Goal: Information Seeking & Learning: Find specific fact

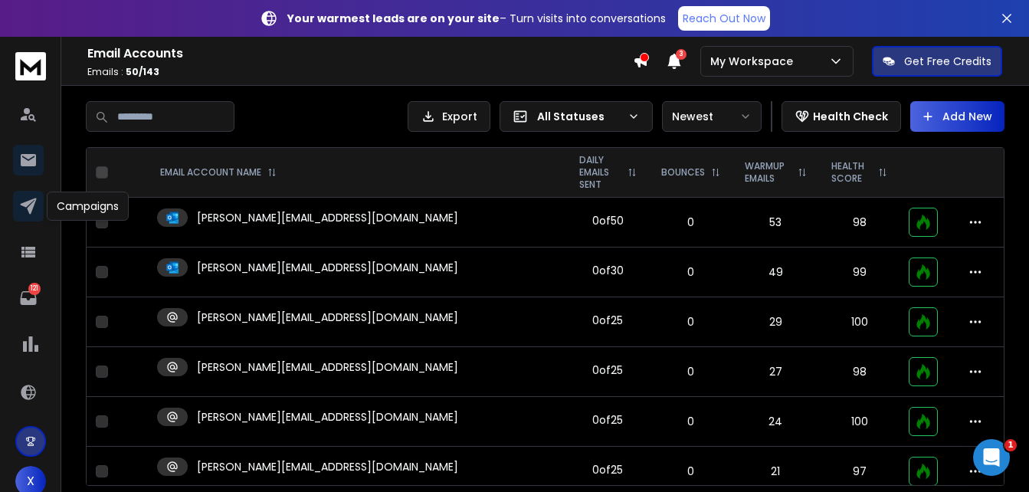
click at [38, 210] on link at bounding box center [28, 206] width 31 height 31
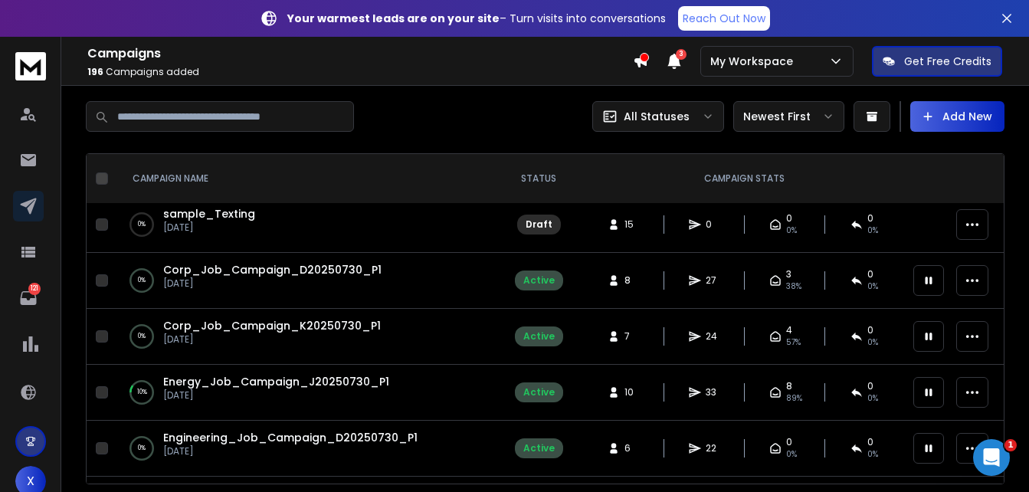
scroll to position [343, 0]
click at [336, 327] on span "Corp_Job_Campaign_K20250730_P1" at bounding box center [272, 324] width 218 height 15
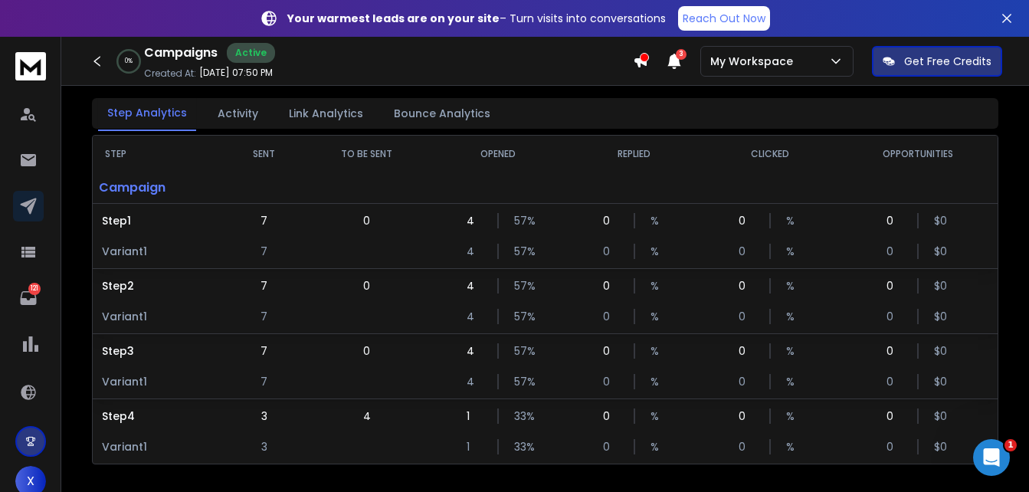
scroll to position [598, 0]
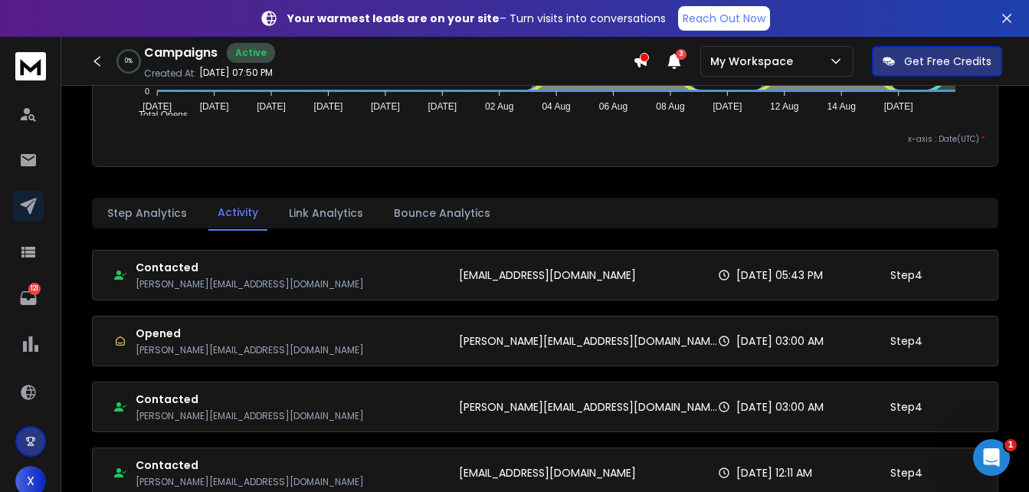
click at [232, 219] on button "Activity" at bounding box center [237, 212] width 59 height 35
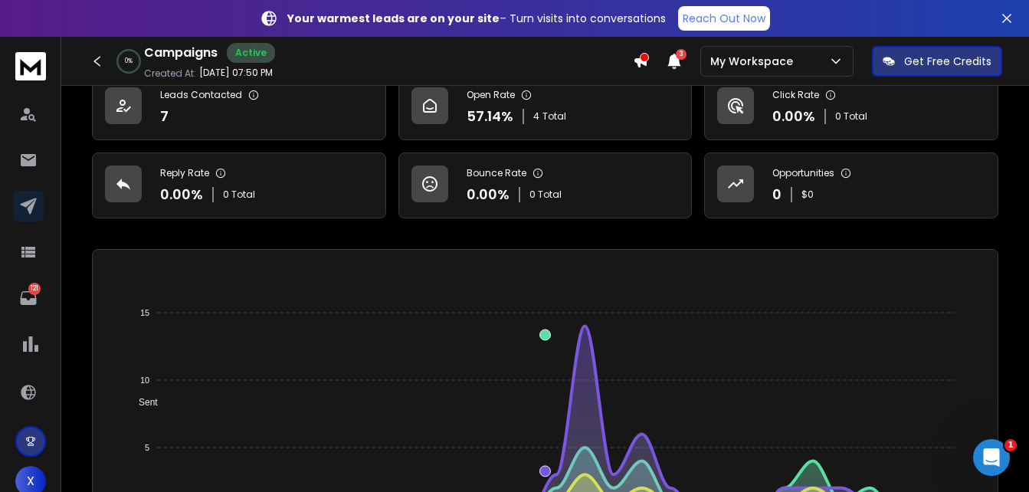
scroll to position [0, 0]
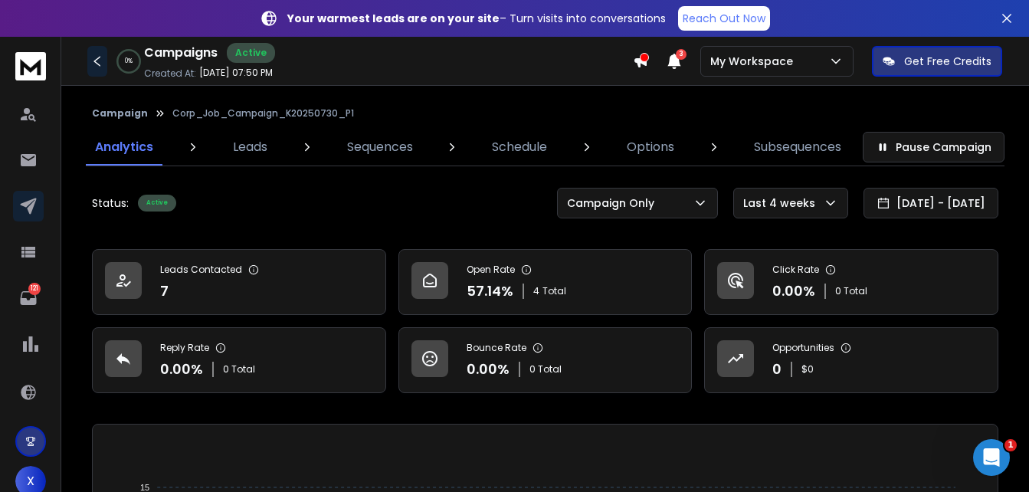
click at [102, 66] on icon at bounding box center [97, 61] width 14 height 14
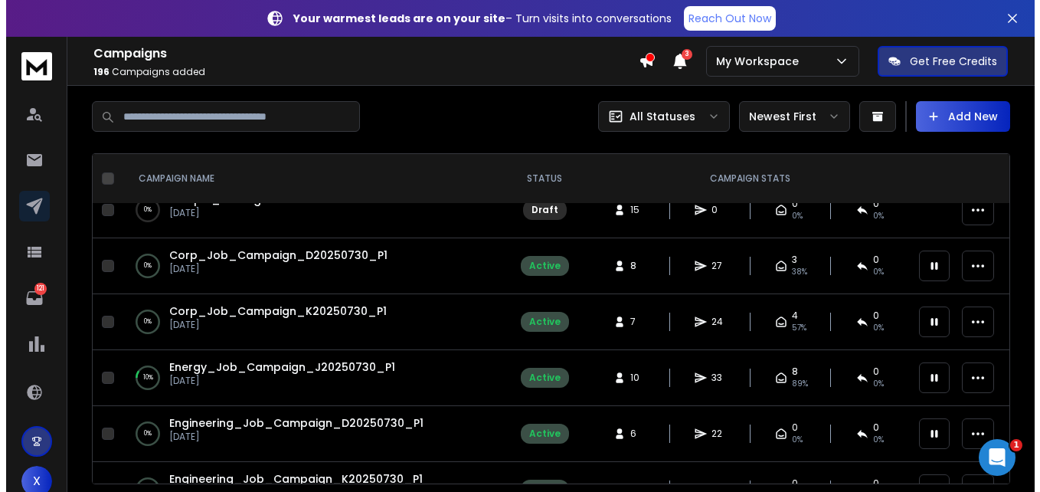
scroll to position [376, 0]
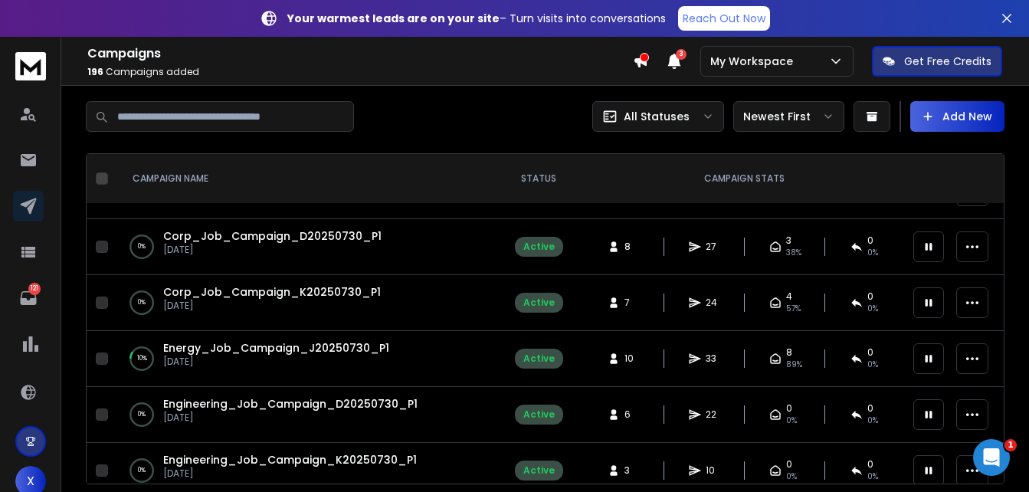
click at [294, 241] on span "Corp_Job_Campaign_D20250730_P1" at bounding box center [272, 235] width 218 height 15
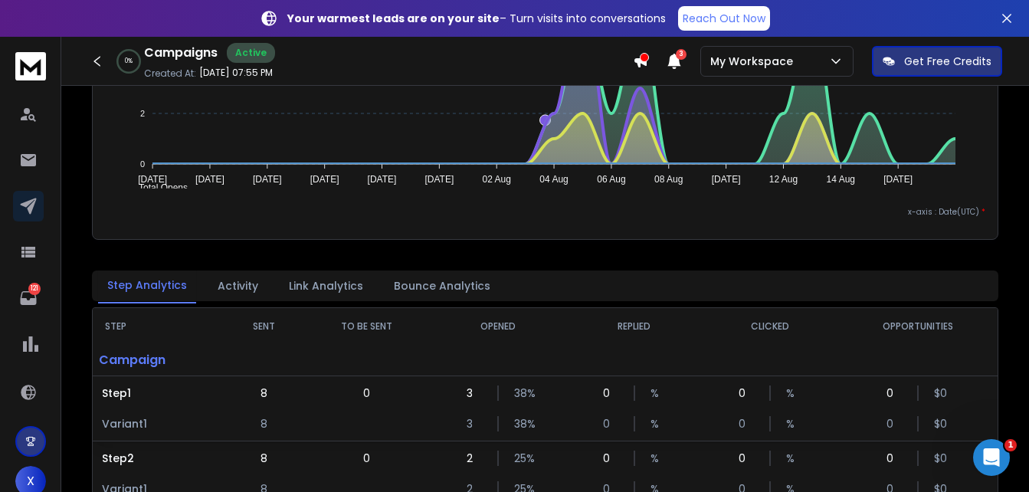
scroll to position [538, 0]
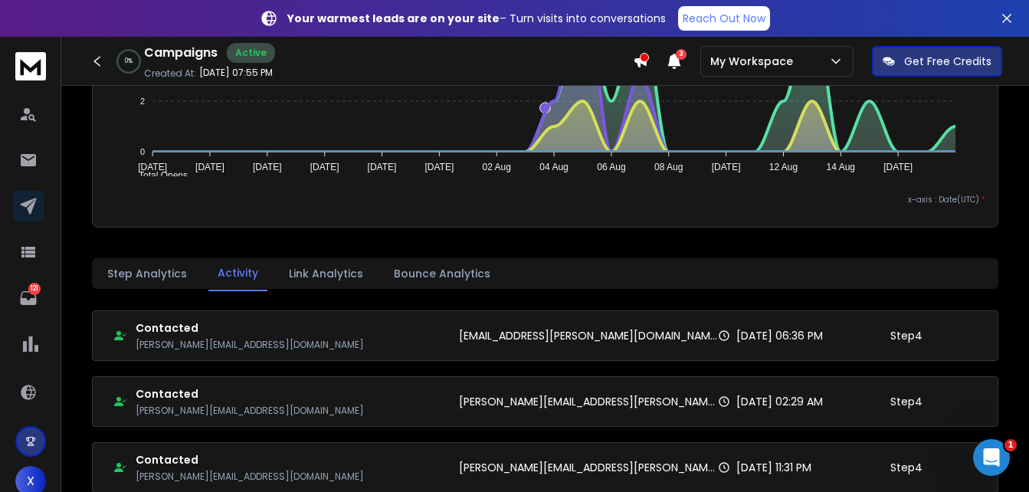
click at [234, 276] on button "Activity" at bounding box center [237, 273] width 59 height 35
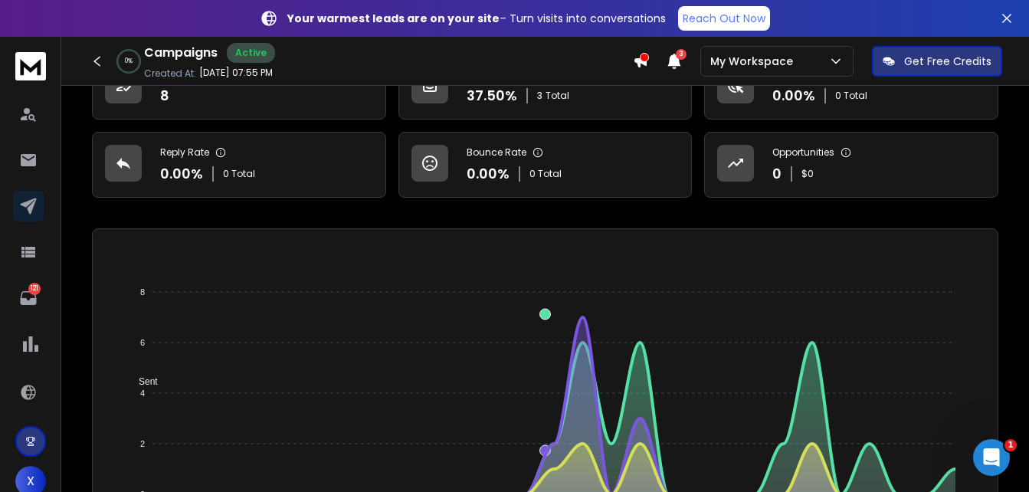
scroll to position [0, 0]
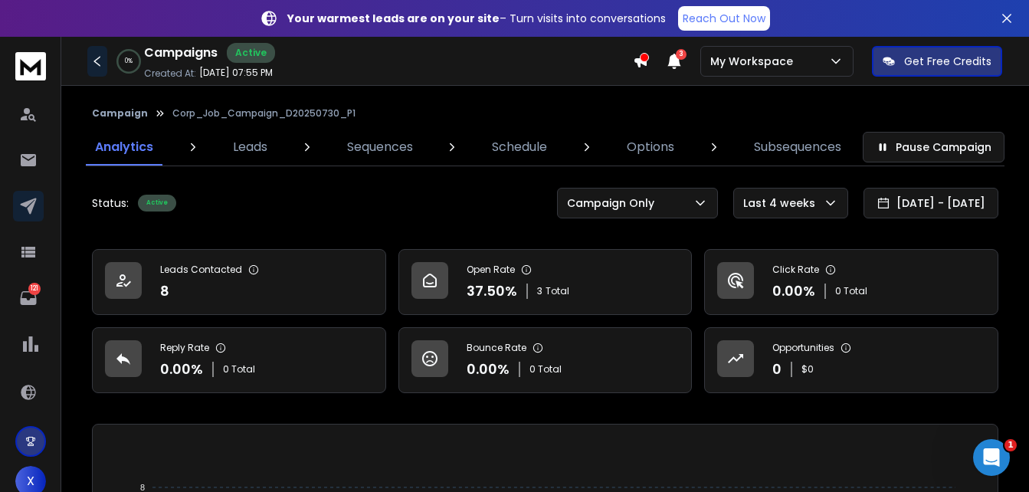
click at [101, 67] on icon at bounding box center [97, 61] width 14 height 14
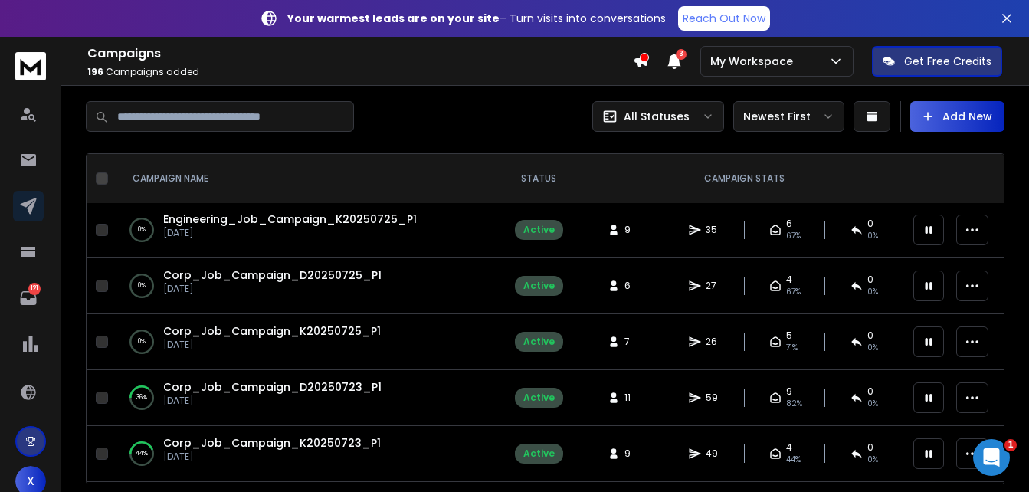
scroll to position [956, 0]
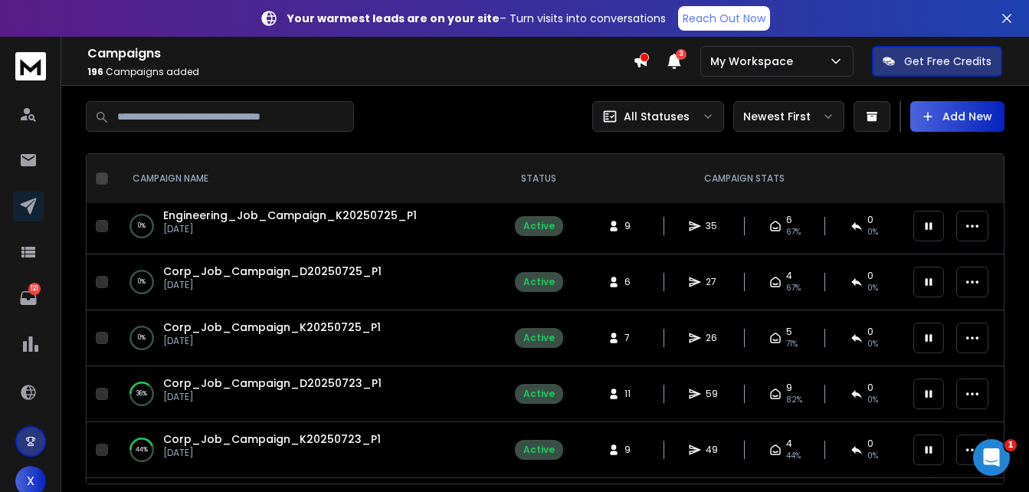
click at [315, 330] on span "Corp_Job_Campaign_K20250725_P1" at bounding box center [272, 326] width 218 height 15
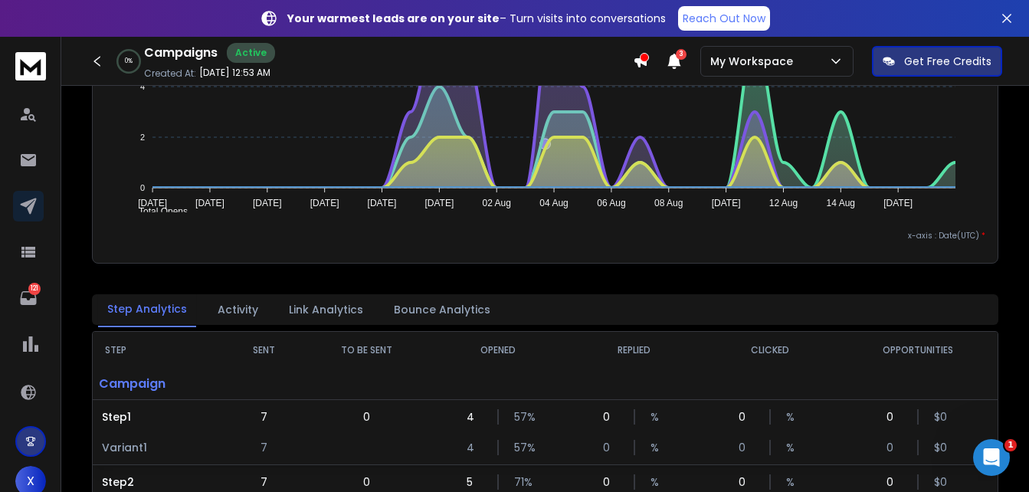
scroll to position [502, 0]
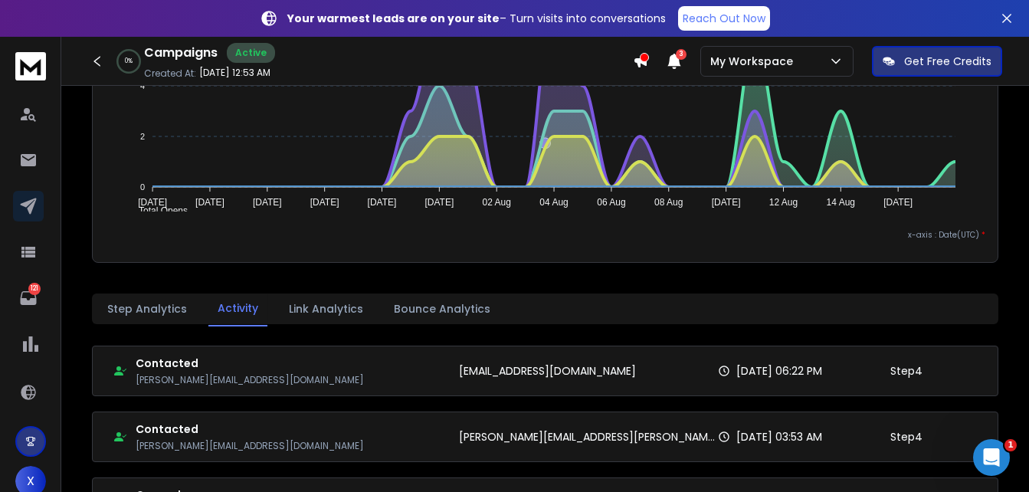
click at [231, 313] on button "Activity" at bounding box center [237, 308] width 59 height 35
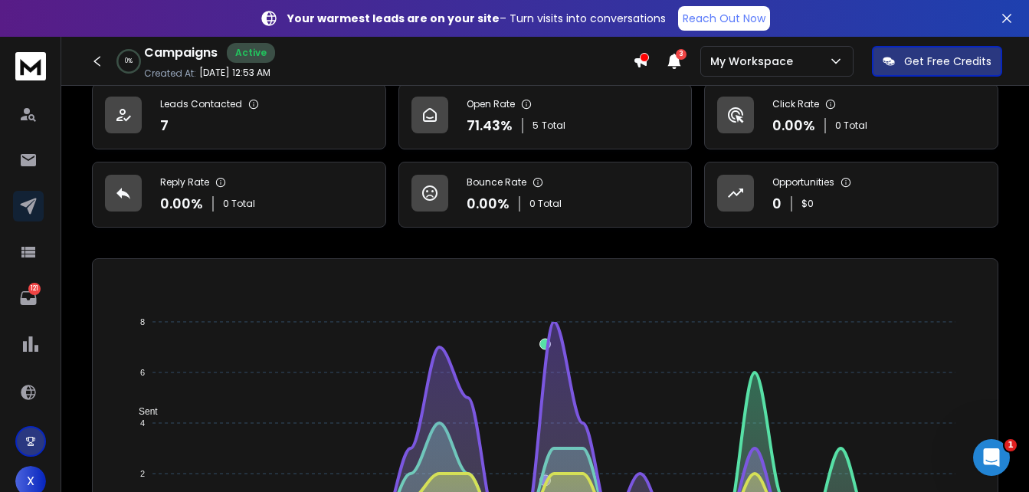
scroll to position [0, 0]
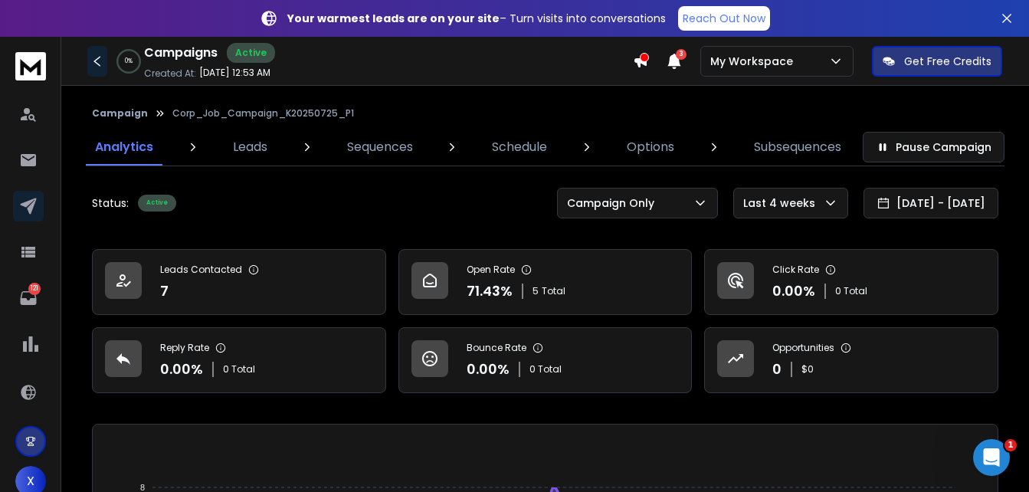
click at [97, 72] on button at bounding box center [97, 61] width 20 height 31
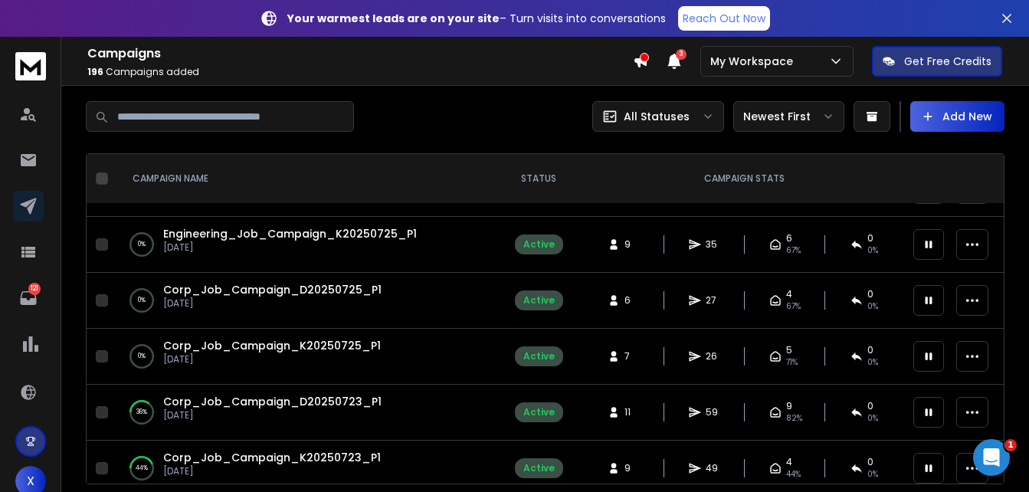
scroll to position [940, 0]
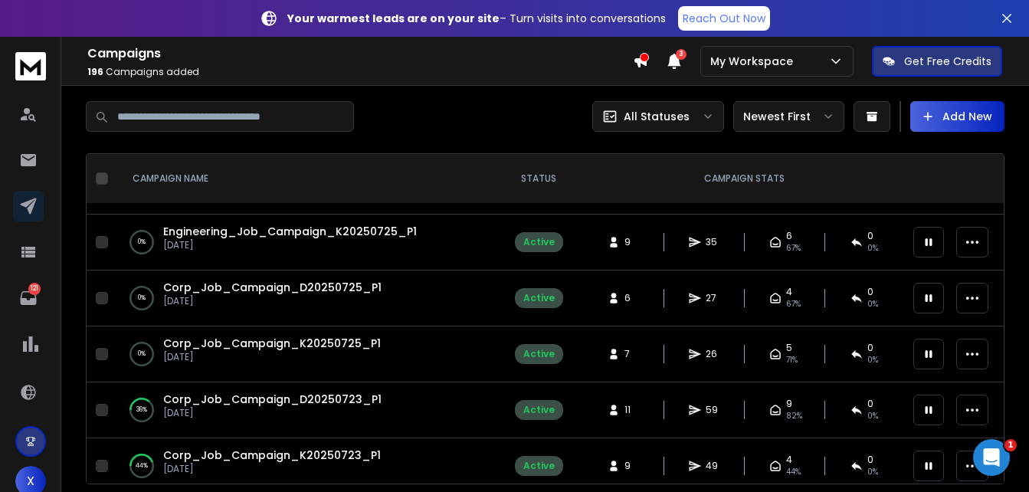
click at [312, 295] on p "[DATE]" at bounding box center [272, 301] width 218 height 12
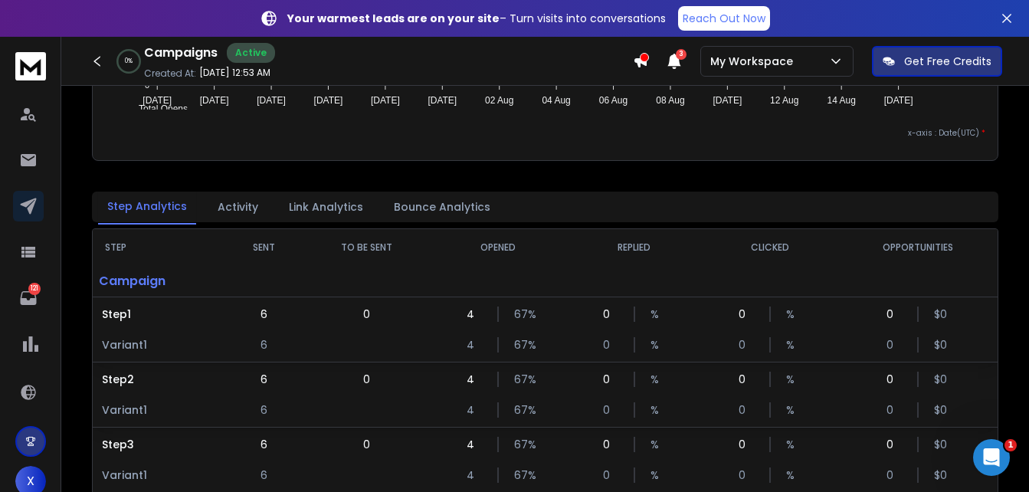
scroll to position [579, 0]
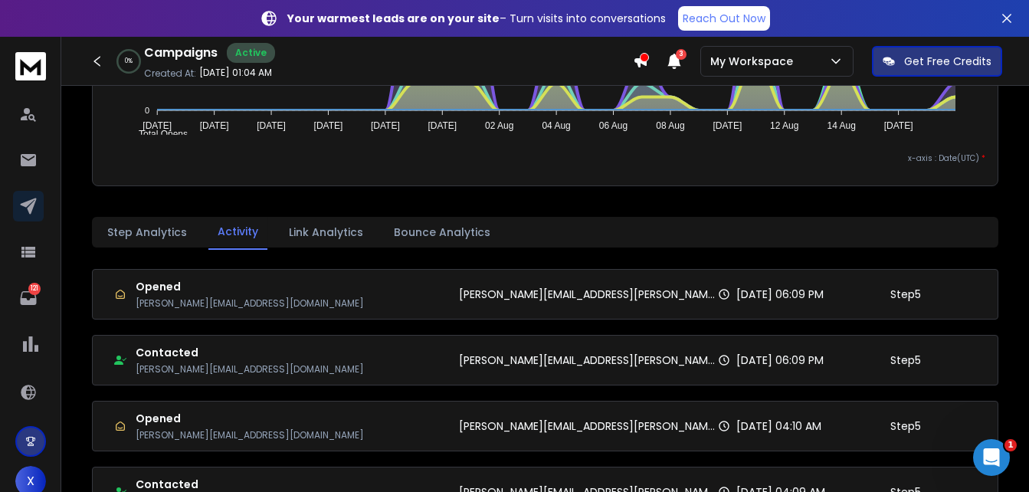
click at [226, 234] on button "Activity" at bounding box center [237, 231] width 59 height 35
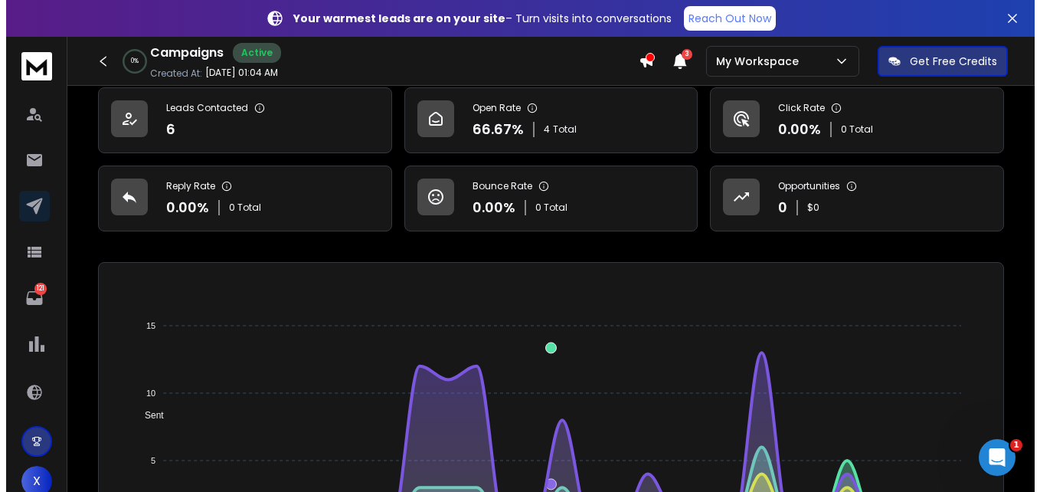
scroll to position [0, 0]
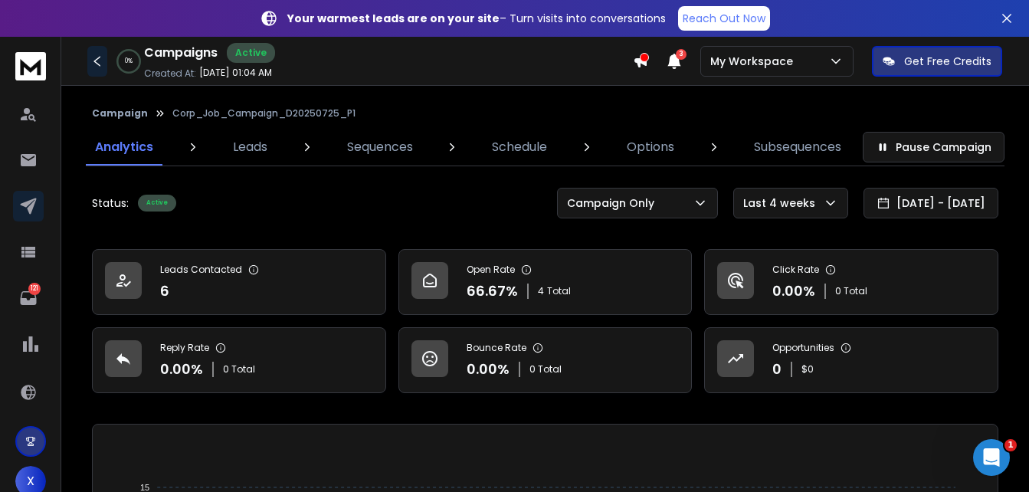
click at [98, 64] on icon at bounding box center [96, 61] width 6 height 10
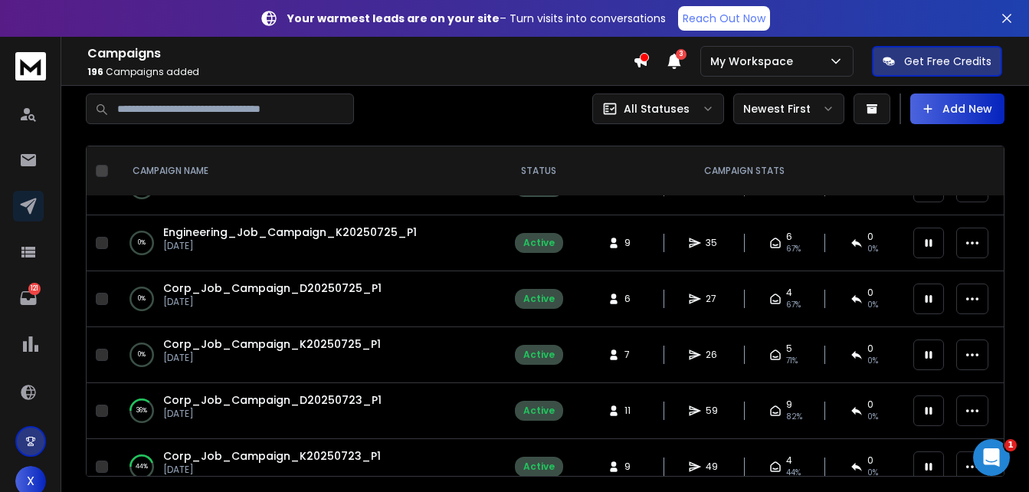
scroll to position [934, 0]
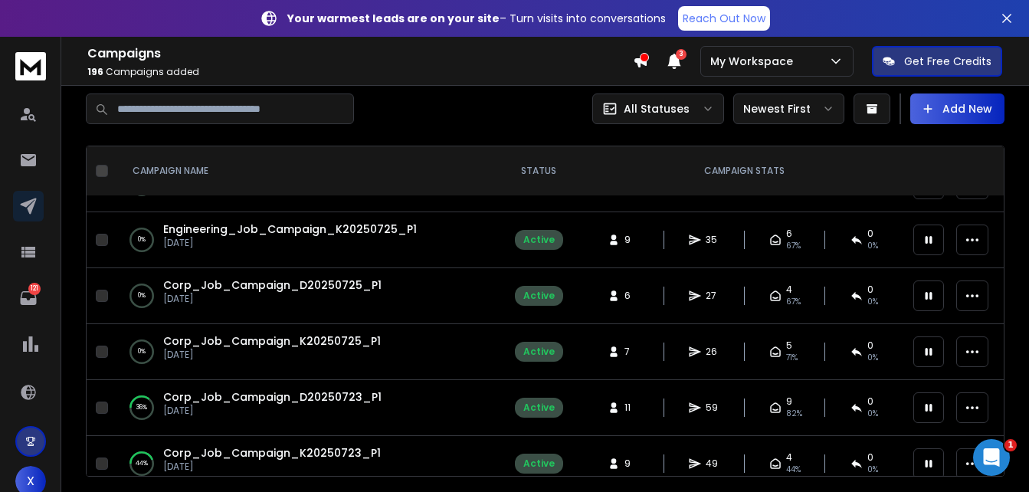
click at [307, 450] on span "Corp_Job_Campaign_K20250723_P1" at bounding box center [272, 452] width 218 height 15
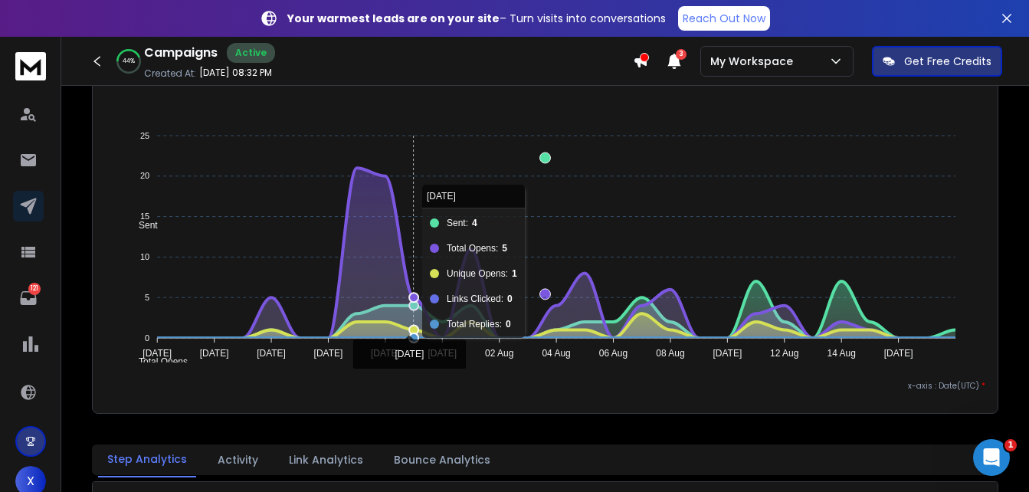
scroll to position [353, 0]
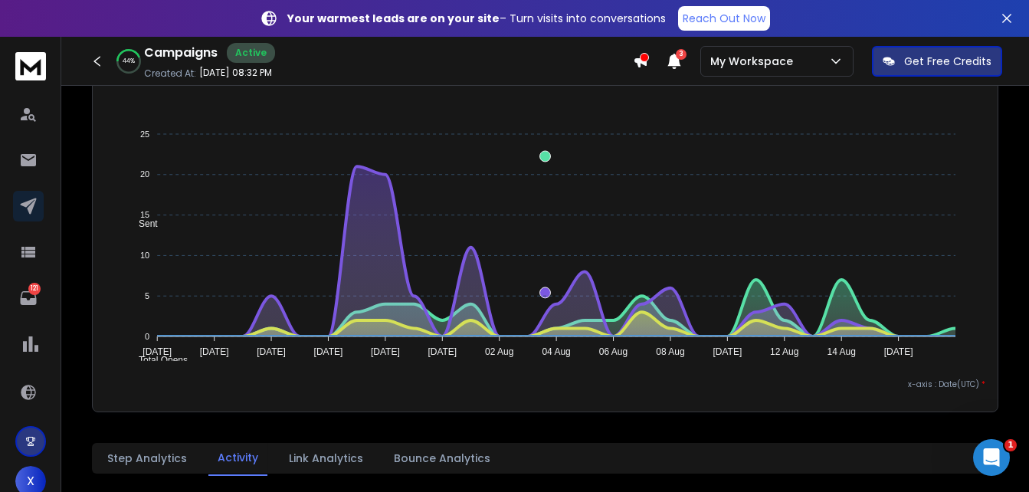
click at [232, 459] on button "Activity" at bounding box center [237, 457] width 59 height 35
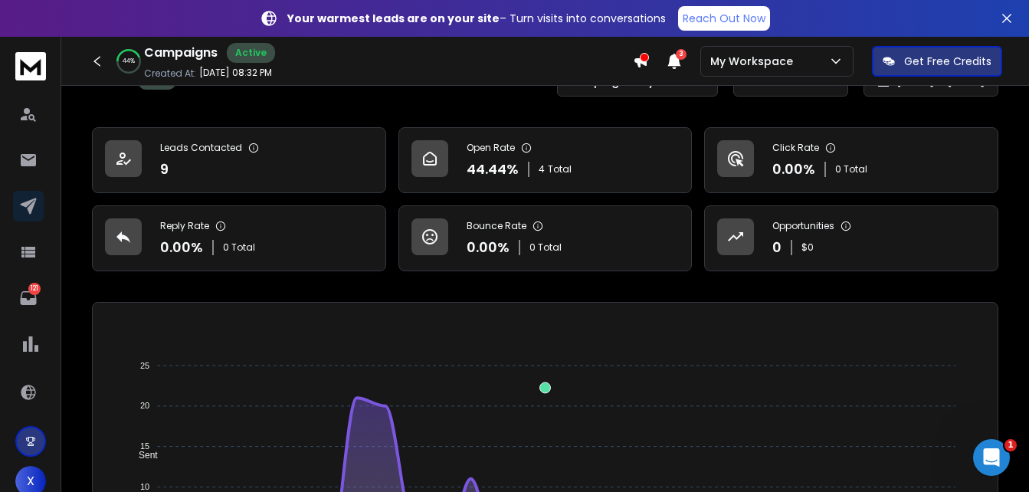
scroll to position [0, 0]
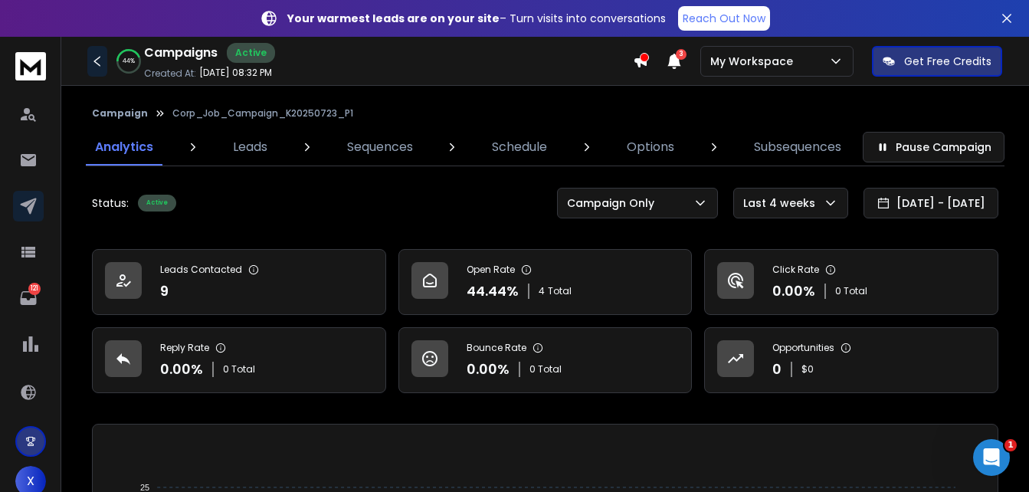
click at [96, 70] on button at bounding box center [97, 61] width 20 height 31
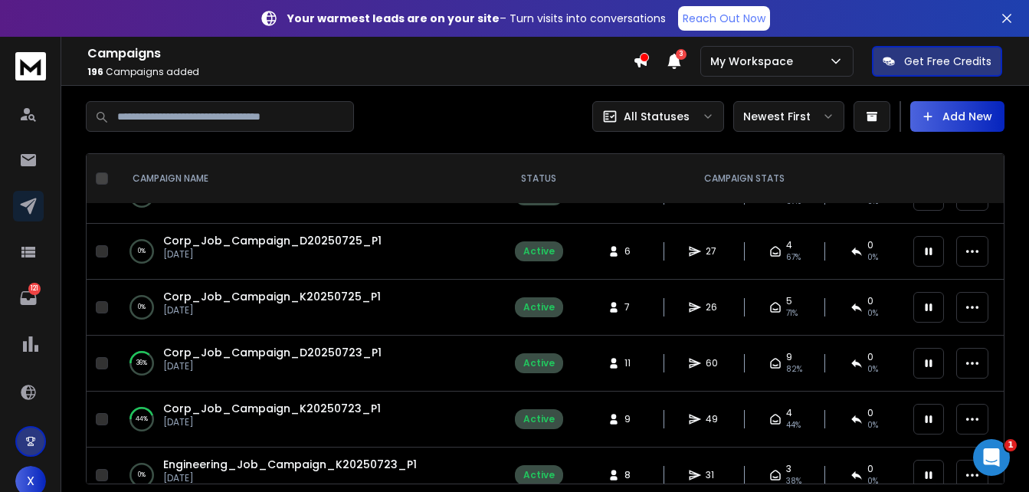
scroll to position [991, 0]
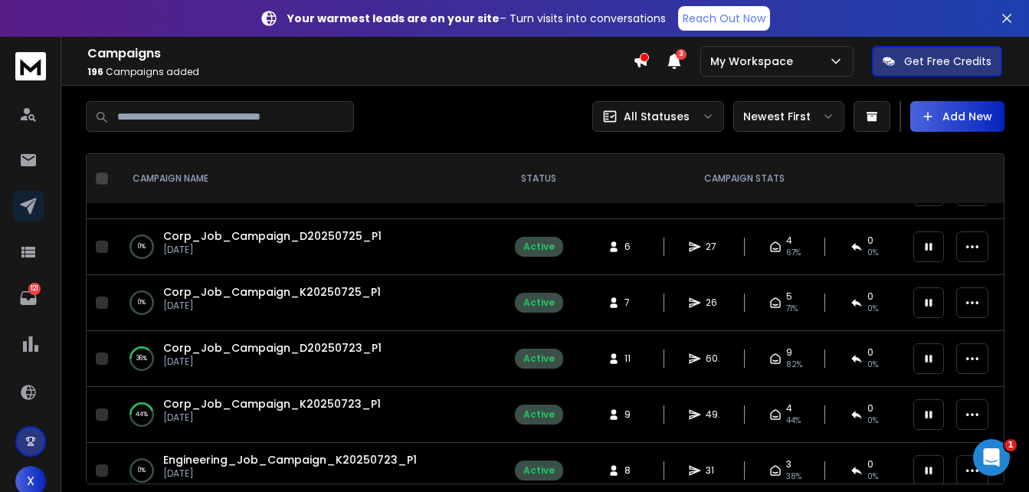
click at [299, 348] on span "Corp_Job_Campaign_D20250723_P1" at bounding box center [272, 347] width 218 height 15
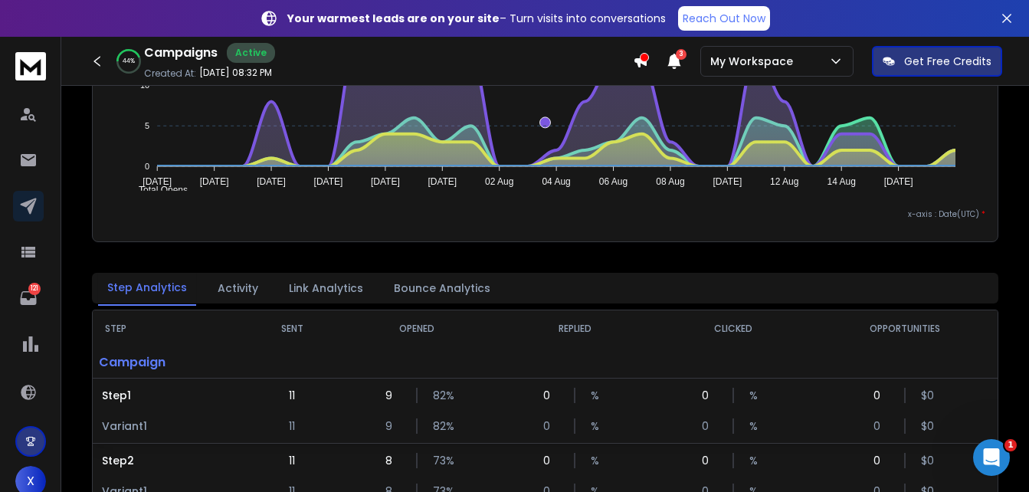
scroll to position [525, 0]
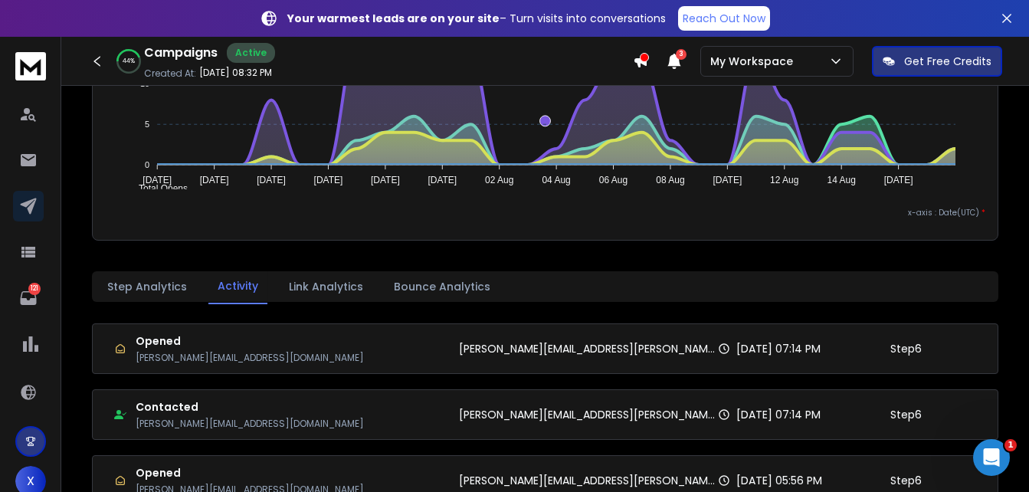
click at [224, 302] on button "Activity" at bounding box center [237, 286] width 59 height 35
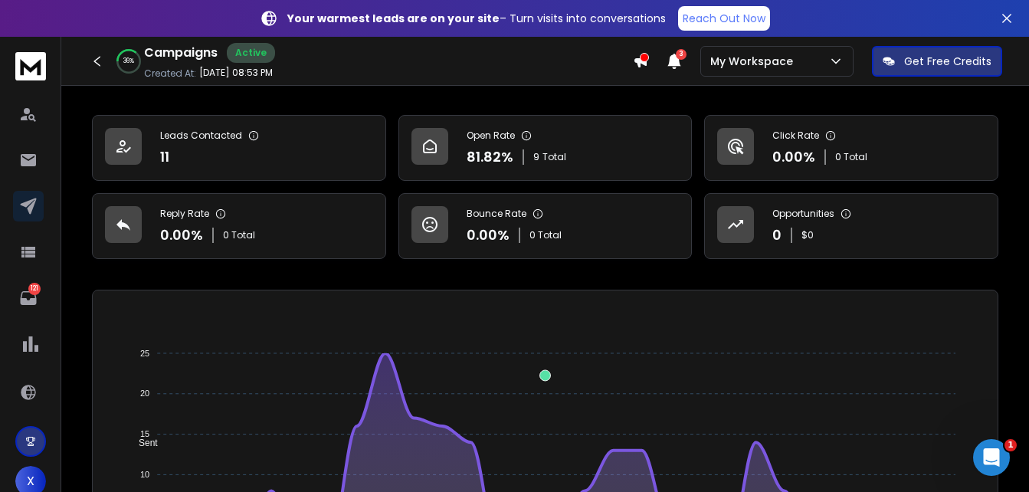
scroll to position [0, 0]
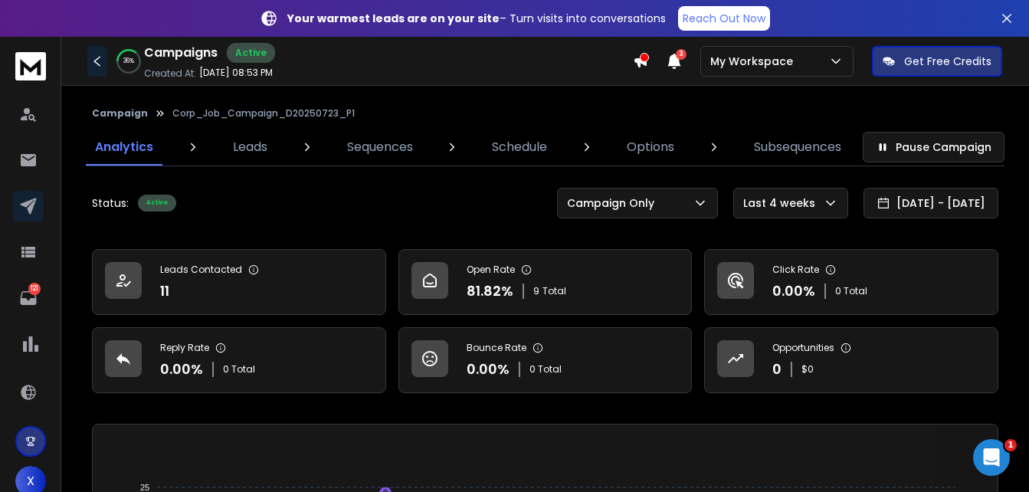
click at [97, 63] on icon at bounding box center [96, 61] width 6 height 10
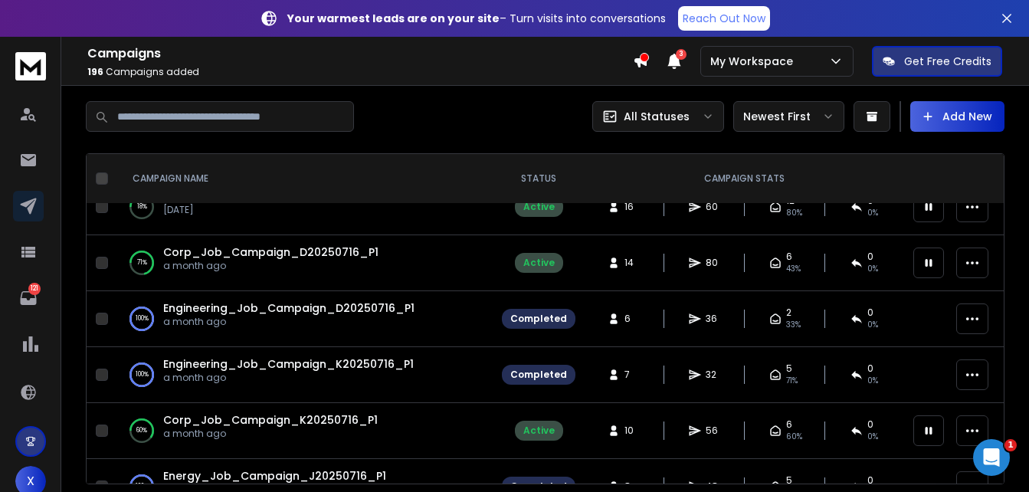
scroll to position [1368, 0]
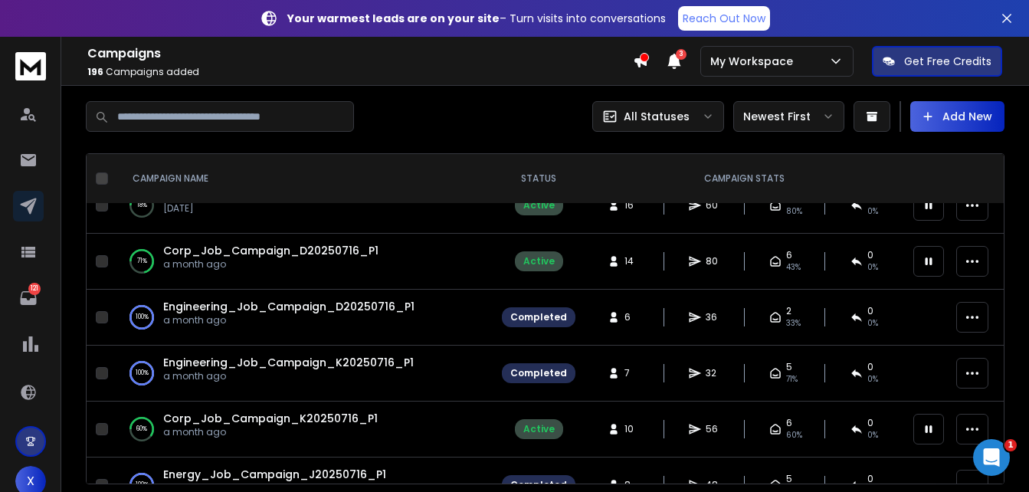
click at [327, 423] on span "Corp_Job_Campaign_K20250716_P1" at bounding box center [270, 418] width 214 height 15
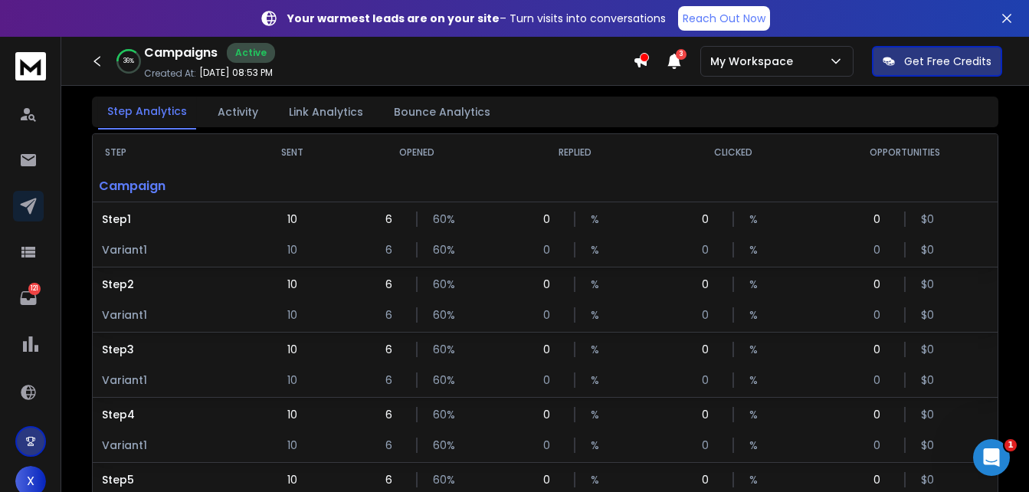
scroll to position [700, 0]
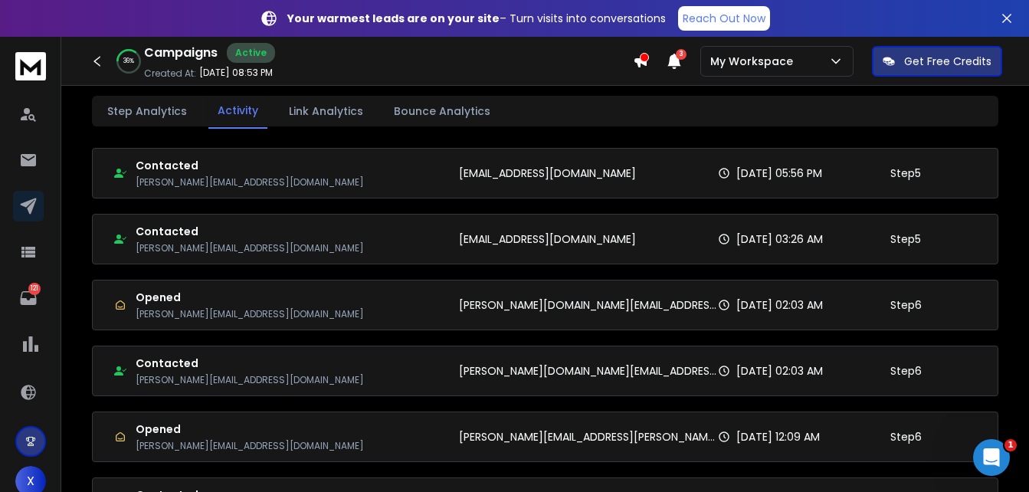
click at [234, 119] on button "Activity" at bounding box center [237, 110] width 59 height 35
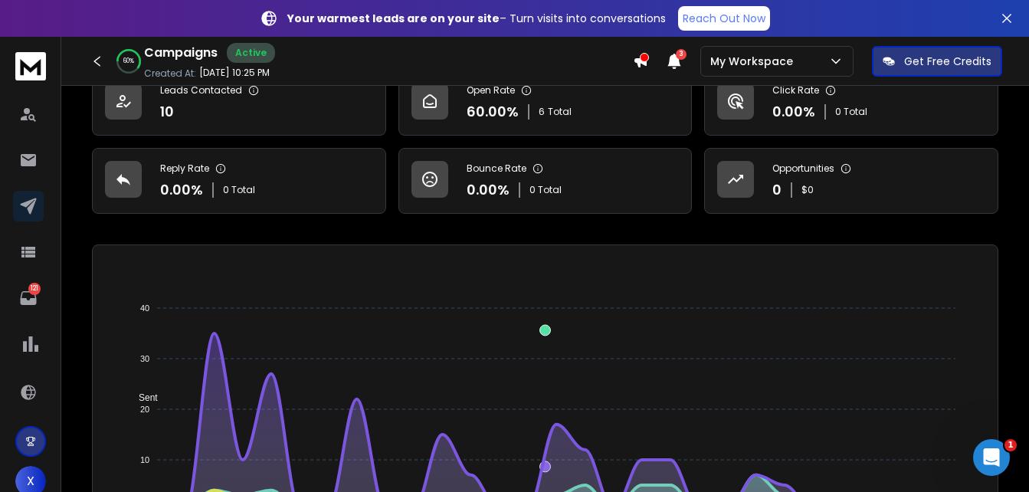
scroll to position [0, 0]
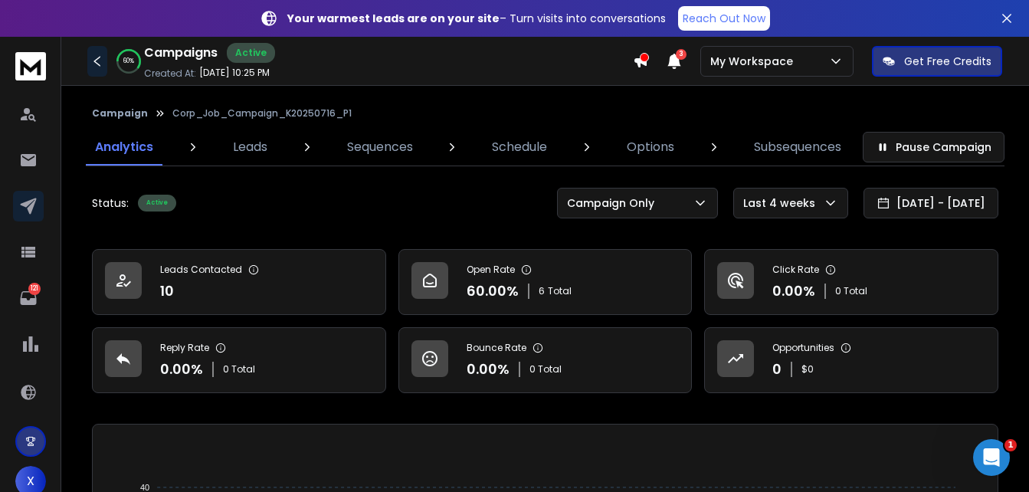
click at [95, 70] on button at bounding box center [97, 61] width 20 height 31
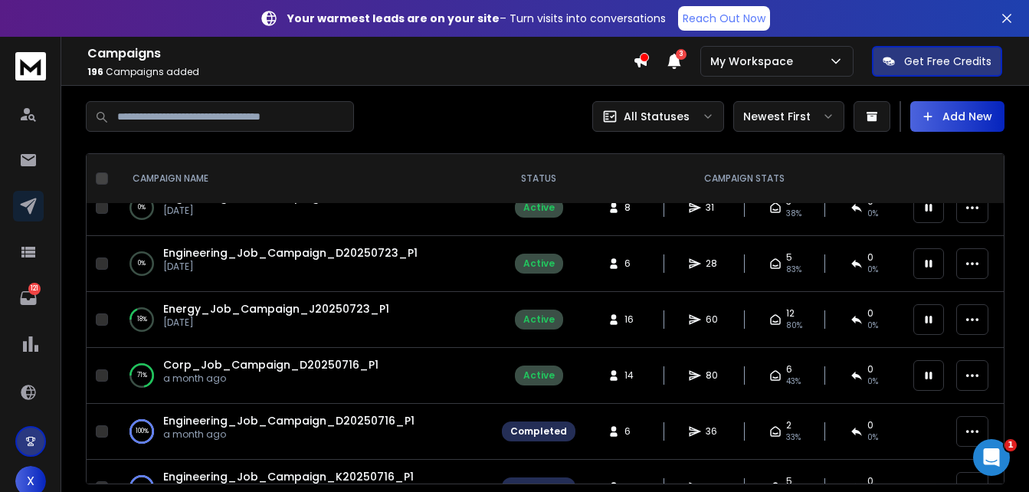
scroll to position [1272, 0]
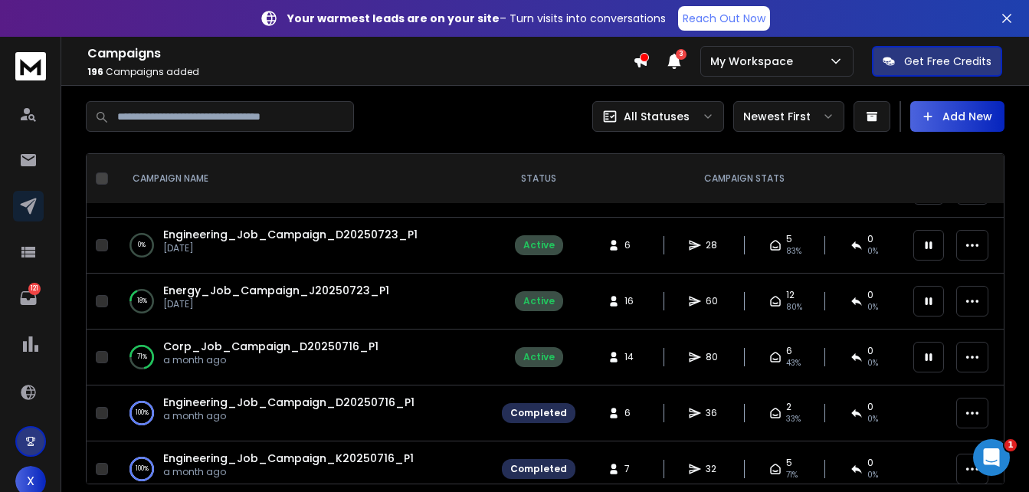
click at [292, 343] on span "Corp_Job_Campaign_D20250716_P1" at bounding box center [270, 346] width 215 height 15
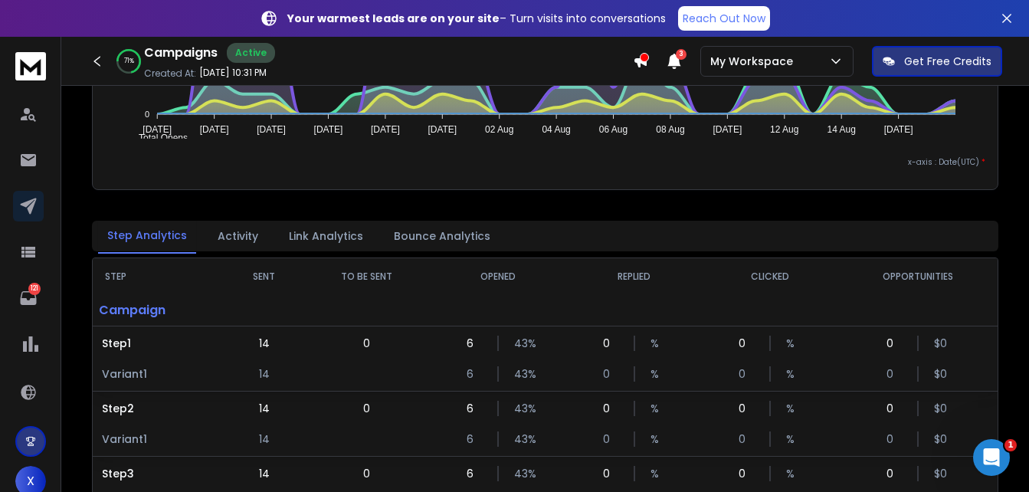
scroll to position [488, 0]
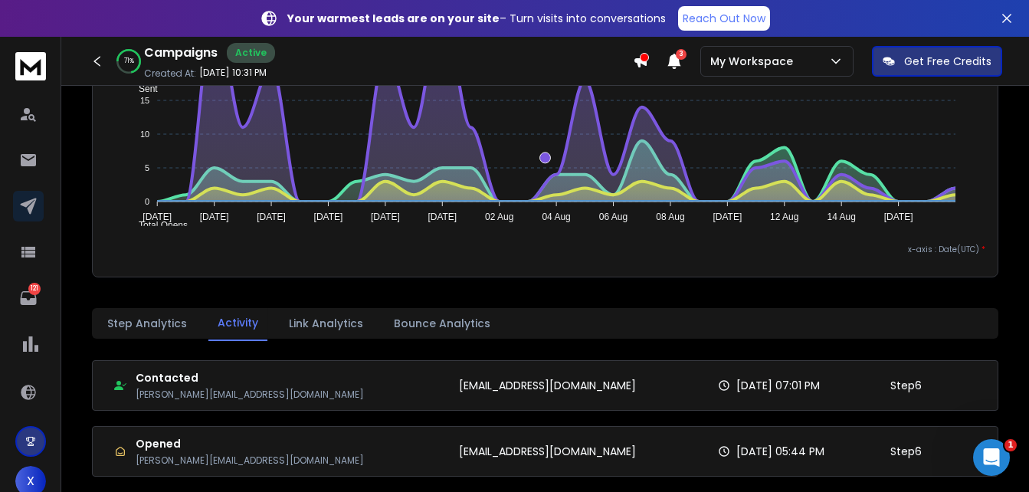
click at [225, 329] on button "Activity" at bounding box center [237, 323] width 59 height 35
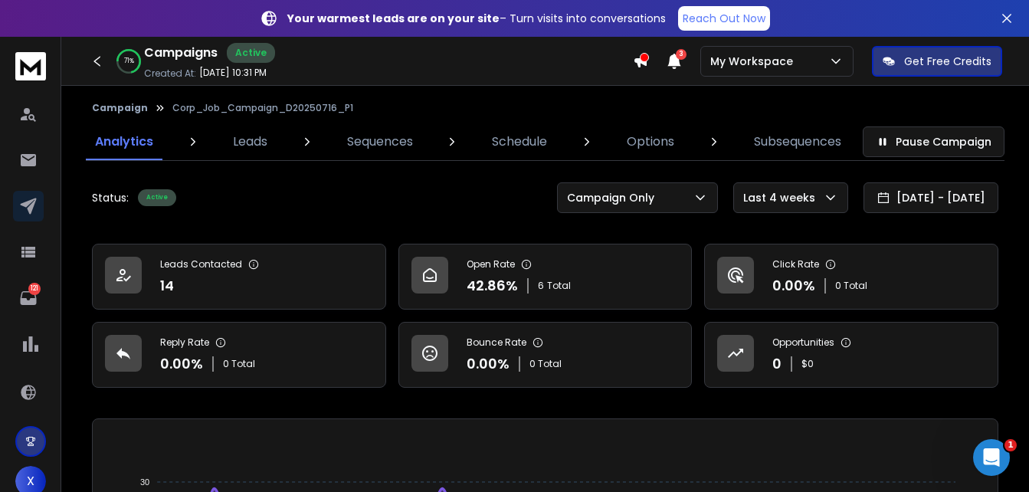
scroll to position [0, 0]
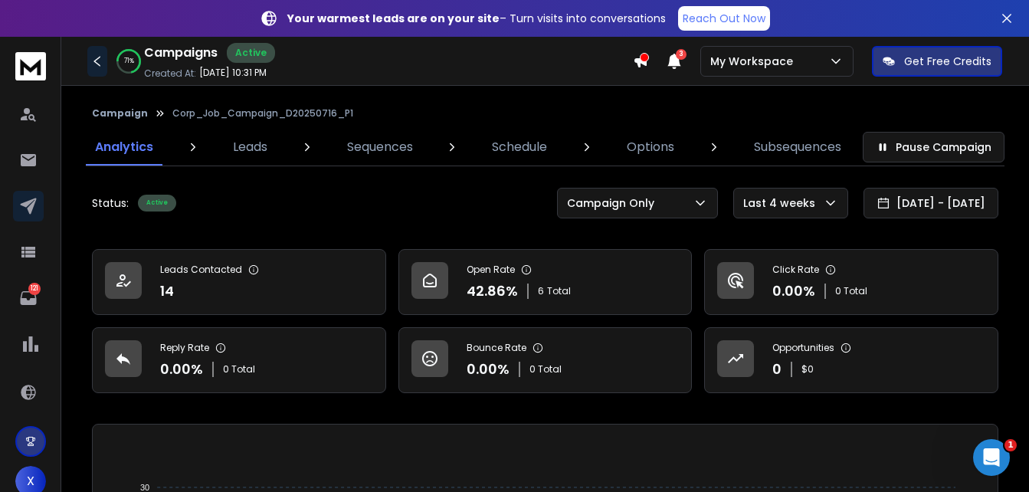
click at [100, 57] on icon at bounding box center [97, 61] width 14 height 14
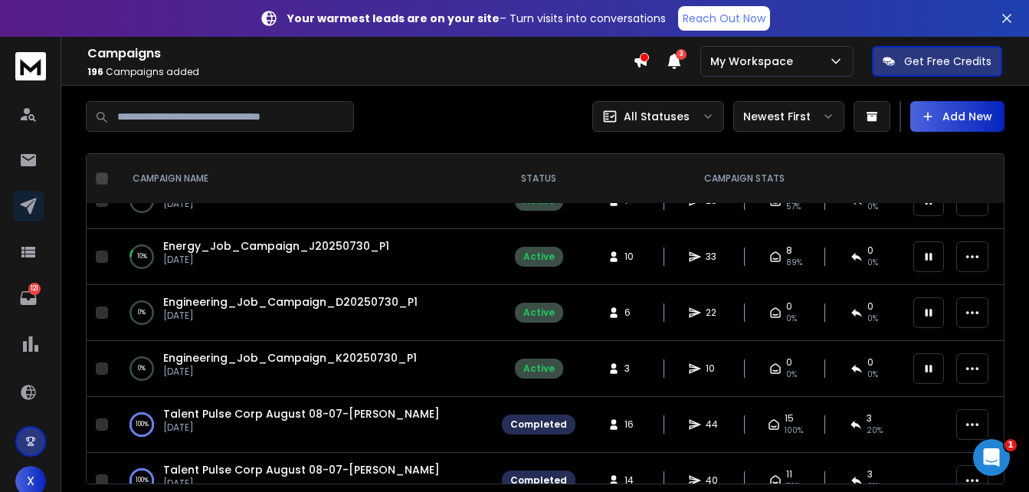
scroll to position [479, 0]
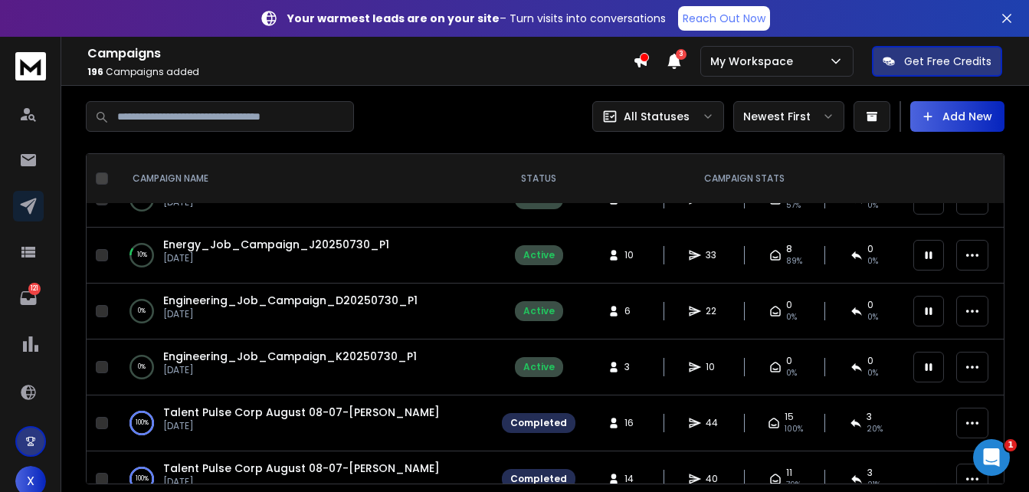
click at [355, 352] on span "Engineering_Job_Campaign_K20250730_P1" at bounding box center [290, 356] width 254 height 15
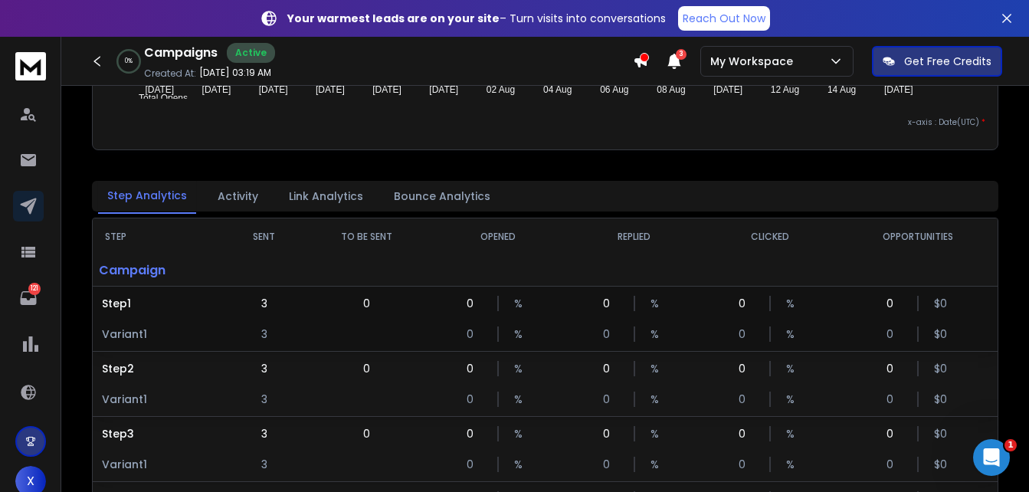
scroll to position [623, 0]
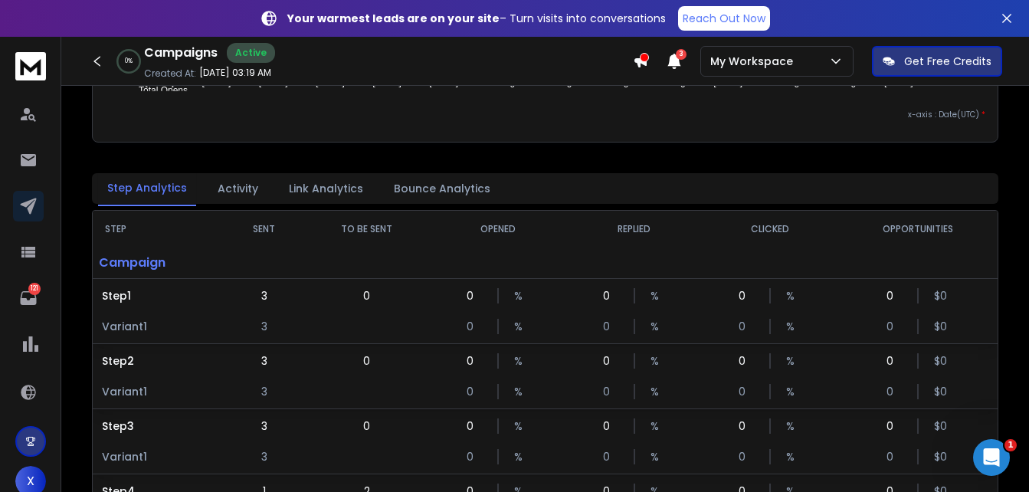
click at [239, 195] on button "Activity" at bounding box center [237, 189] width 59 height 34
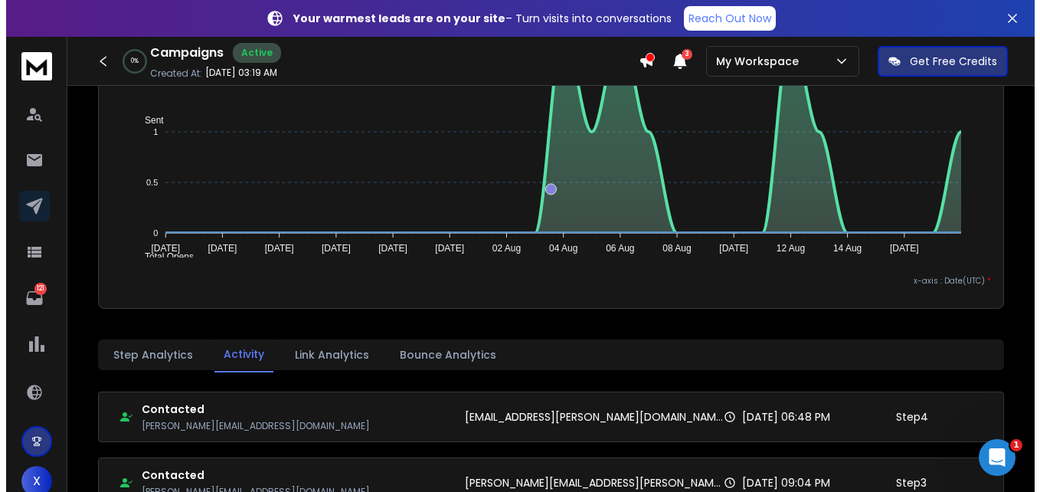
scroll to position [0, 0]
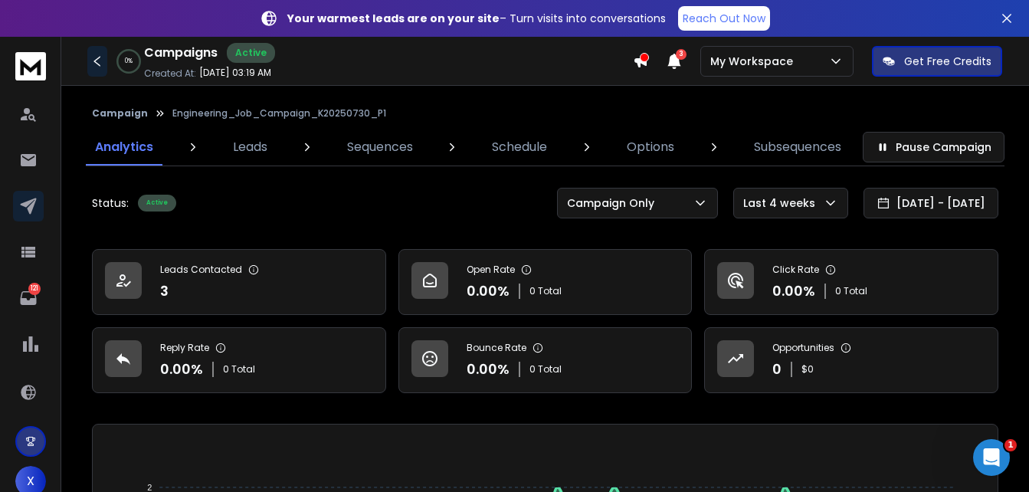
click at [94, 67] on icon at bounding box center [97, 61] width 14 height 14
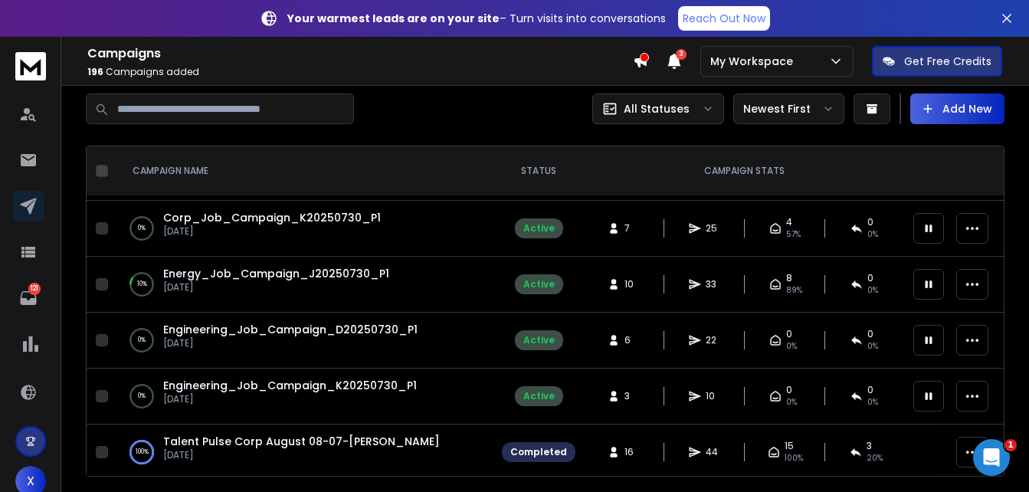
scroll to position [443, 0]
click at [355, 335] on span "Engineering_Job_Campaign_D20250730_P1" at bounding box center [290, 328] width 254 height 15
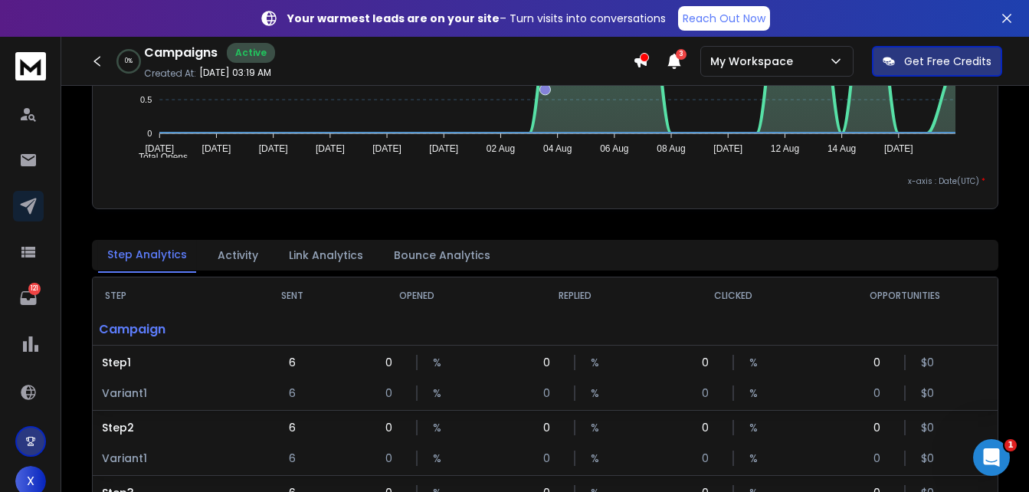
scroll to position [557, 0]
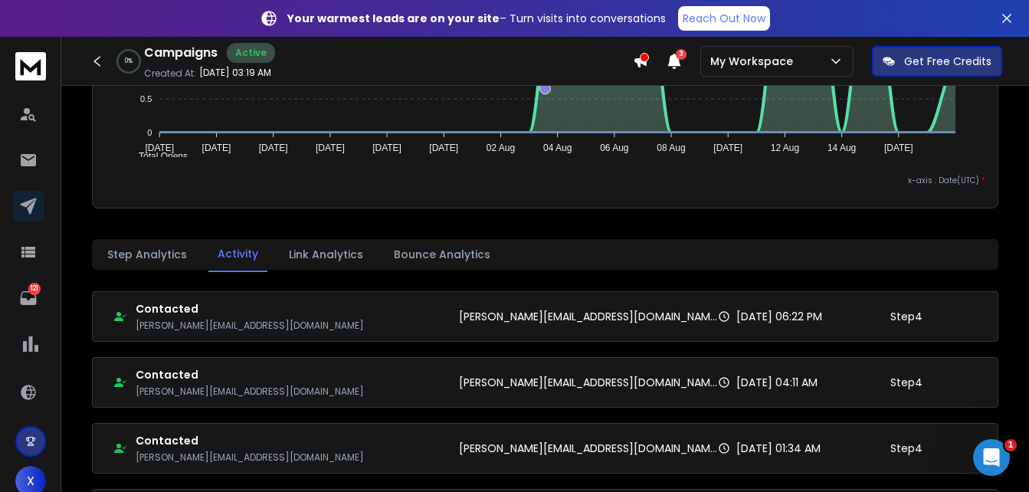
click at [235, 261] on button "Activity" at bounding box center [237, 254] width 59 height 35
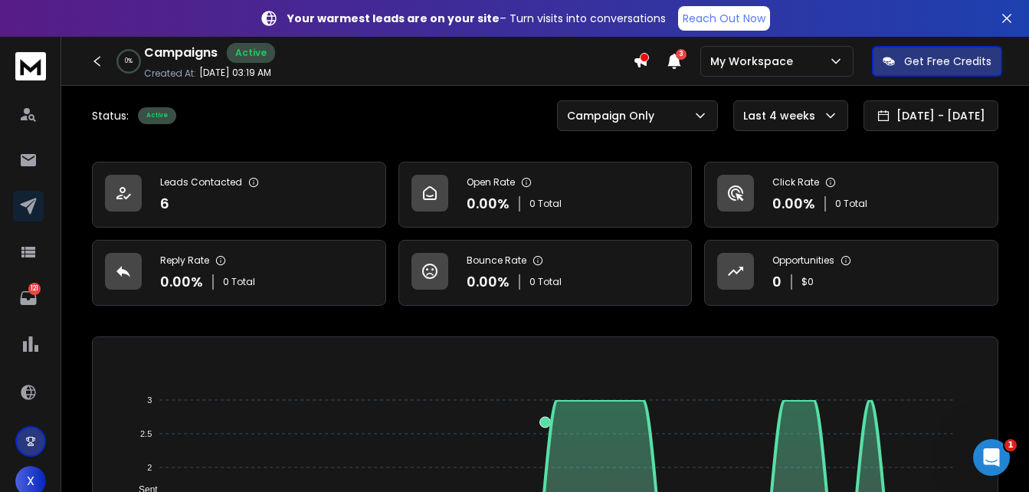
scroll to position [0, 0]
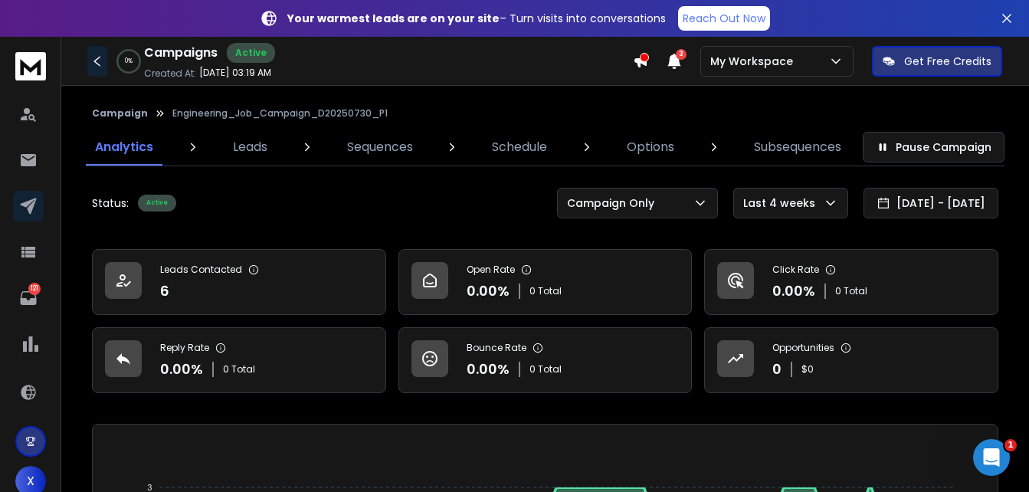
click at [92, 64] on icon at bounding box center [97, 61] width 14 height 14
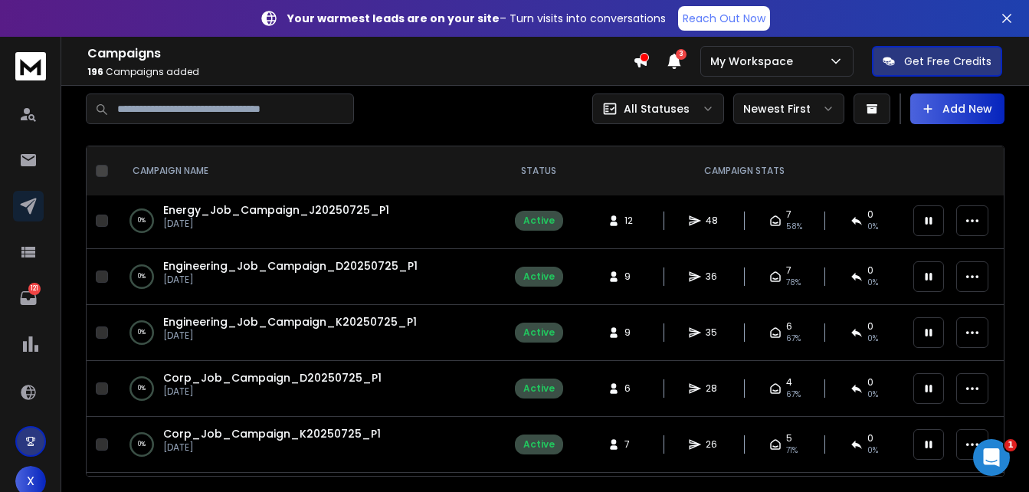
scroll to position [849, 0]
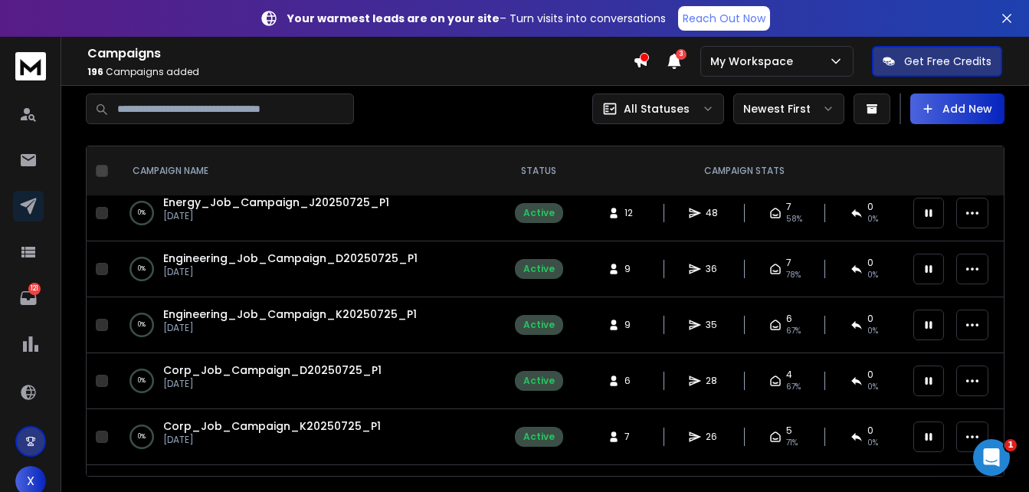
click at [288, 324] on p "[DATE]" at bounding box center [290, 328] width 254 height 12
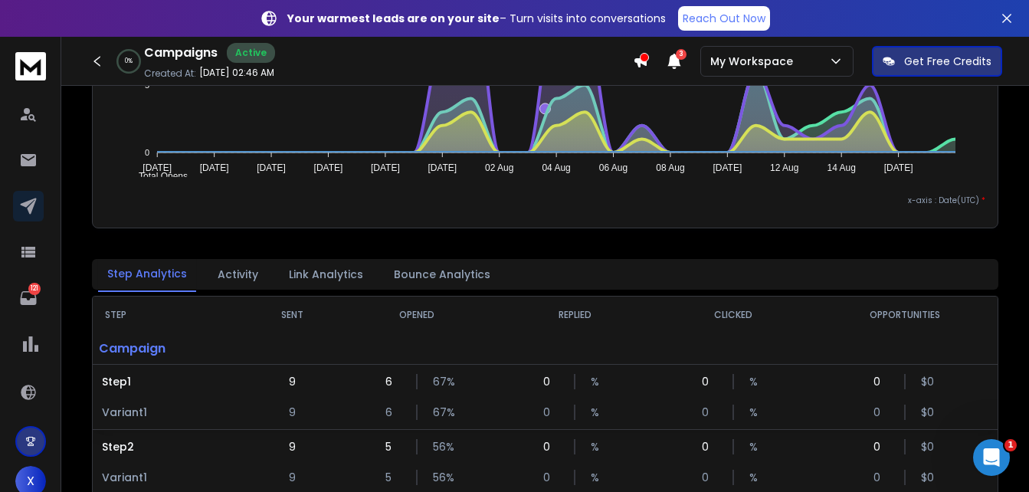
scroll to position [538, 0]
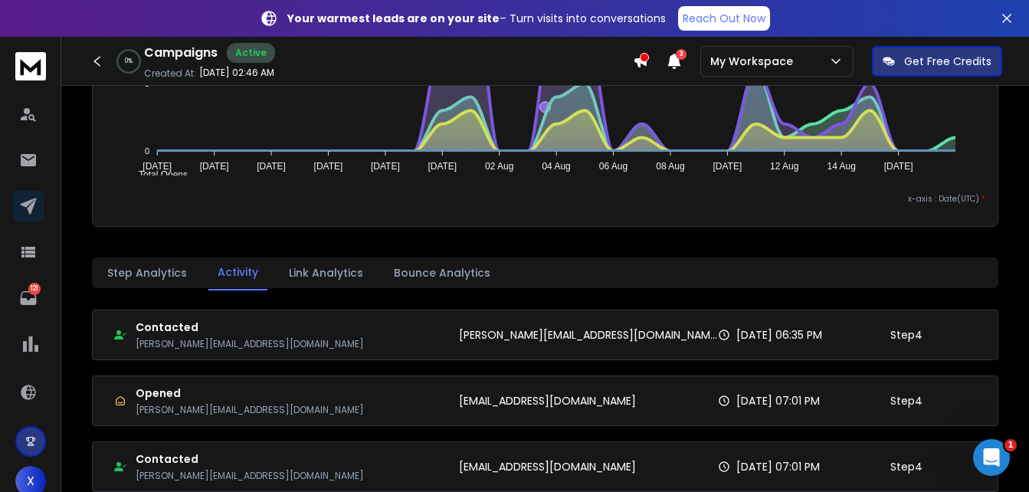
click at [234, 281] on button "Activity" at bounding box center [237, 272] width 59 height 35
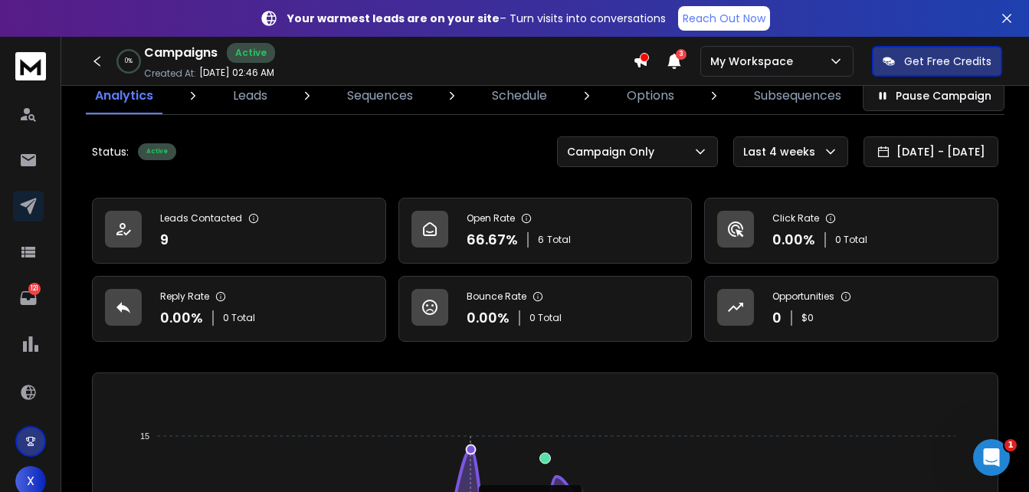
scroll to position [0, 0]
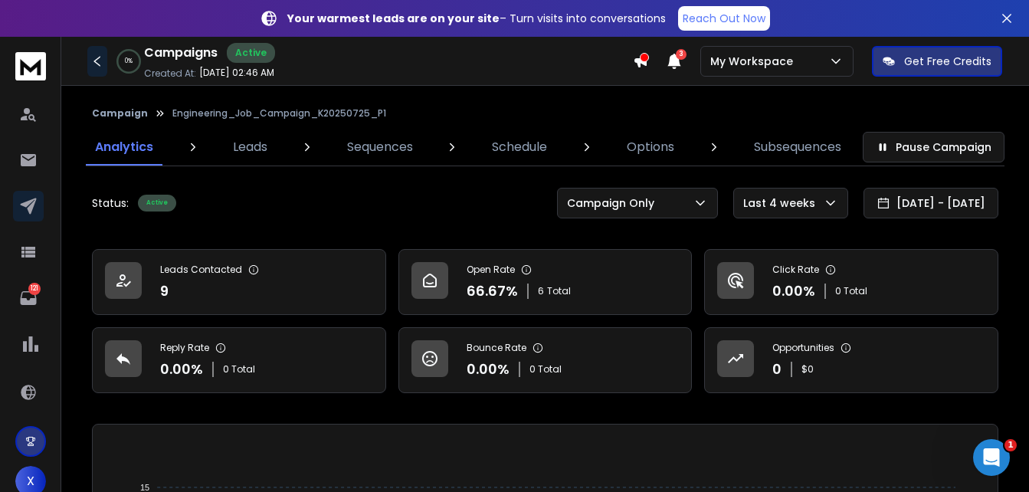
click at [97, 63] on icon at bounding box center [96, 61] width 6 height 10
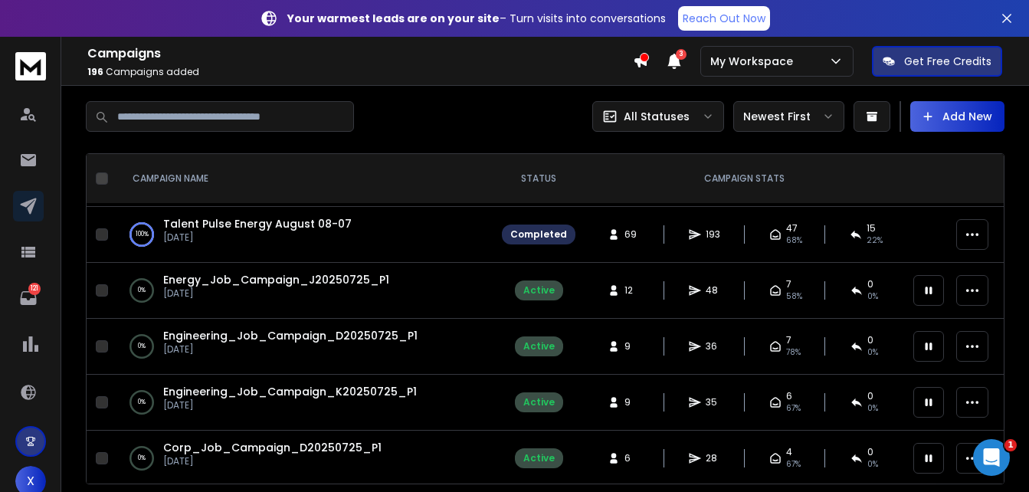
scroll to position [783, 0]
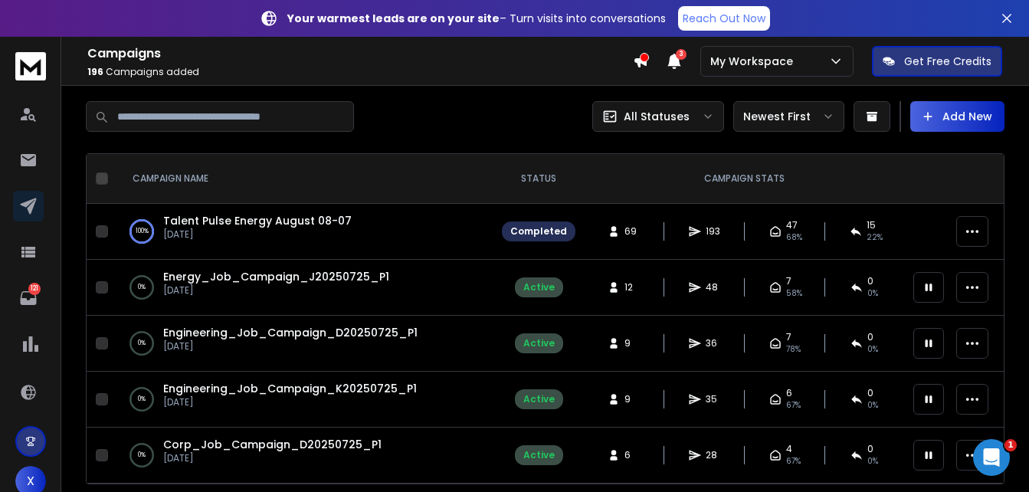
click at [311, 335] on span "Engineering_Job_Campaign_D20250725_P1" at bounding box center [290, 332] width 254 height 15
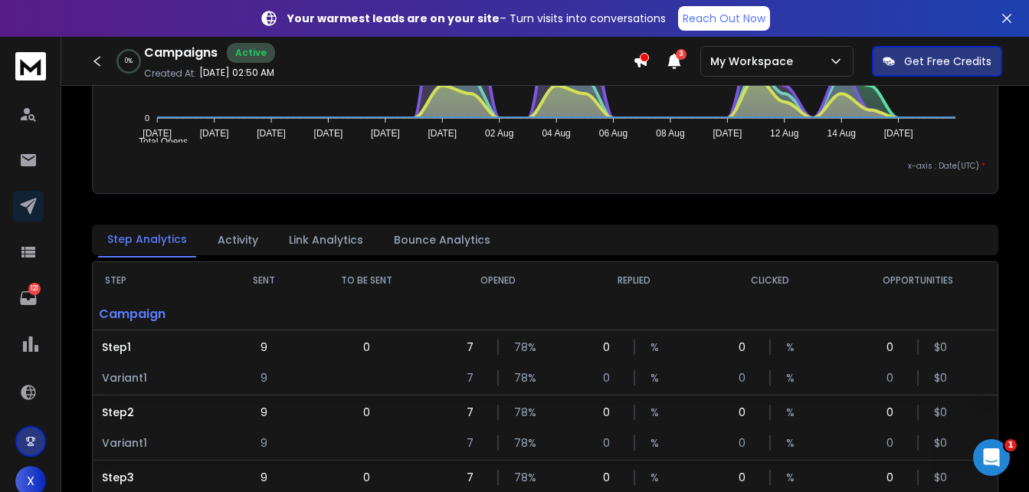
scroll to position [572, 0]
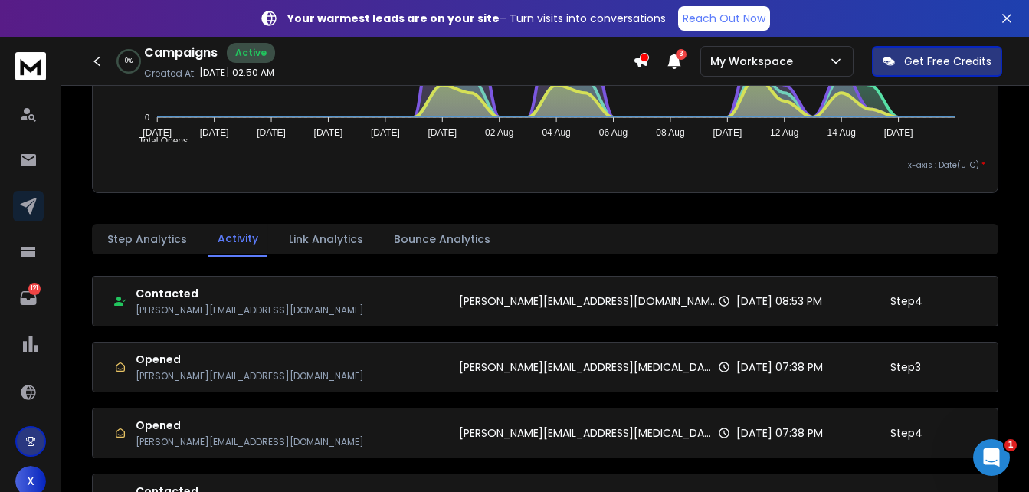
click at [229, 246] on button "Activity" at bounding box center [237, 238] width 59 height 35
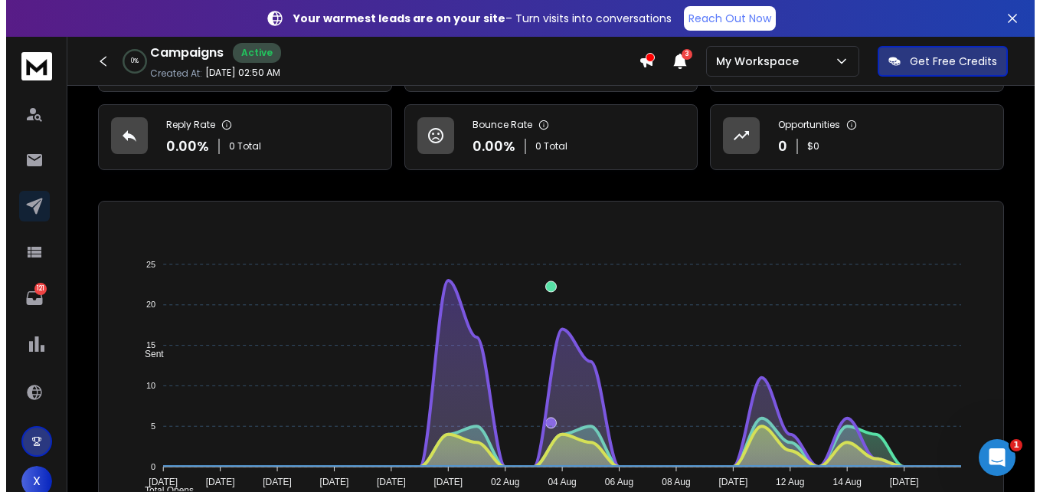
scroll to position [0, 0]
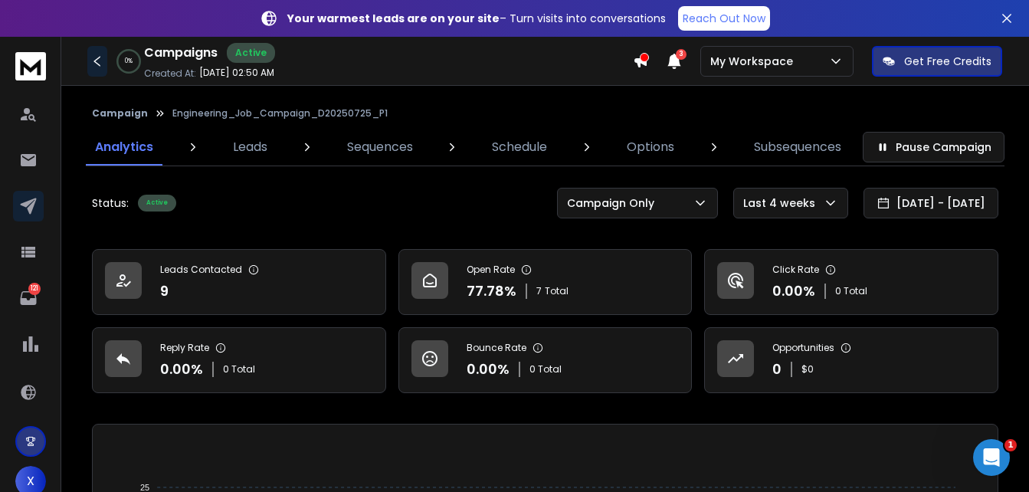
click at [93, 61] on icon at bounding box center [97, 61] width 14 height 14
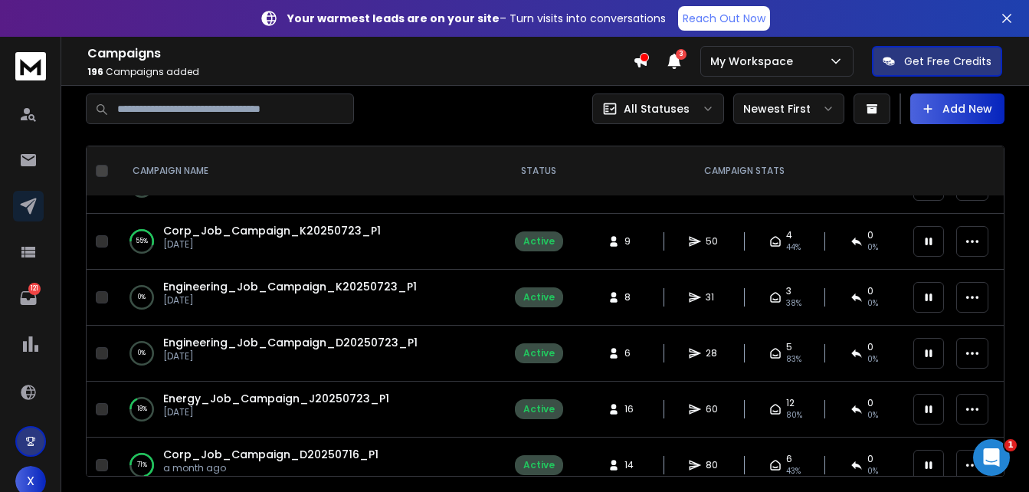
scroll to position [1145, 0]
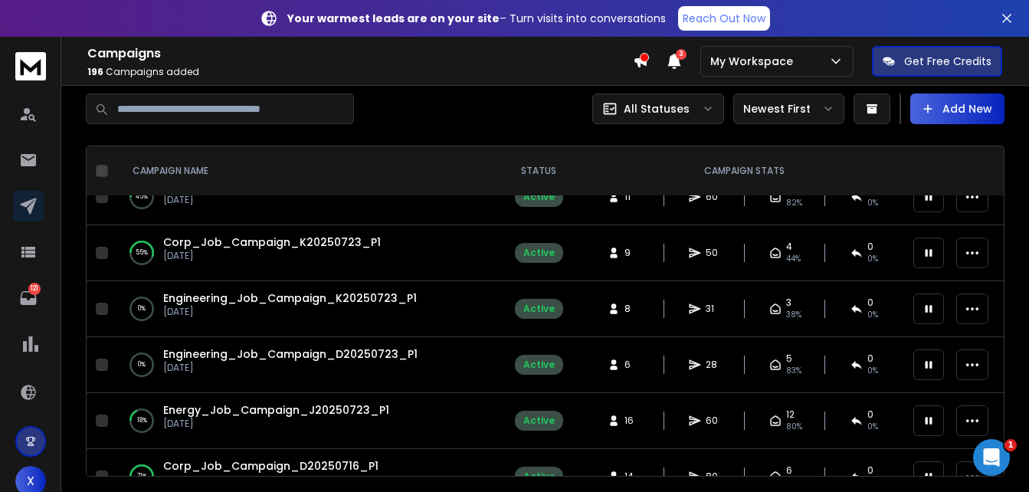
click at [241, 303] on span "Engineering_Job_Campaign_K20250723_P1" at bounding box center [290, 297] width 254 height 15
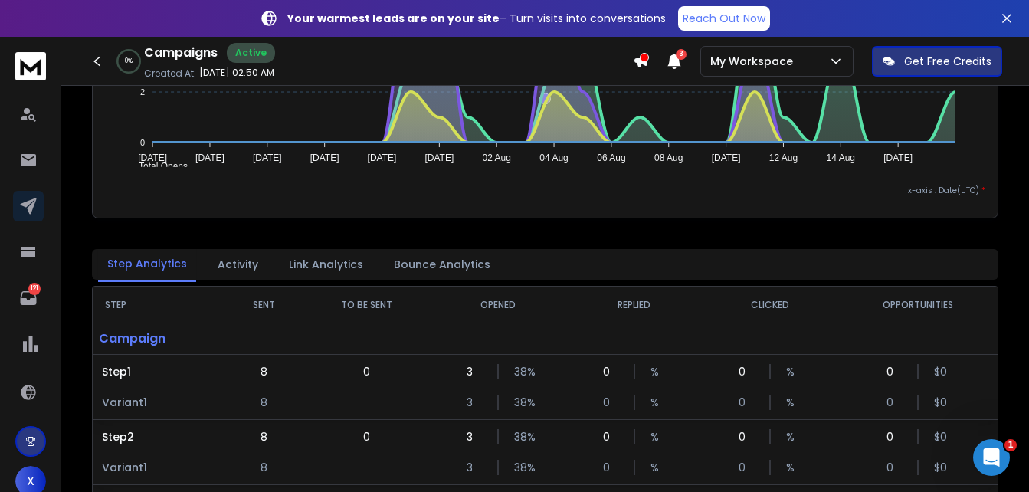
scroll to position [548, 0]
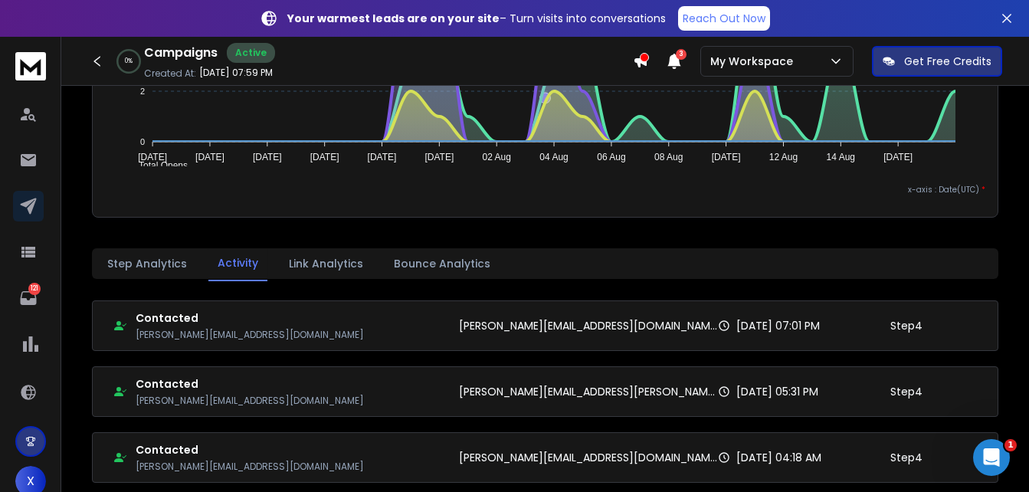
click at [236, 273] on button "Activity" at bounding box center [237, 263] width 59 height 35
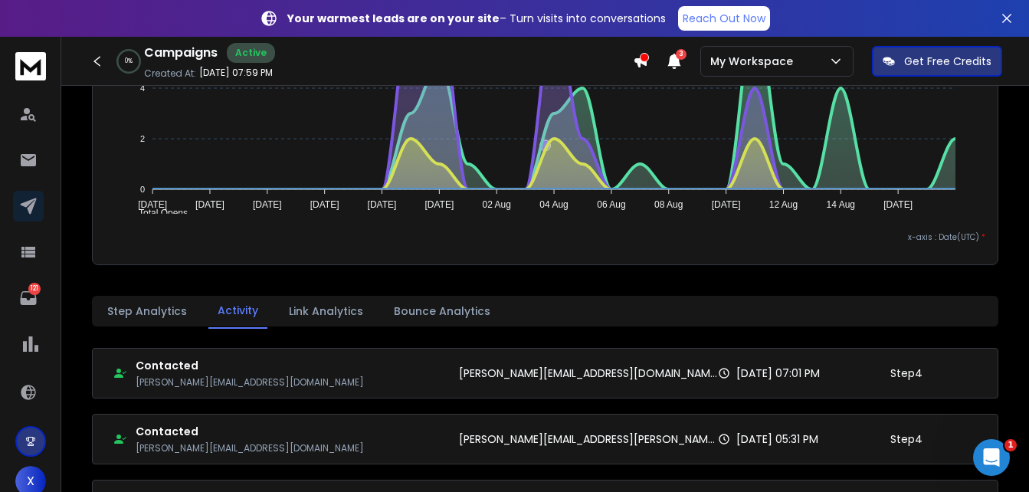
scroll to position [0, 0]
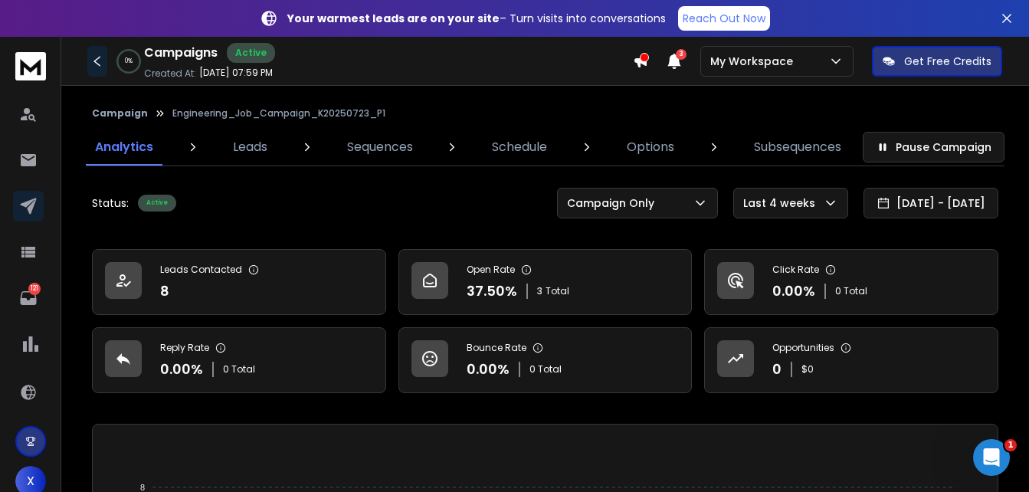
click at [96, 68] on button at bounding box center [97, 61] width 20 height 31
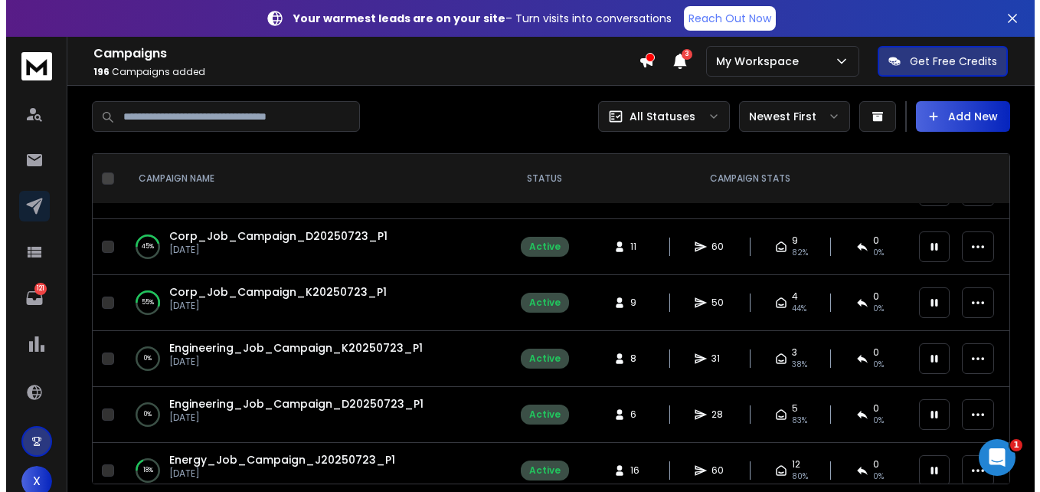
scroll to position [1105, 0]
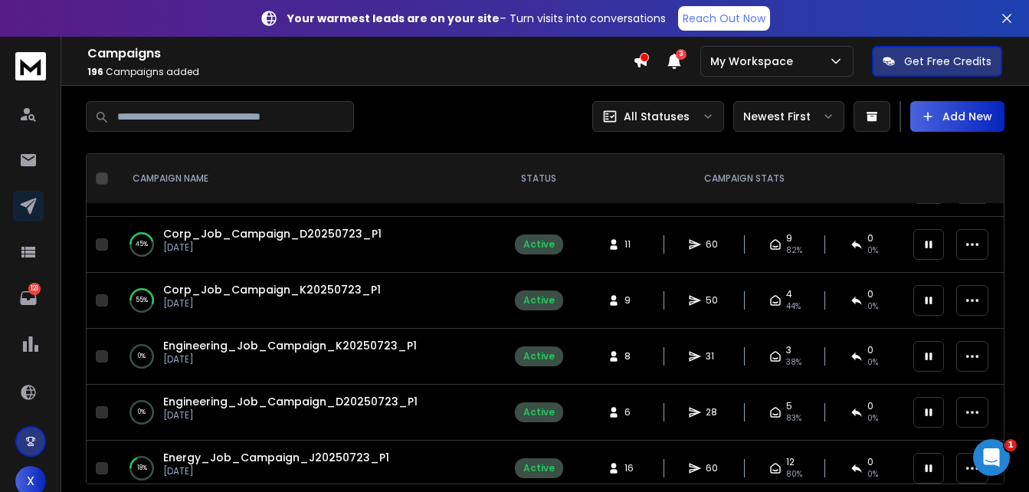
click at [368, 397] on span "Engineering_Job_Campaign_D20250723_P1" at bounding box center [290, 401] width 254 height 15
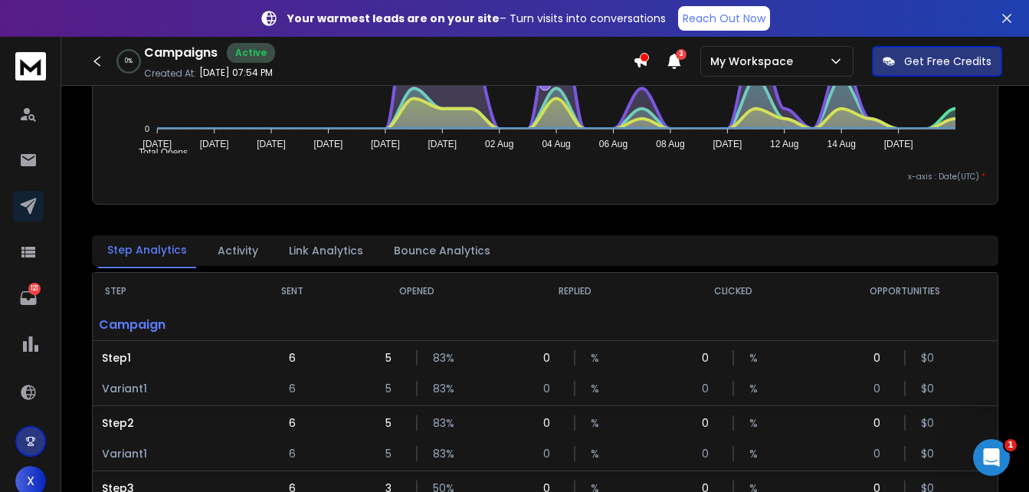
scroll to position [563, 0]
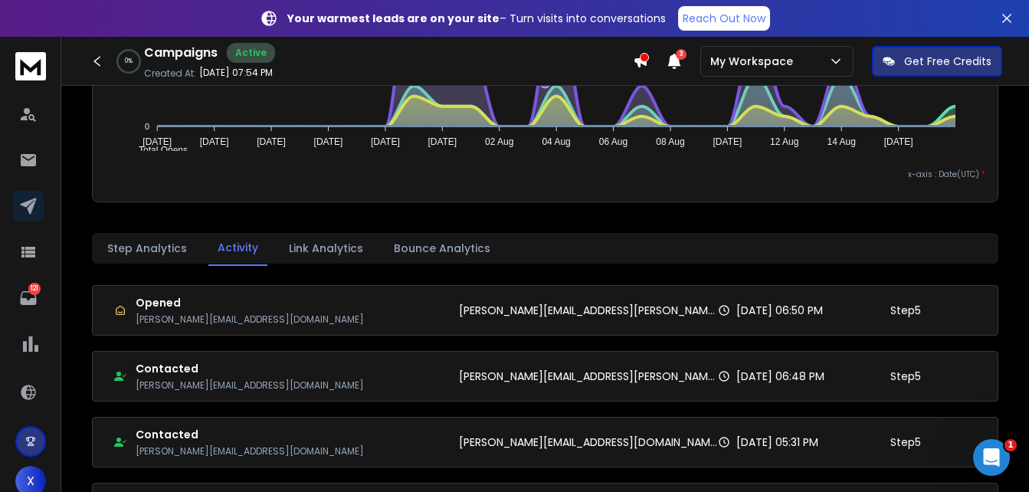
click at [250, 254] on button "Activity" at bounding box center [237, 248] width 59 height 35
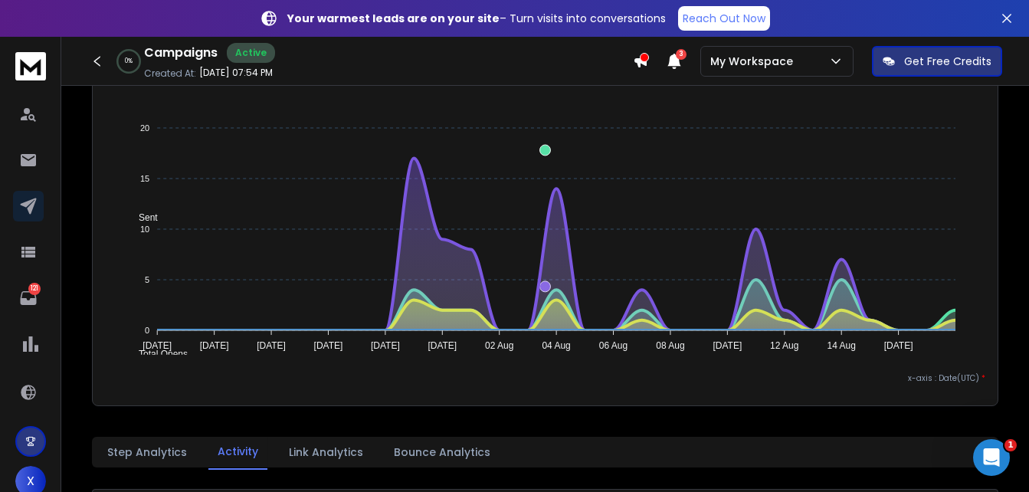
scroll to position [0, 0]
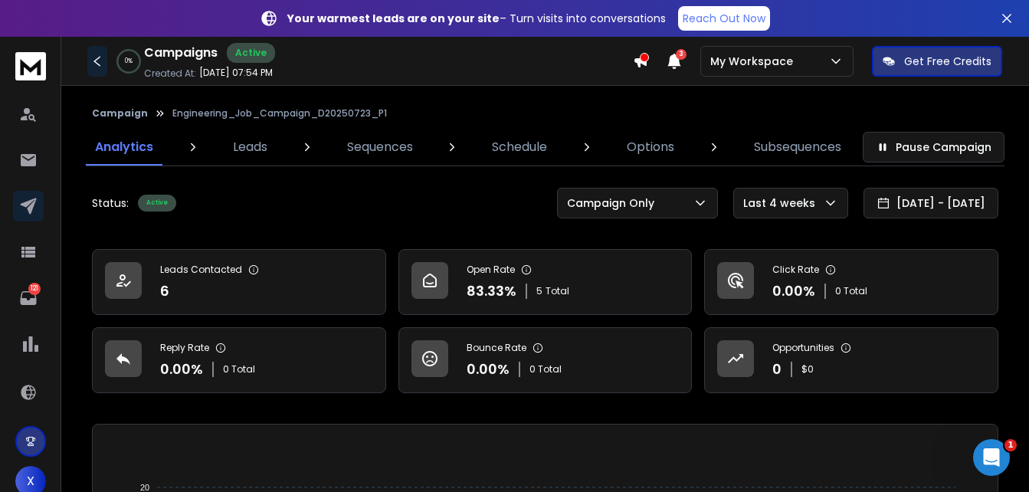
click at [100, 64] on icon at bounding box center [97, 61] width 14 height 14
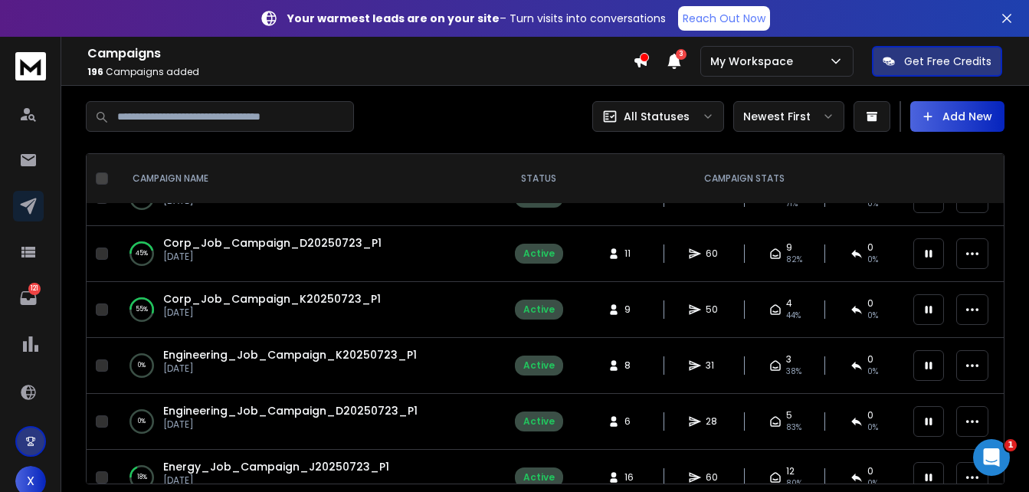
scroll to position [1097, 0]
click at [299, 406] on span "Engineering_Job_Campaign_D20250723_P1" at bounding box center [290, 409] width 254 height 15
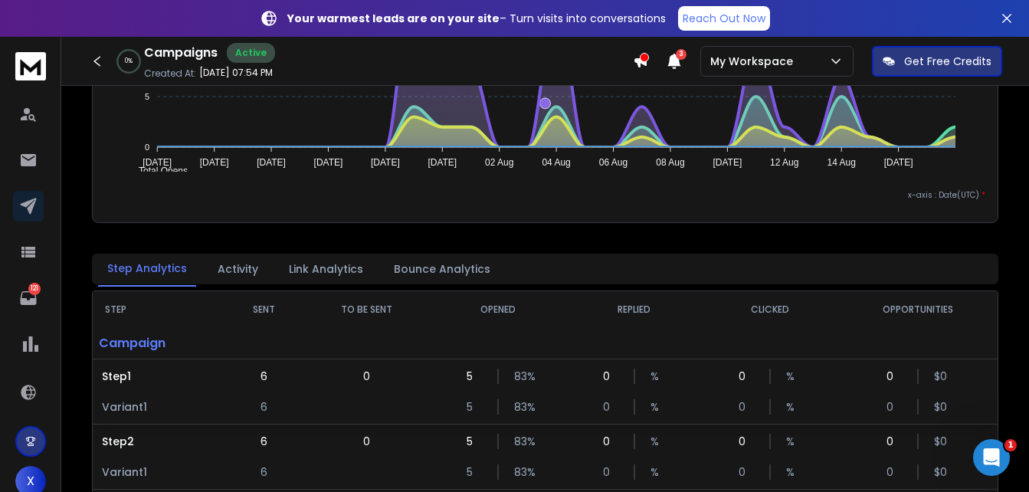
scroll to position [543, 0]
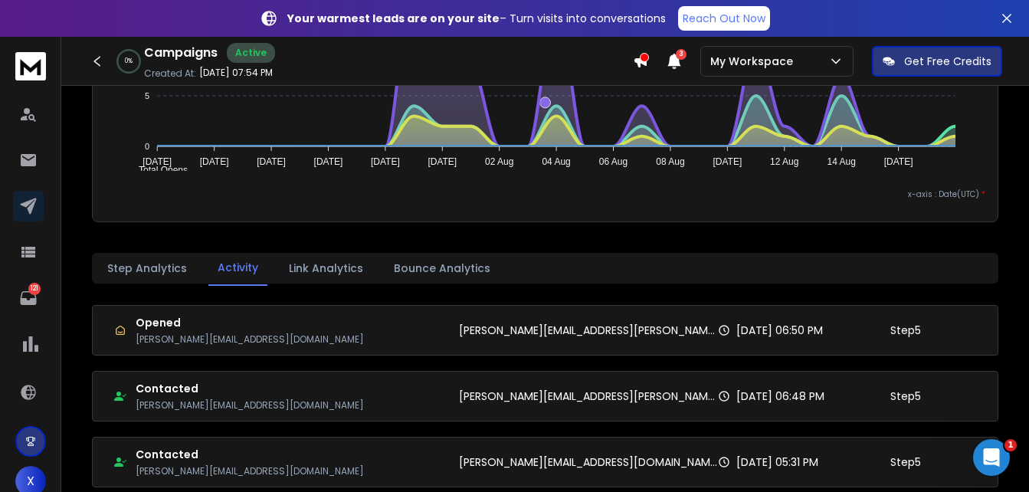
click at [227, 275] on button "Activity" at bounding box center [237, 267] width 59 height 35
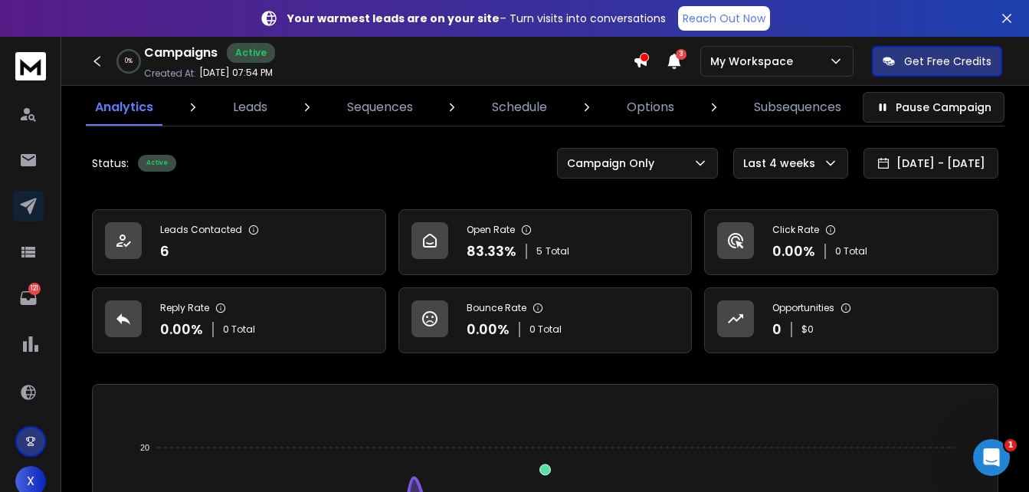
scroll to position [0, 0]
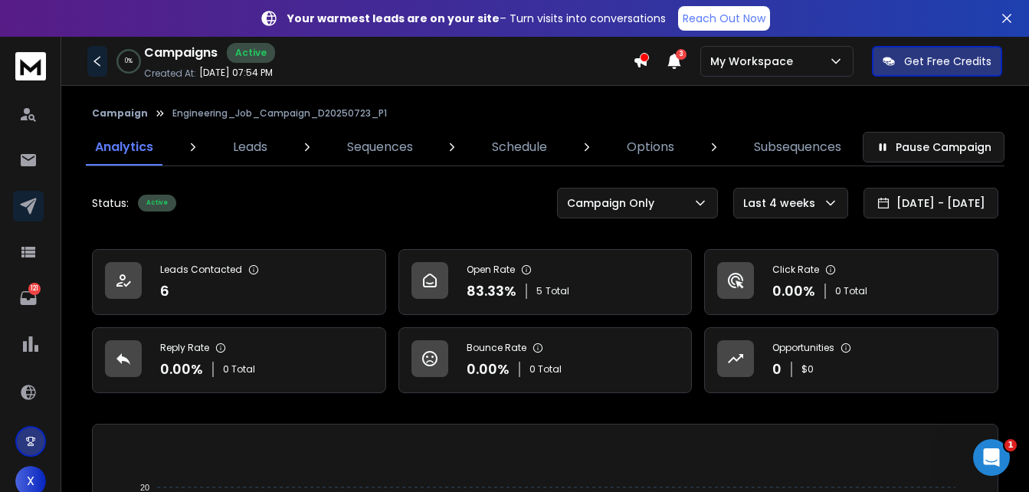
click at [102, 67] on icon at bounding box center [97, 61] width 14 height 14
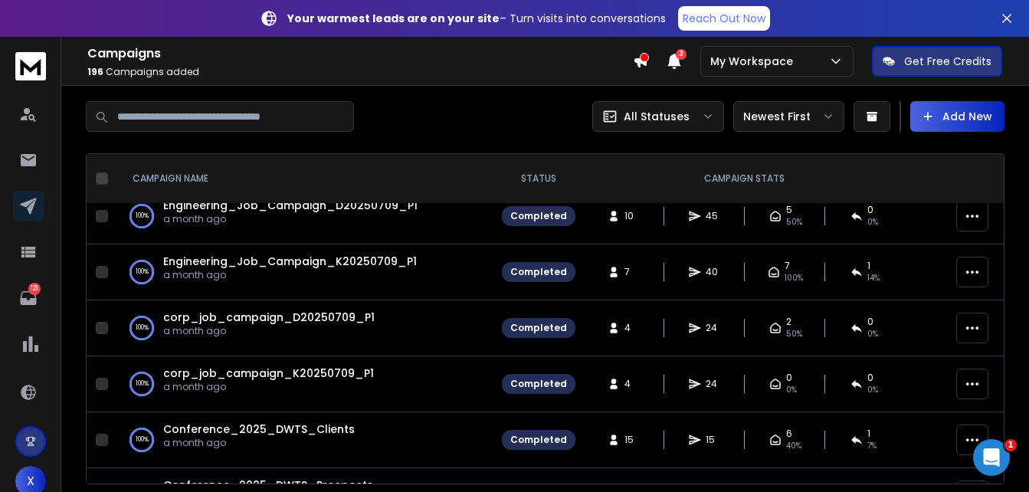
scroll to position [2552, 0]
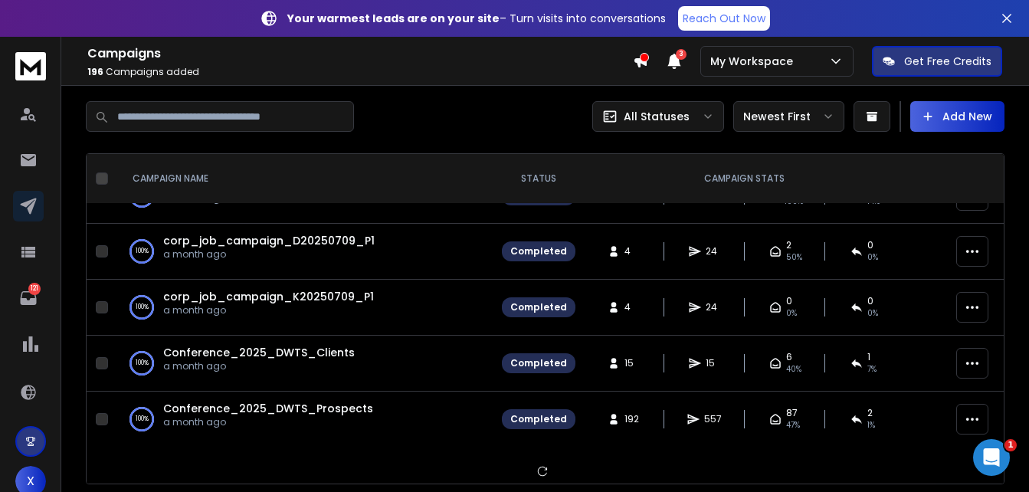
drag, startPoint x: 290, startPoint y: 423, endPoint x: 257, endPoint y: 439, distance: 36.7
click at [257, 439] on td "100 % Conference_2025_DWTS_Prospects a month ago" at bounding box center [303, 419] width 378 height 56
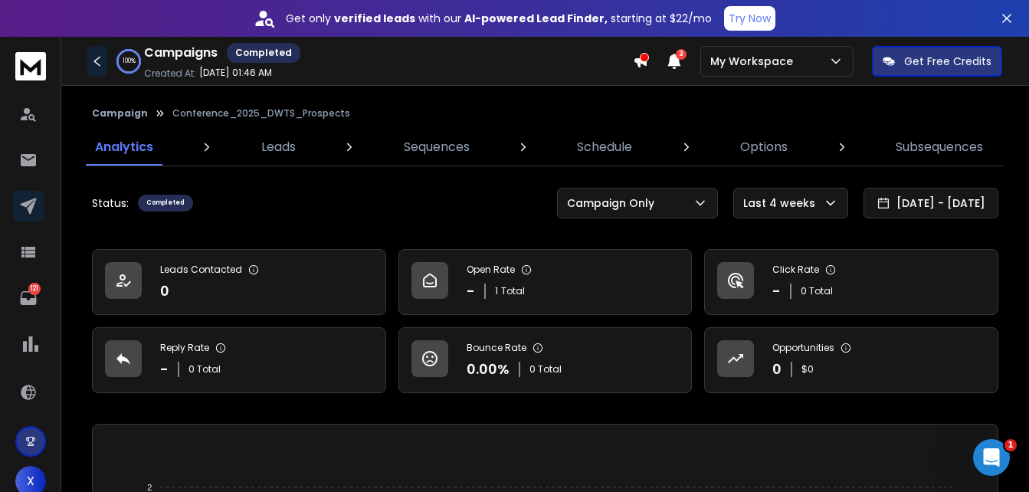
click at [95, 74] on button at bounding box center [97, 61] width 20 height 31
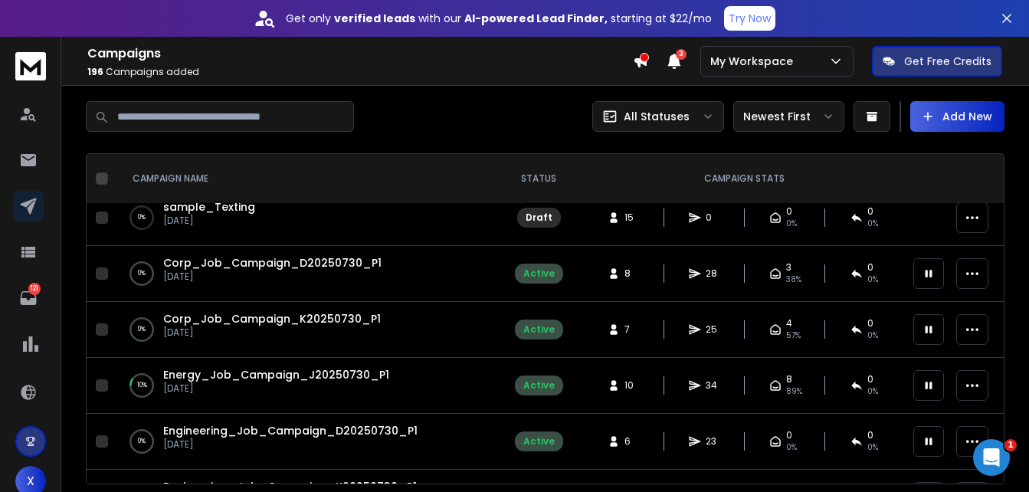
scroll to position [351, 0]
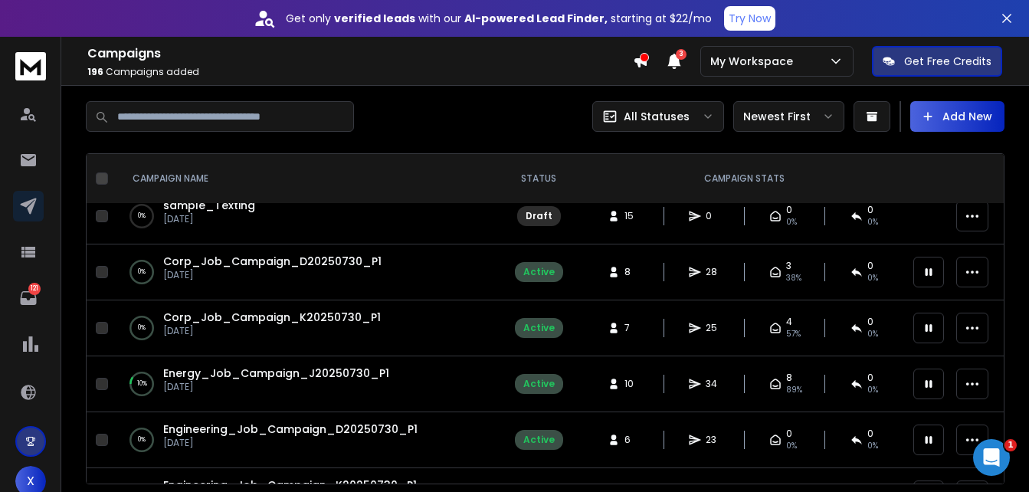
click at [228, 368] on span "Energy_Job_Campaign_J20250730_P1" at bounding box center [276, 372] width 226 height 15
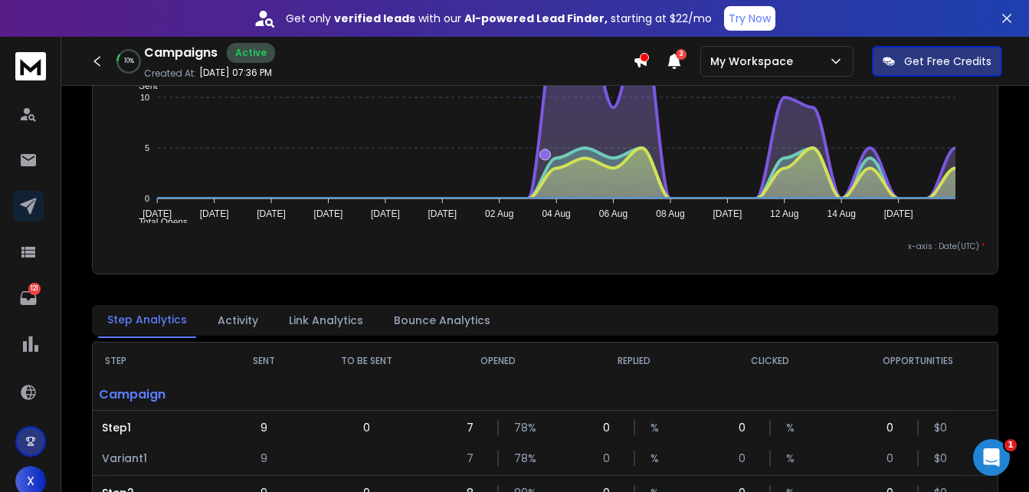
scroll to position [492, 0]
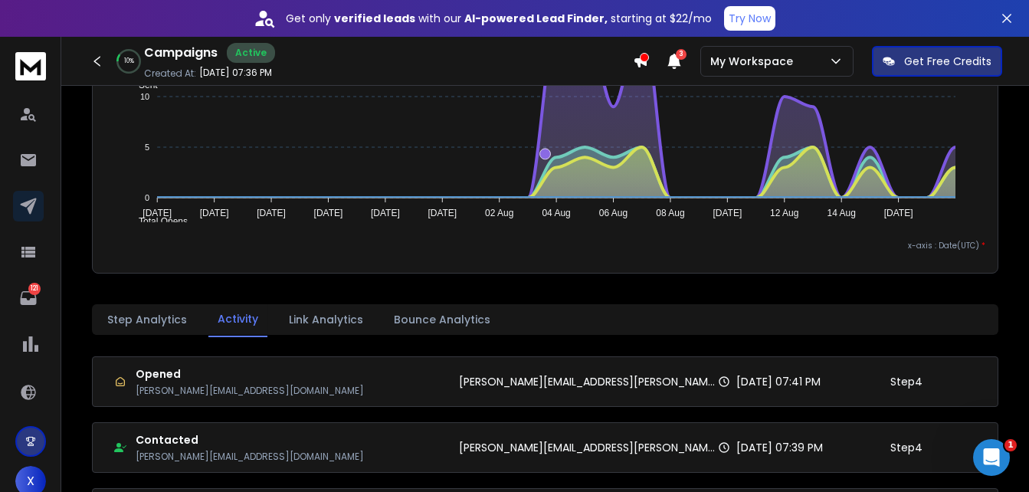
click at [239, 322] on button "Activity" at bounding box center [237, 319] width 59 height 35
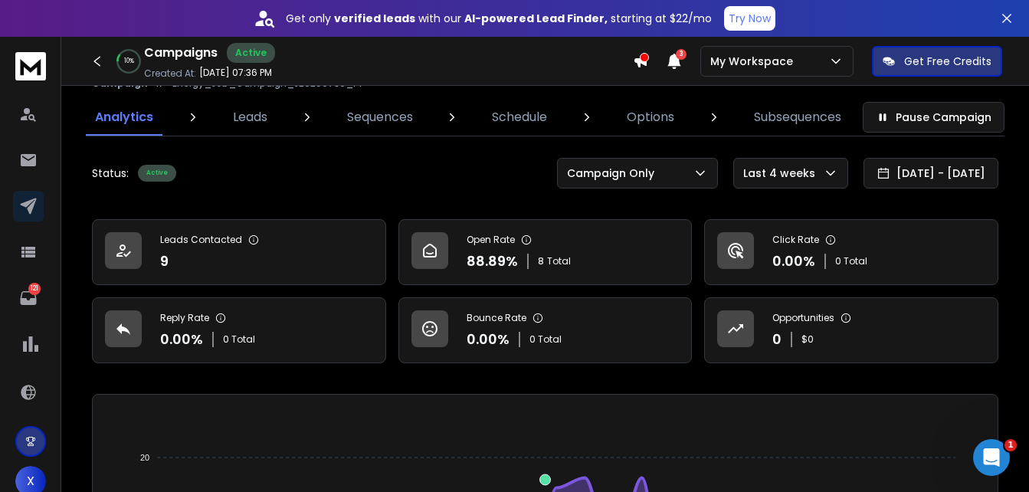
scroll to position [0, 0]
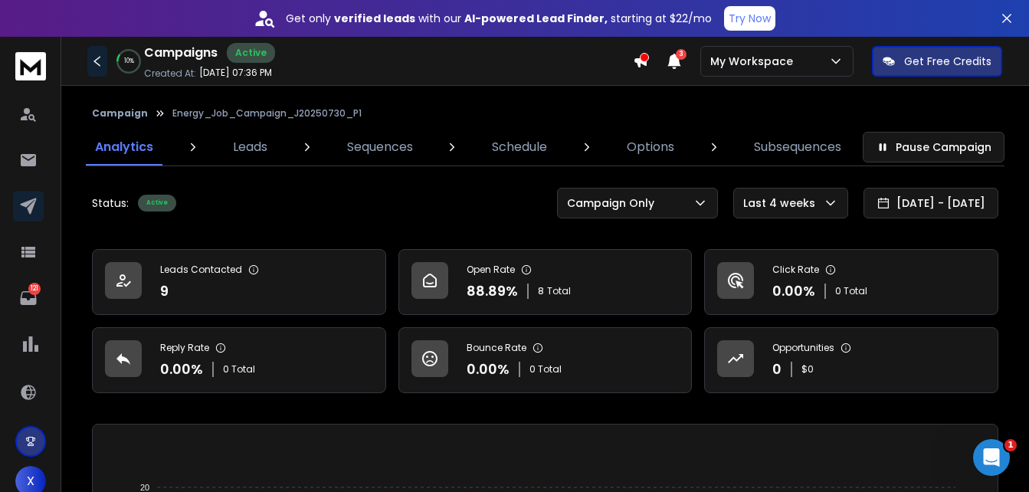
click at [90, 64] on button at bounding box center [97, 61] width 20 height 31
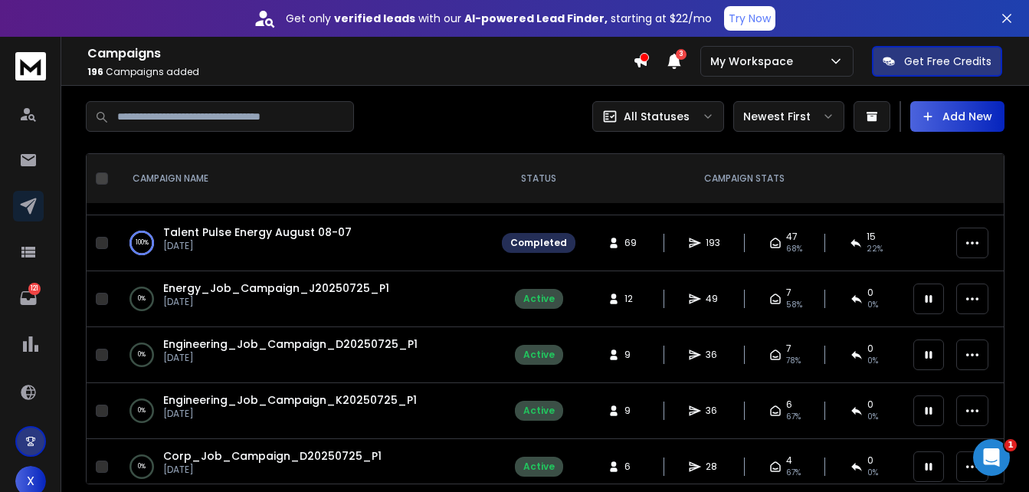
scroll to position [772, 0]
click at [336, 289] on span "Energy_Job_Campaign_J20250725_P1" at bounding box center [276, 287] width 226 height 15
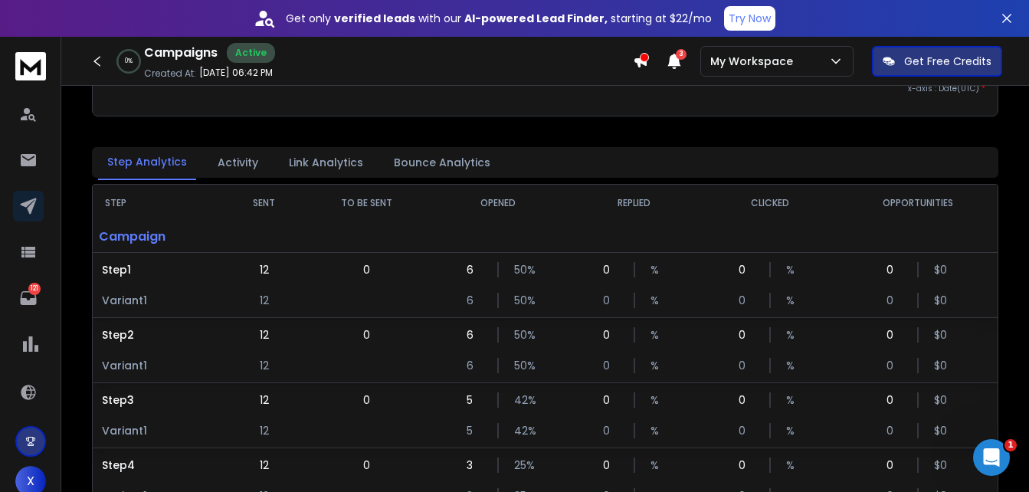
scroll to position [653, 0]
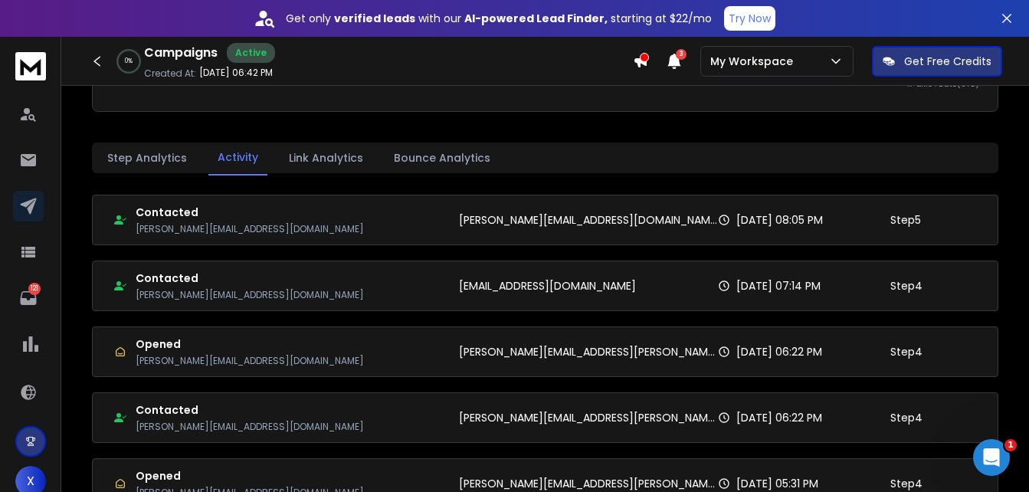
click at [227, 155] on button "Activity" at bounding box center [237, 157] width 59 height 35
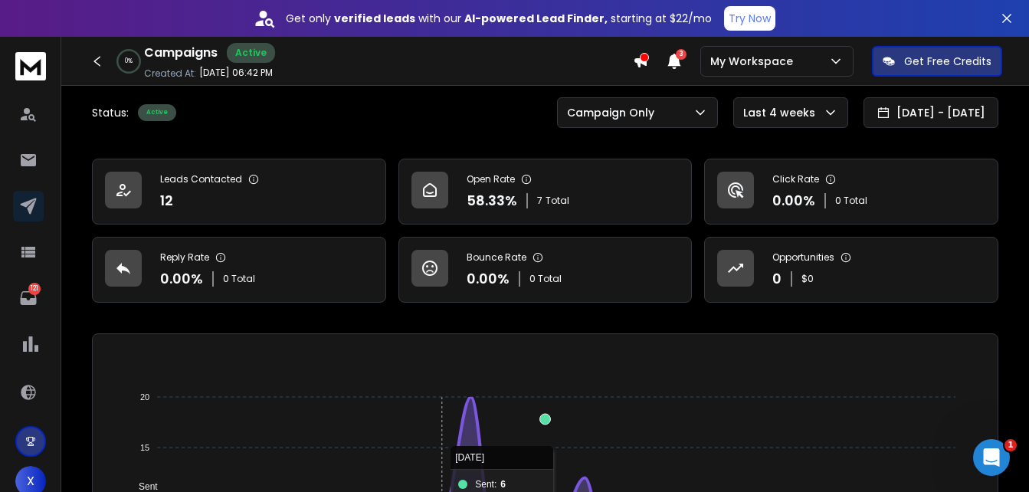
scroll to position [0, 0]
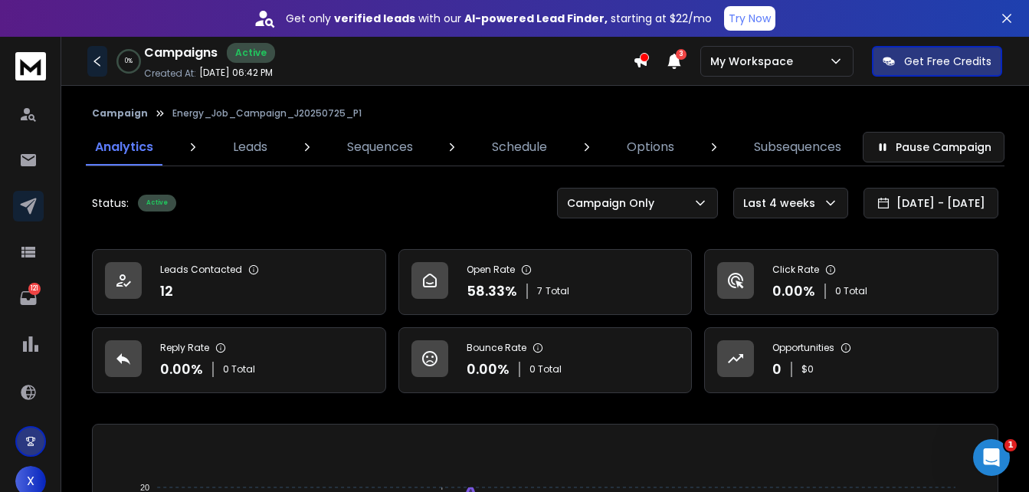
click at [104, 59] on button at bounding box center [97, 61] width 20 height 31
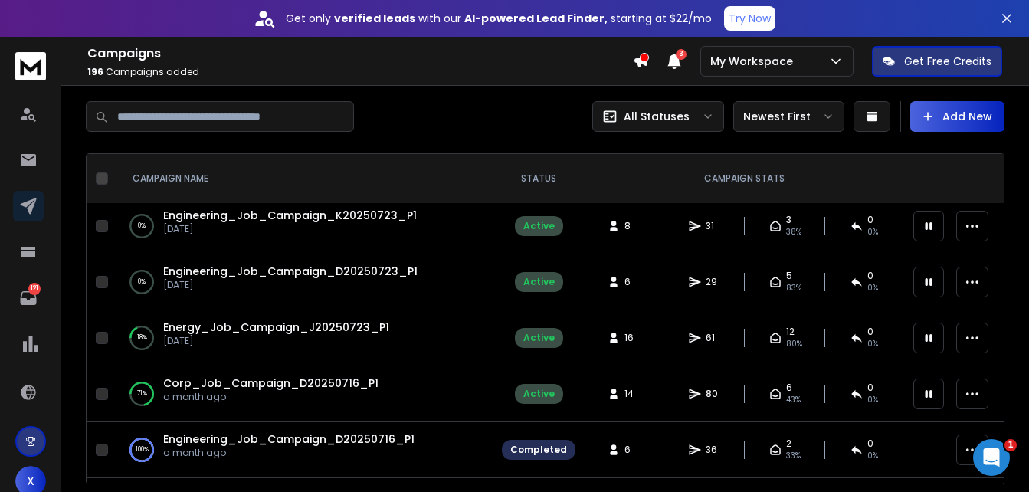
scroll to position [1238, 0]
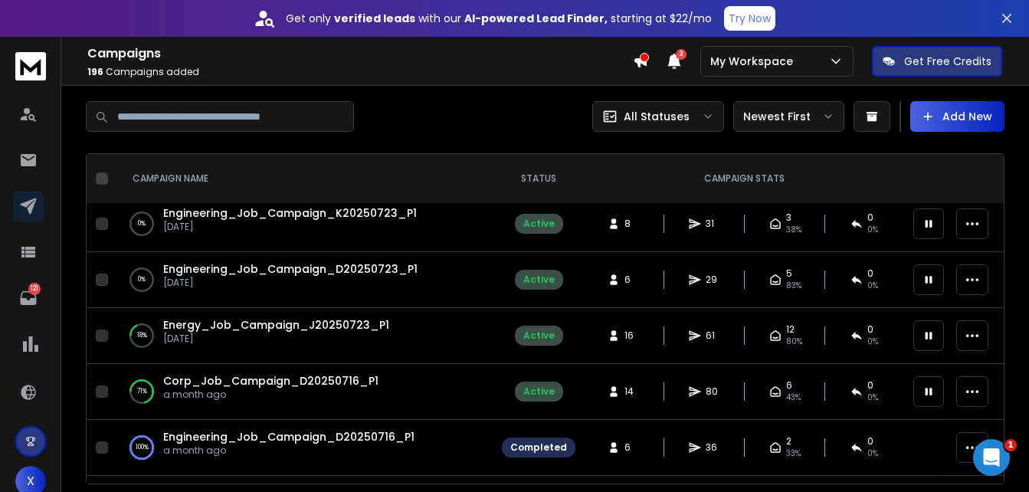
click at [322, 331] on span "Energy_Job_Campaign_J20250723_P1" at bounding box center [276, 324] width 226 height 15
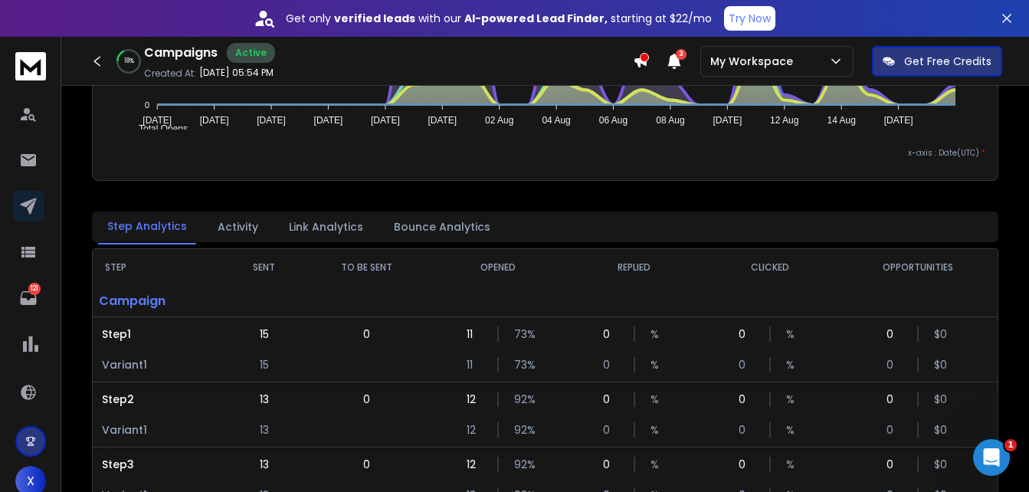
scroll to position [588, 0]
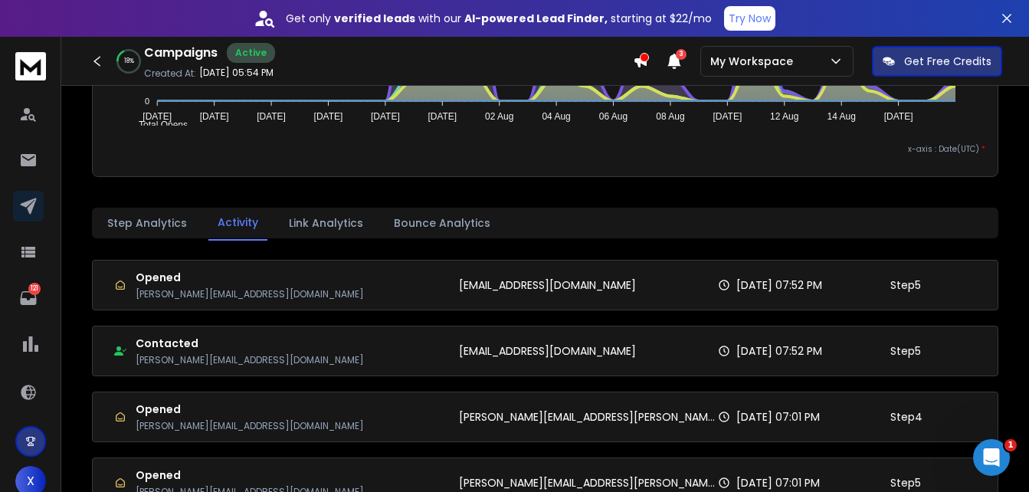
click at [241, 220] on button "Activity" at bounding box center [237, 222] width 59 height 35
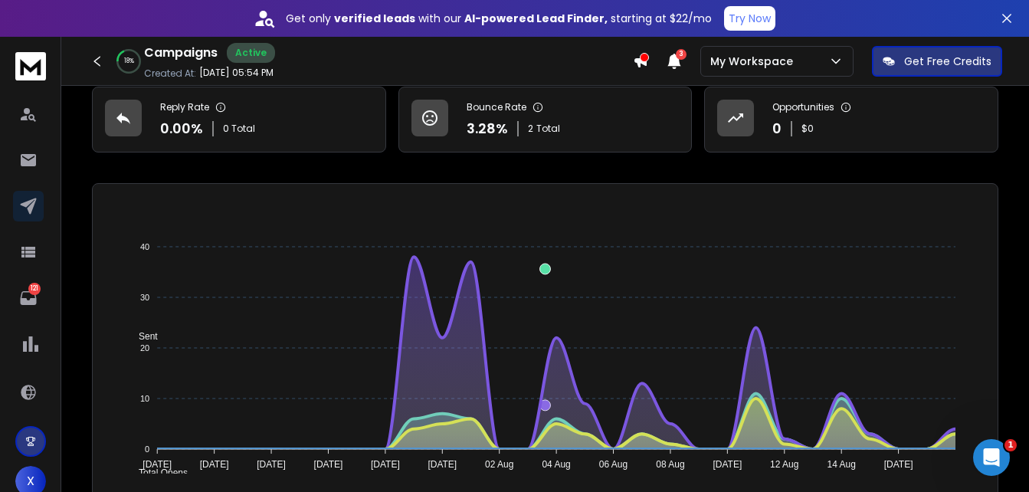
scroll to position [0, 0]
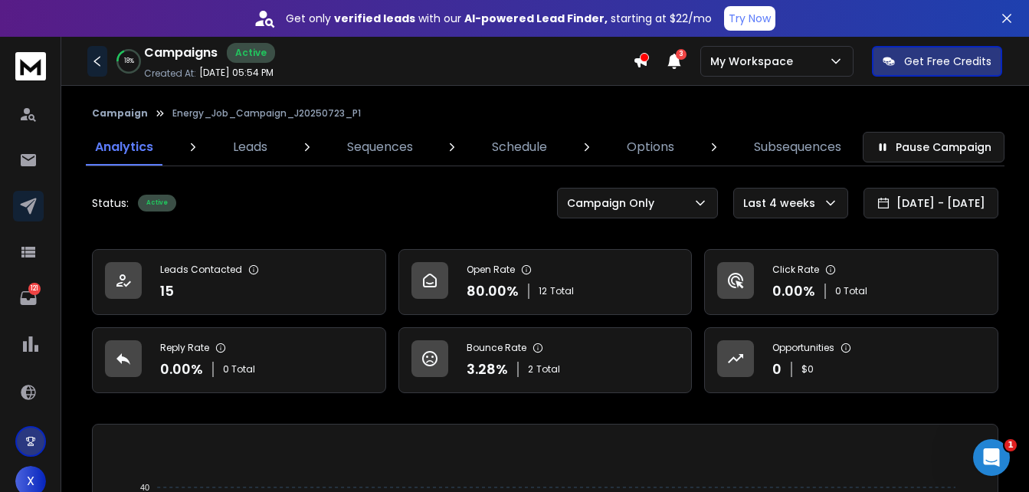
click at [99, 66] on icon at bounding box center [97, 61] width 14 height 14
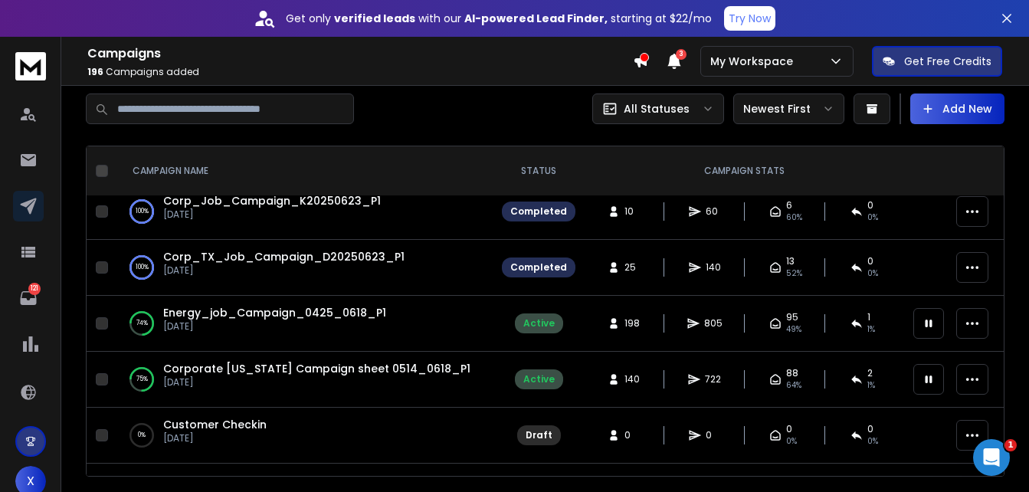
scroll to position [4655, 0]
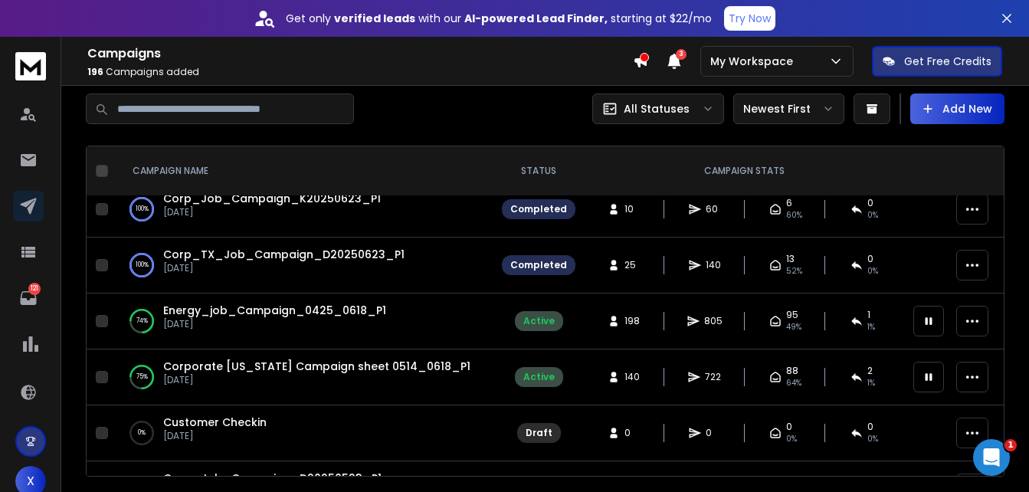
click at [310, 302] on td "74 % Energy_job_Campaign_0425_0618_P1 [DATE]" at bounding box center [303, 321] width 378 height 56
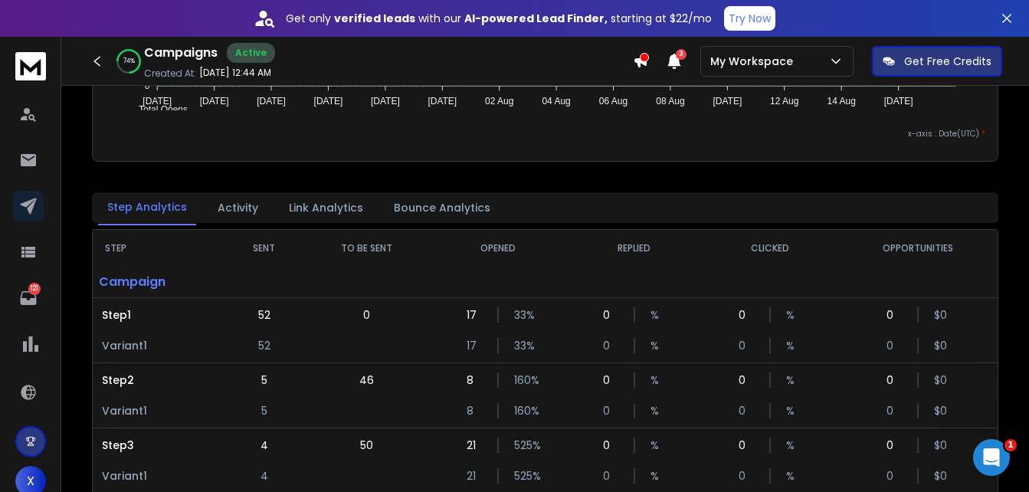
scroll to position [604, 0]
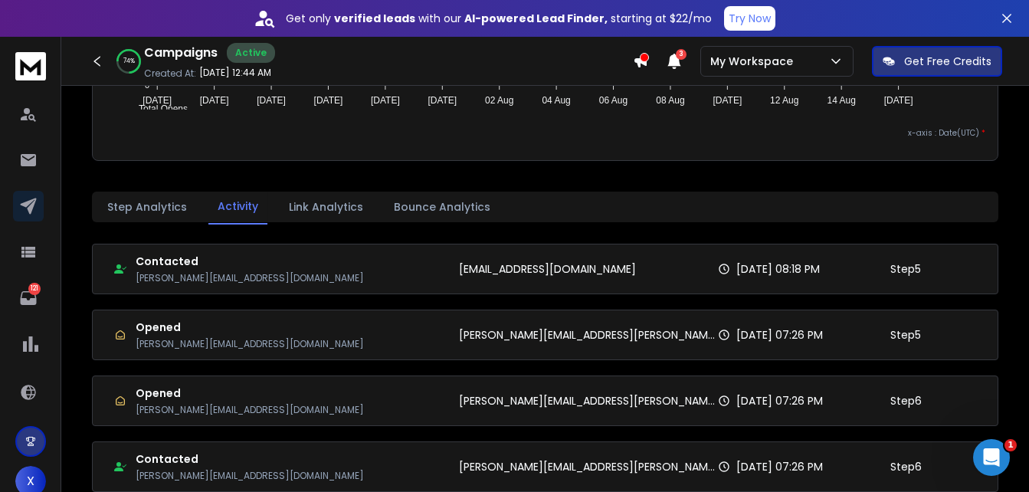
click at [231, 213] on button "Activity" at bounding box center [237, 206] width 59 height 35
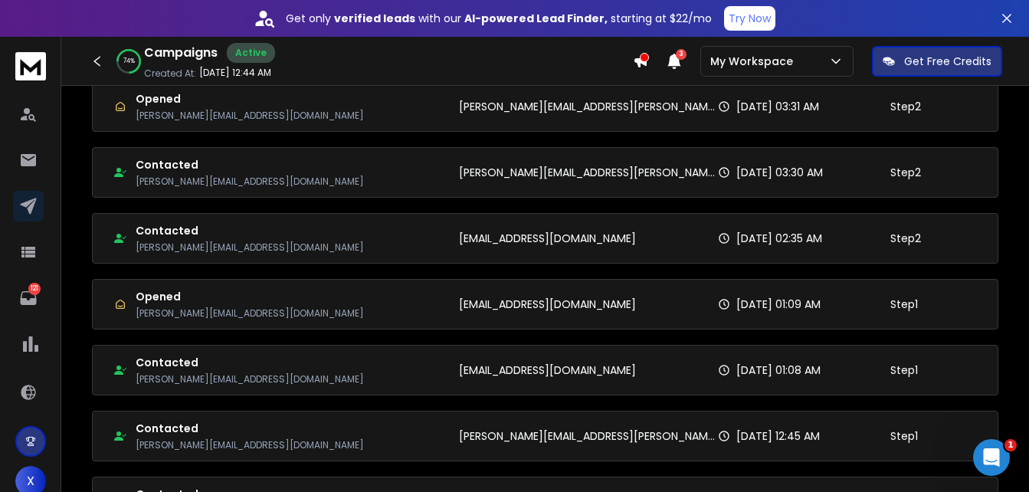
scroll to position [1426, 0]
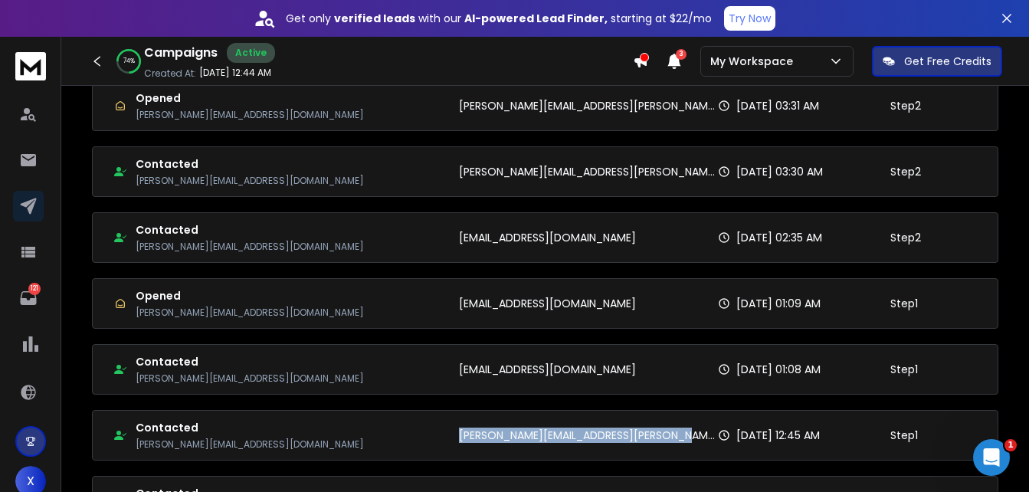
copy p "[PERSON_NAME][EMAIL_ADDRESS][PERSON_NAME][DOMAIN_NAME]"
drag, startPoint x: 689, startPoint y: 434, endPoint x: 460, endPoint y: 441, distance: 229.9
click at [460, 441] on div "[PERSON_NAME][EMAIL_ADDRESS][PERSON_NAME][DOMAIN_NAME]" at bounding box center [588, 434] width 259 height 15
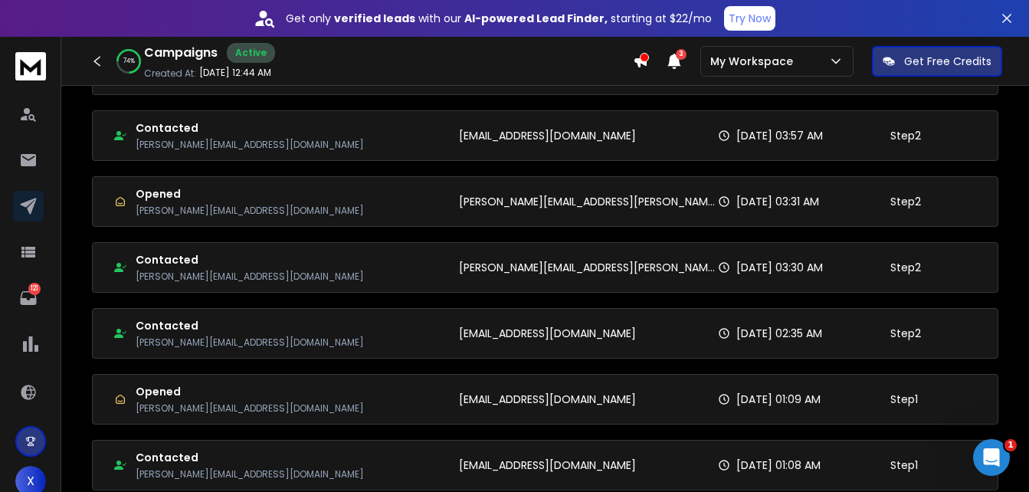
scroll to position [1335, 0]
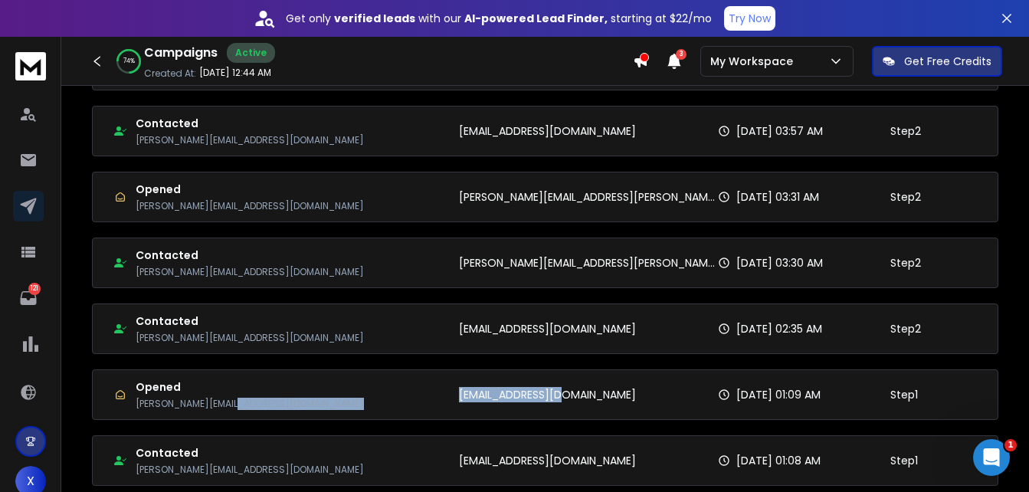
drag, startPoint x: 575, startPoint y: 394, endPoint x: 453, endPoint y: 402, distance: 122.8
click at [453, 402] on div "Opened [PERSON_NAME][EMAIL_ADDRESS][DOMAIN_NAME] [EMAIL_ADDRESS][DOMAIN_NAME] […" at bounding box center [545, 394] width 906 height 51
copy div "[EMAIL_ADDRESS][DOMAIN_NAME]"
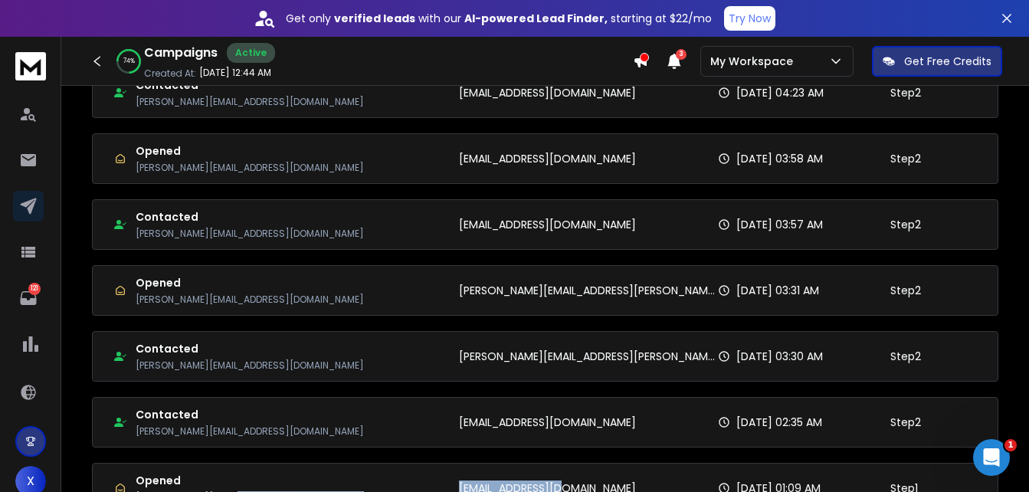
scroll to position [1241, 0]
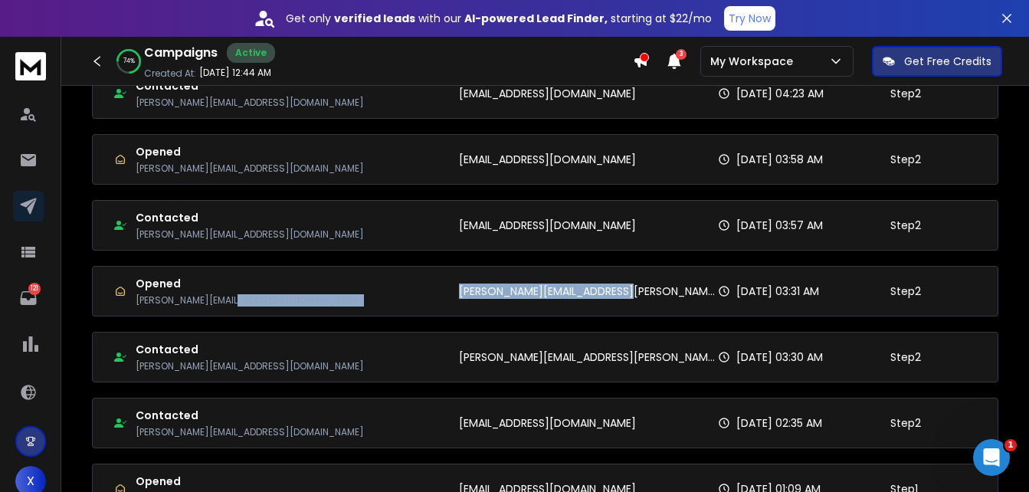
drag, startPoint x: 641, startPoint y: 291, endPoint x: 430, endPoint y: 295, distance: 211.4
click at [430, 295] on div "Opened [PERSON_NAME][EMAIL_ADDRESS][DOMAIN_NAME] [PERSON_NAME][DOMAIN_NAME][EMA…" at bounding box center [545, 291] width 906 height 51
copy div "[PERSON_NAME][EMAIL_ADDRESS][PERSON_NAME][DOMAIN_NAME]"
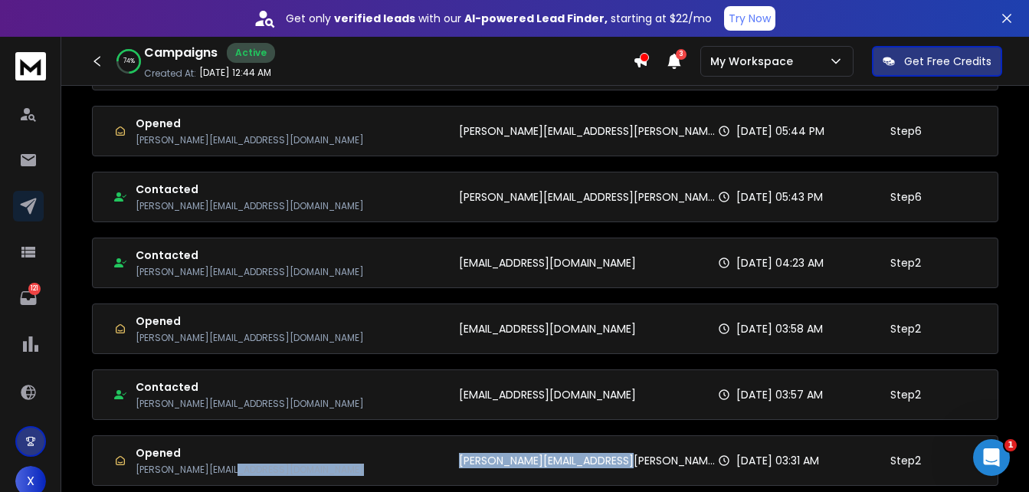
scroll to position [1069, 0]
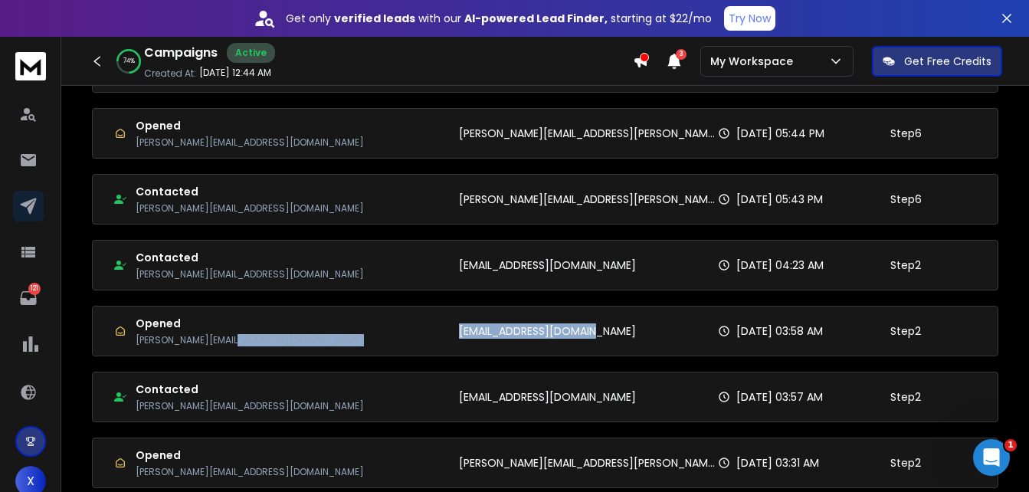
drag, startPoint x: 597, startPoint y: 330, endPoint x: 451, endPoint y: 332, distance: 146.3
click at [451, 332] on div "Opened [PERSON_NAME][EMAIL_ADDRESS][DOMAIN_NAME] [PERSON_NAME][EMAIL_ADDRESS][D…" at bounding box center [545, 331] width 906 height 51
copy div "[EMAIL_ADDRESS][DOMAIN_NAME]"
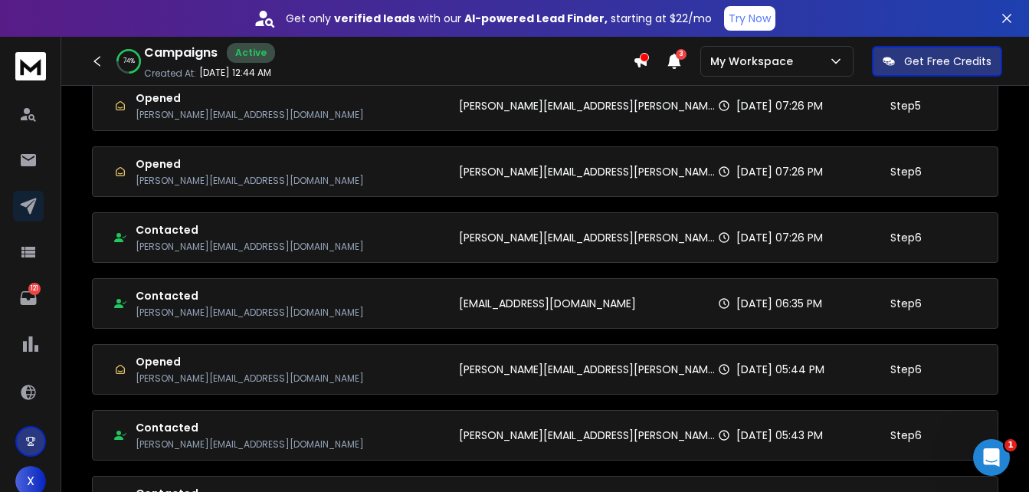
scroll to position [830, 0]
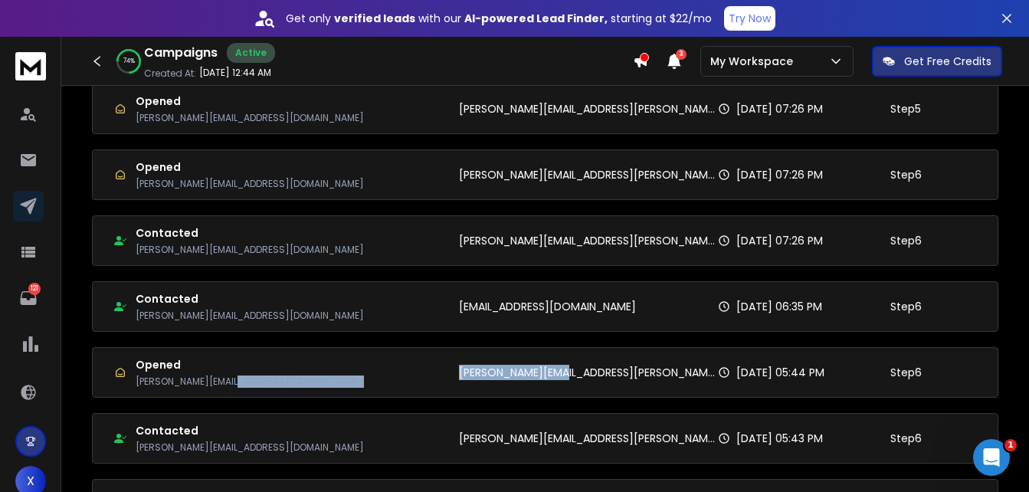
drag, startPoint x: 582, startPoint y: 373, endPoint x: 430, endPoint y: 387, distance: 152.3
click at [430, 387] on div "Opened [PERSON_NAME][EMAIL_ADDRESS][DOMAIN_NAME] [PERSON_NAME][EMAIL_ADDRESS][P…" at bounding box center [545, 372] width 906 height 51
copy div "[PERSON_NAME][EMAIL_ADDRESS][PERSON_NAME][DOMAIN_NAME]"
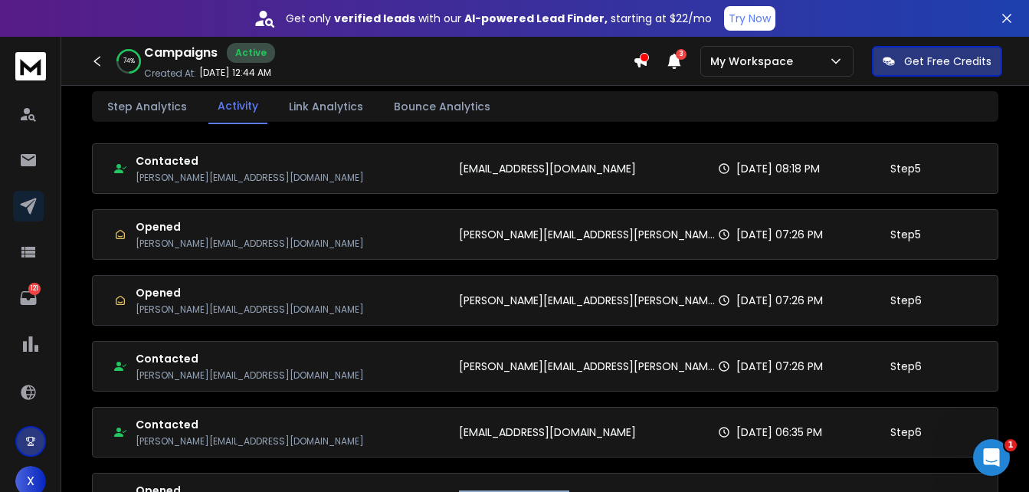
scroll to position [704, 0]
drag, startPoint x: 598, startPoint y: 305, endPoint x: 460, endPoint y: 309, distance: 138.7
click at [460, 309] on div "Opened [PERSON_NAME][EMAIL_ADDRESS][DOMAIN_NAME] [PERSON_NAME][DOMAIN_NAME][EMA…" at bounding box center [545, 301] width 906 height 51
copy p "[PERSON_NAME][EMAIL_ADDRESS][PERSON_NAME][DOMAIN_NAME]"
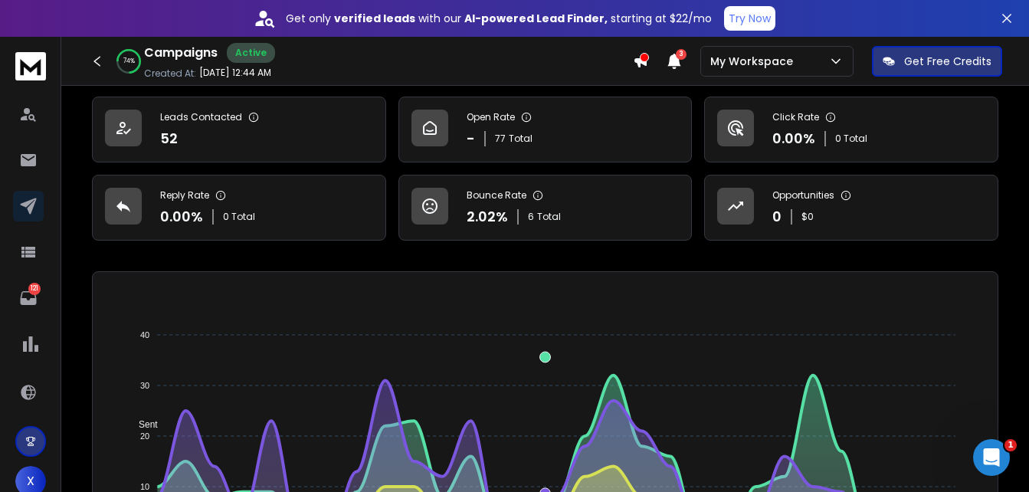
scroll to position [0, 0]
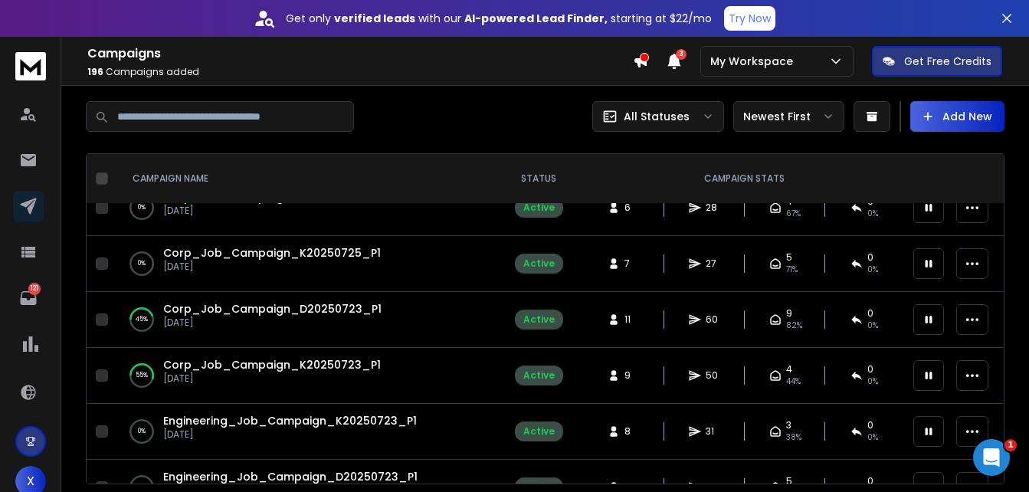
scroll to position [1031, 0]
click at [362, 339] on td "45 % Corp_Job_Campaign_D20250723_P1 [DATE]" at bounding box center [303, 319] width 378 height 56
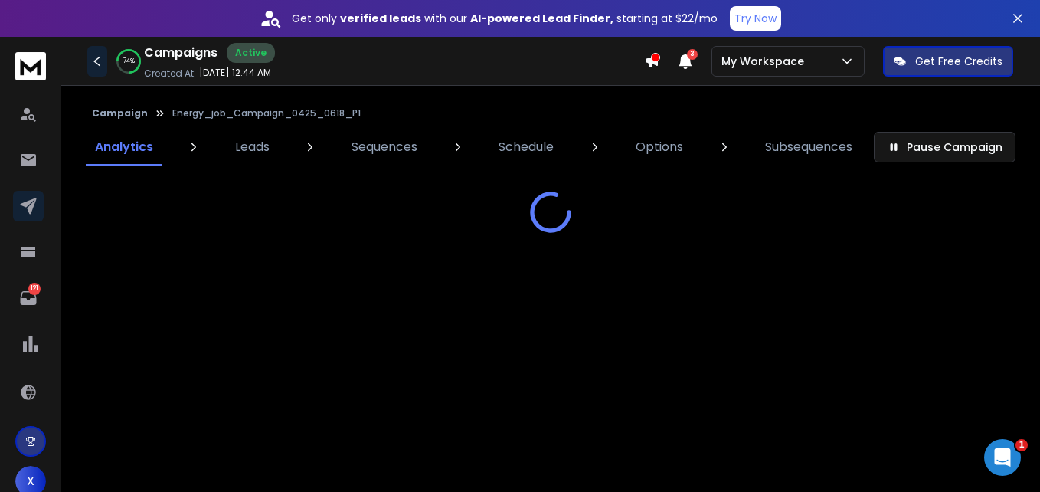
click at [103, 72] on button at bounding box center [97, 61] width 20 height 31
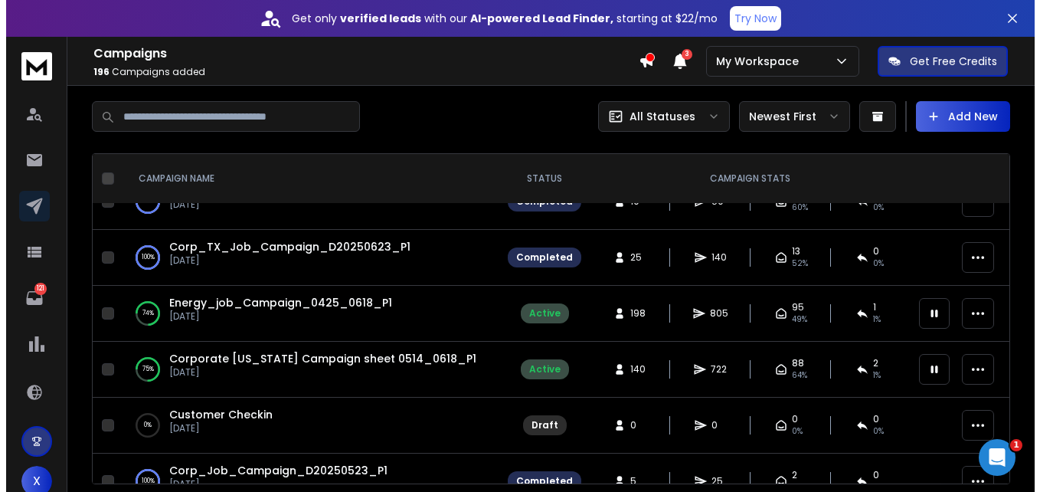
scroll to position [4668, 0]
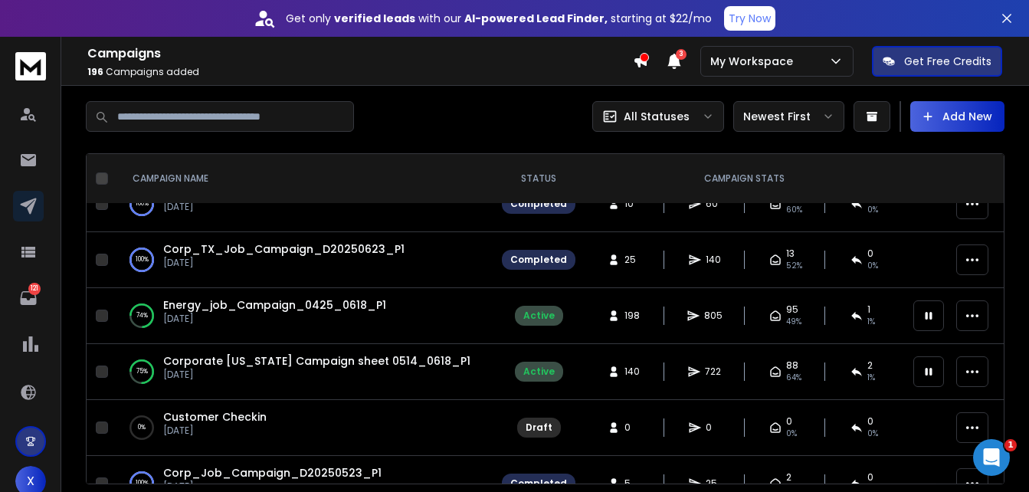
click at [292, 361] on span "Corporate [US_STATE] Campaign sheet 0514_0618_P1" at bounding box center [316, 360] width 307 height 15
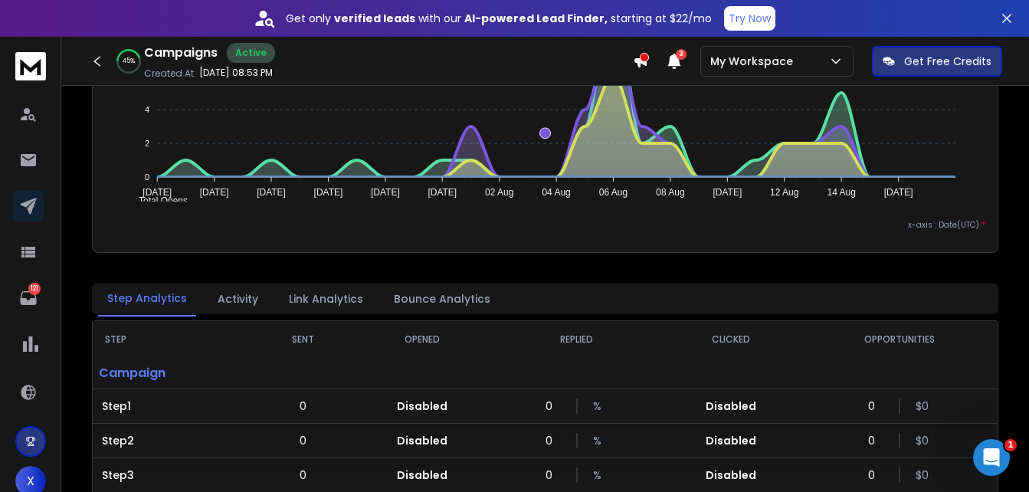
scroll to position [513, 0]
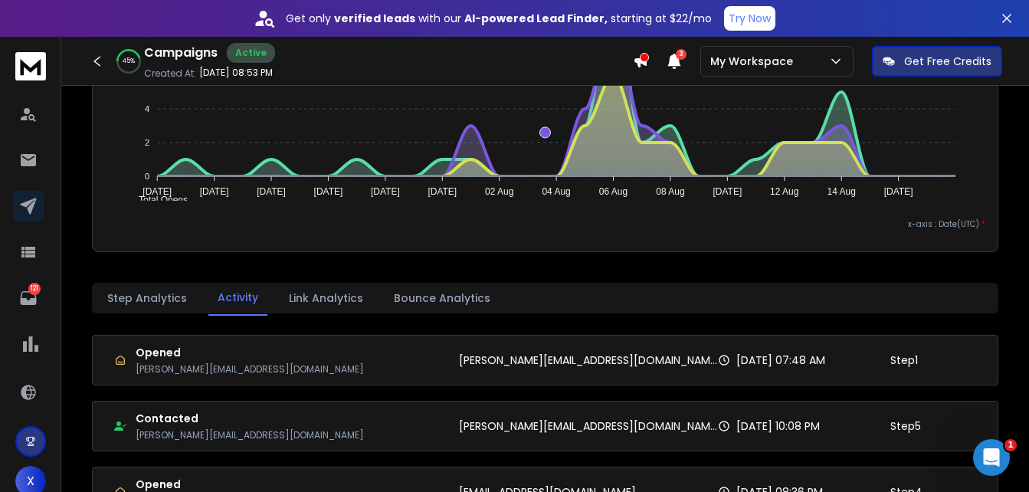
click at [240, 304] on button "Activity" at bounding box center [237, 297] width 59 height 35
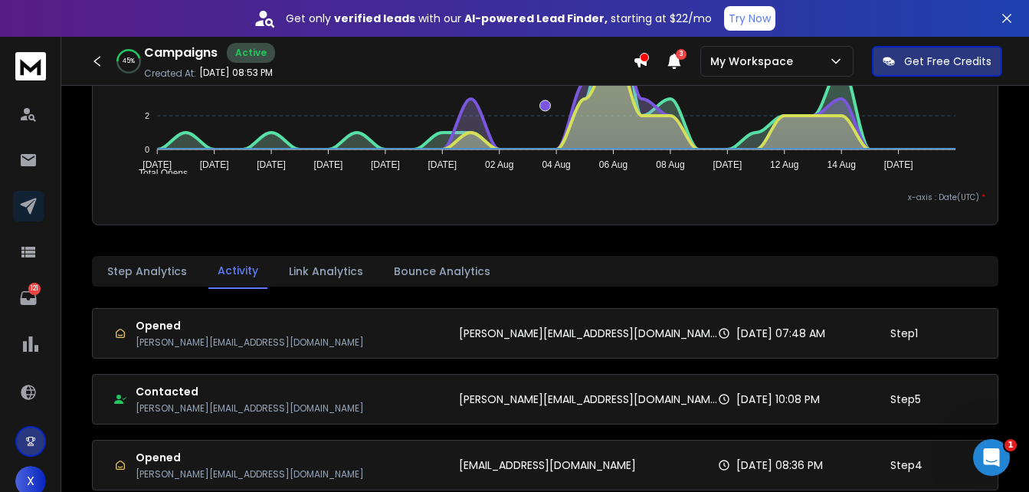
scroll to position [534, 0]
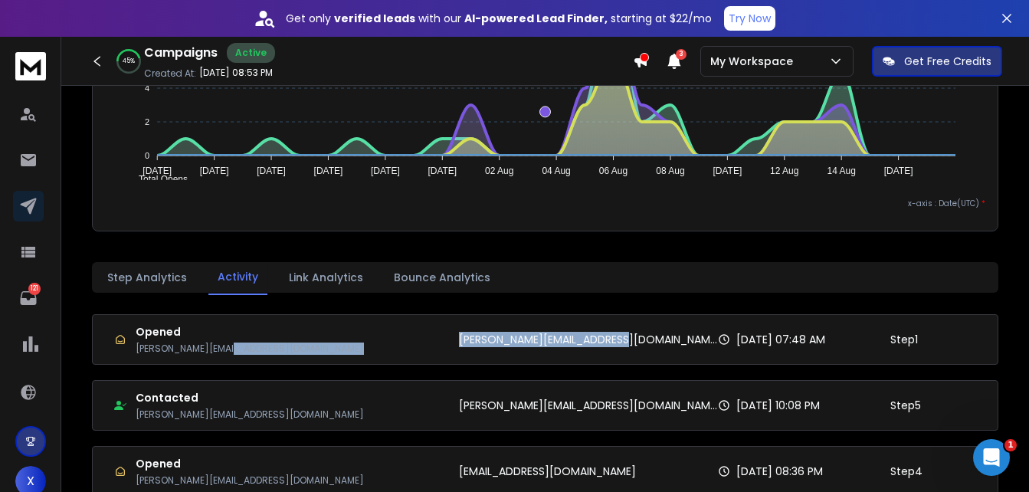
drag, startPoint x: 638, startPoint y: 335, endPoint x: 458, endPoint y: 341, distance: 180.1
click at [458, 341] on div "Opened [PERSON_NAME][EMAIL_ADDRESS][DOMAIN_NAME] [PERSON_NAME][EMAIL_ADDRESS][D…" at bounding box center [545, 339] width 906 height 51
copy div "[PERSON_NAME][EMAIL_ADDRESS][DOMAIN_NAME]"
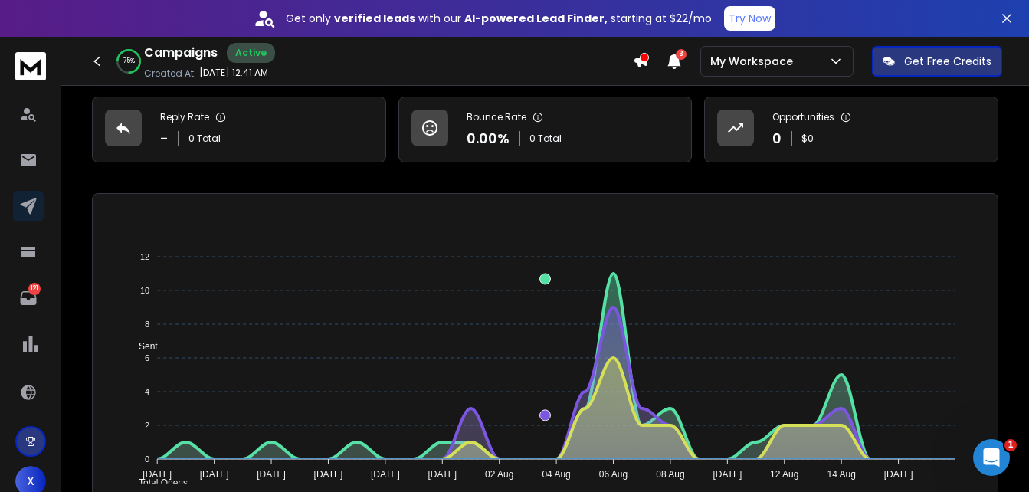
scroll to position [0, 0]
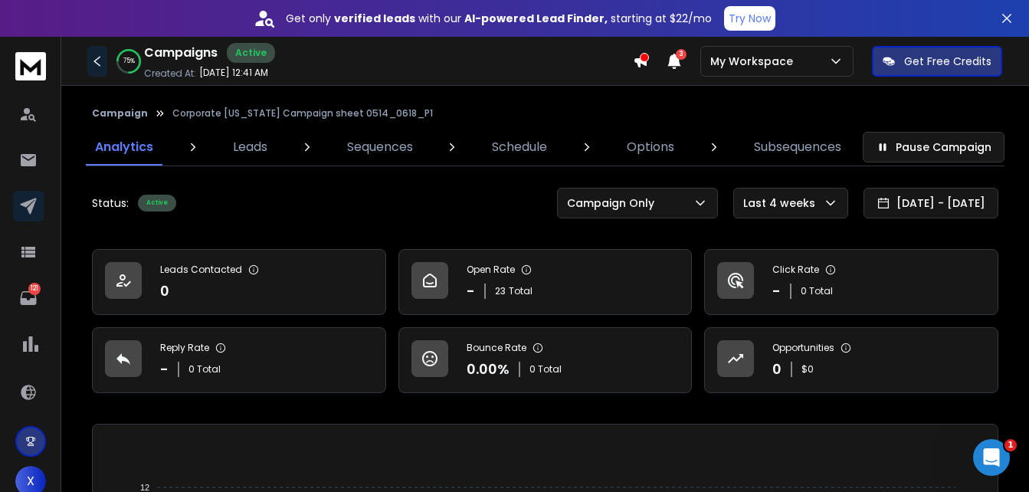
click at [100, 56] on icon at bounding box center [97, 61] width 14 height 14
